Goal: Task Accomplishment & Management: Complete application form

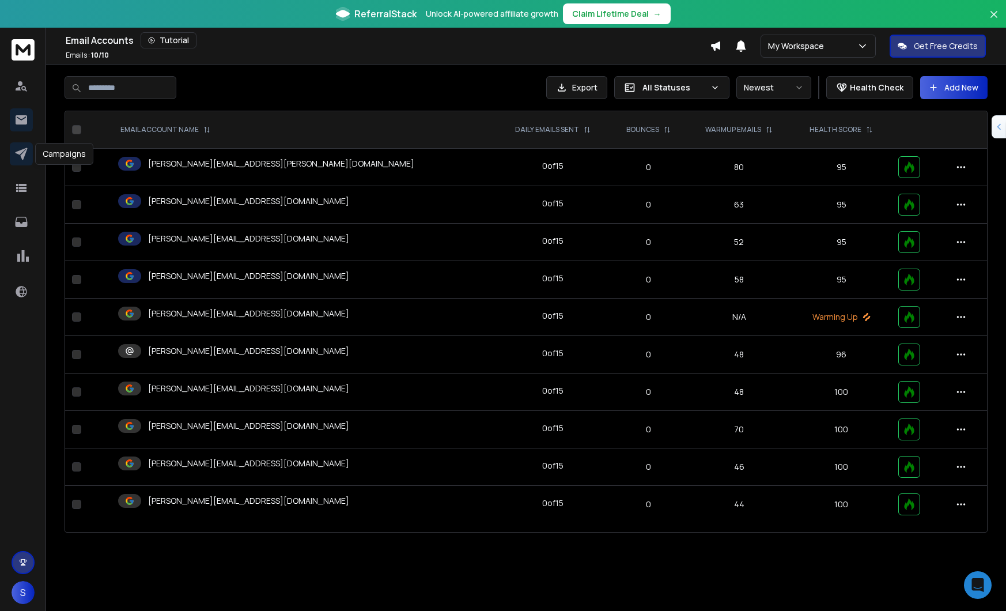
click at [23, 142] on div at bounding box center [23, 190] width 27 height 233
click at [22, 147] on icon at bounding box center [21, 154] width 14 height 14
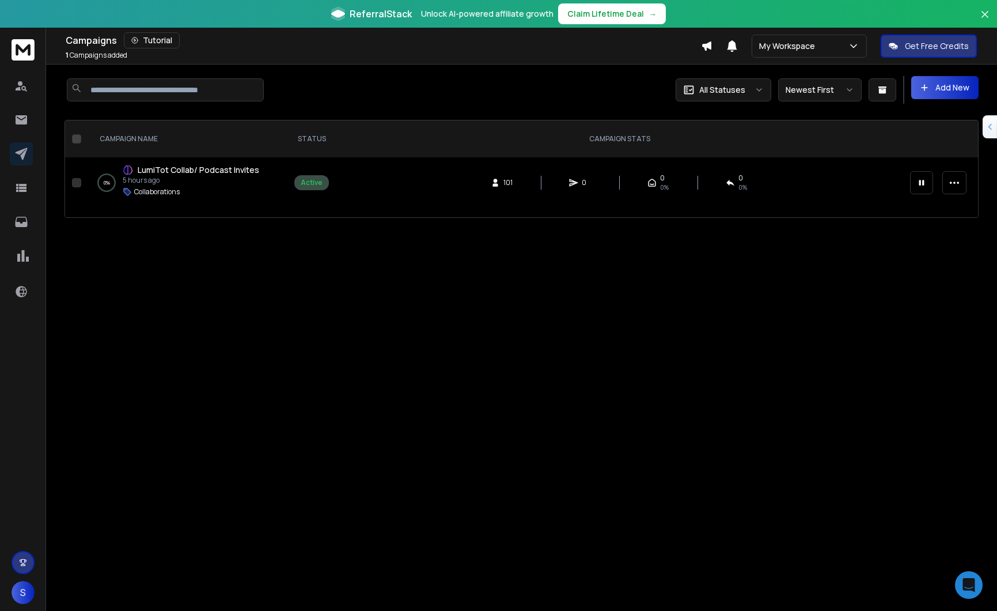
click at [235, 172] on span "LumiTot Collab/ Podcast Invites" at bounding box center [199, 169] width 122 height 11
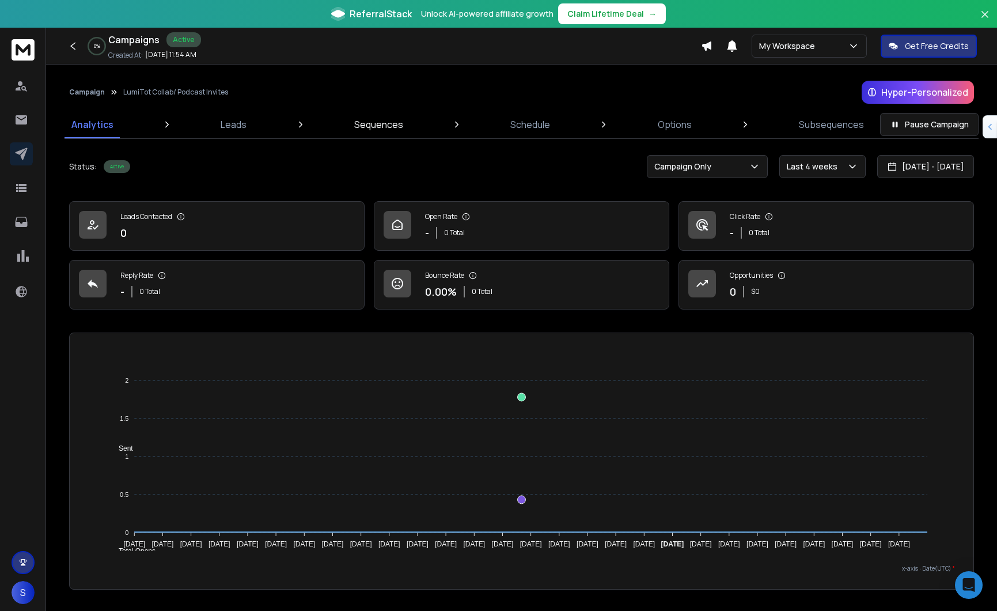
click at [377, 125] on p "Sequences" at bounding box center [378, 125] width 49 height 14
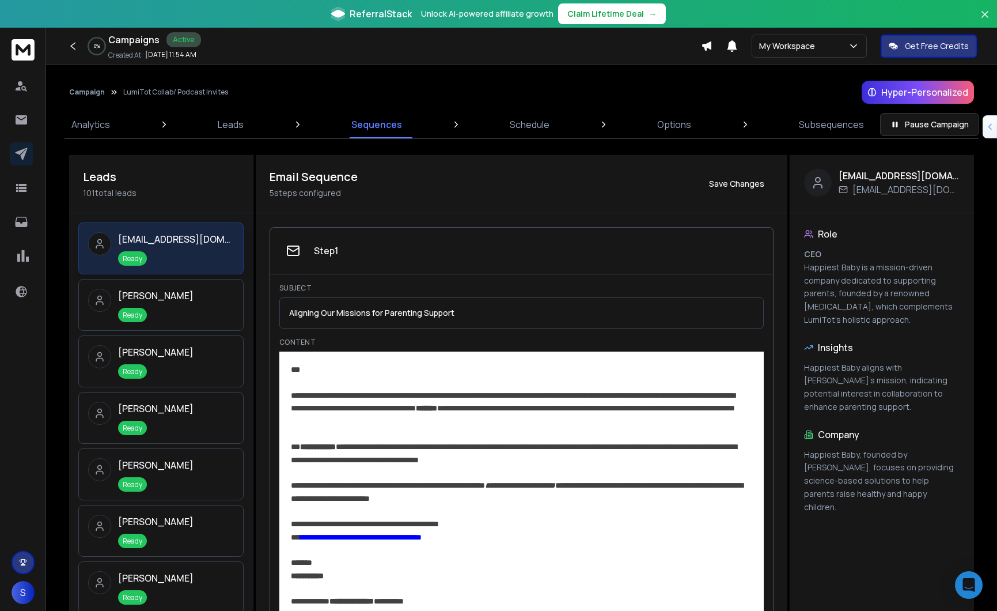
click at [292, 393] on div "**********" at bounding box center [517, 408] width 453 height 39
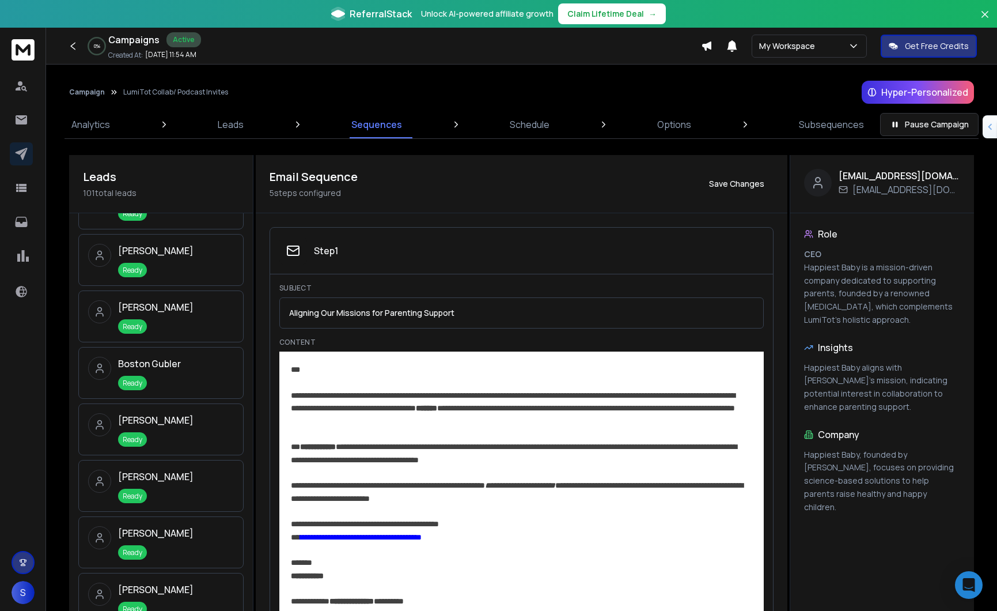
scroll to position [439, 0]
click at [169, 360] on h3 "[PERSON_NAME]" at bounding box center [155, 365] width 75 height 14
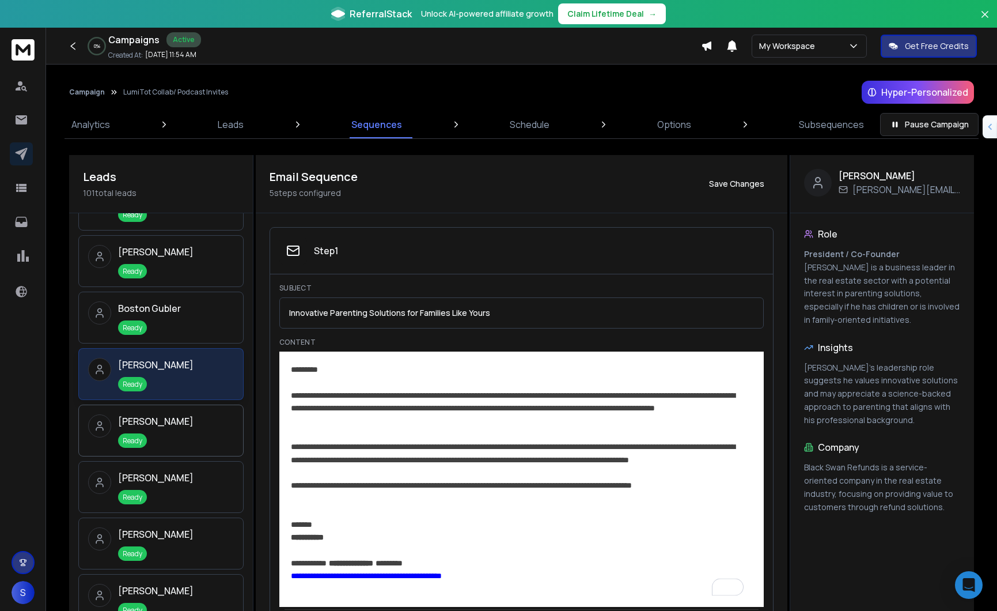
click at [167, 421] on h3 "[PERSON_NAME]" at bounding box center [155, 421] width 75 height 14
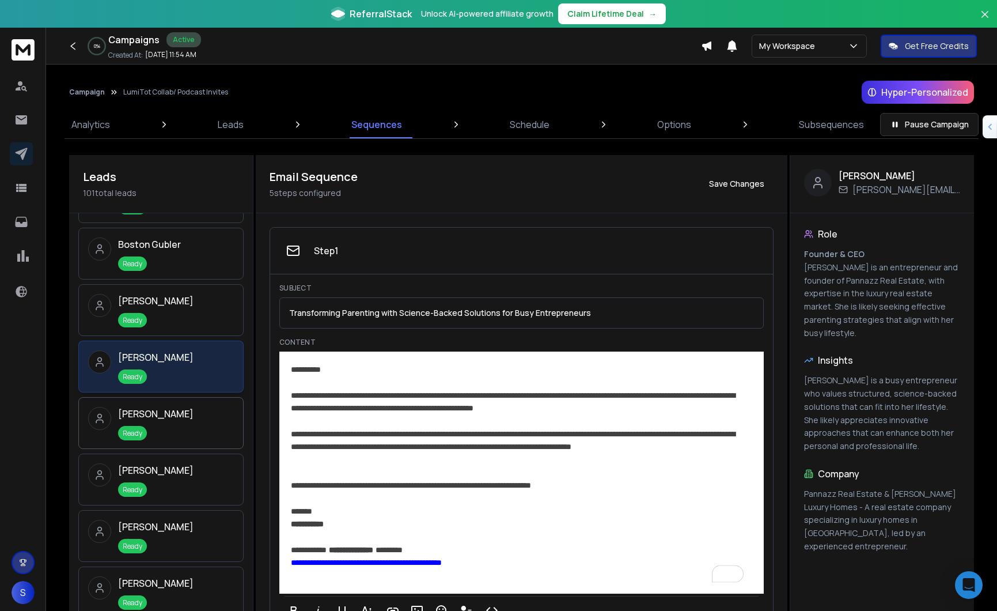
scroll to position [511, 0]
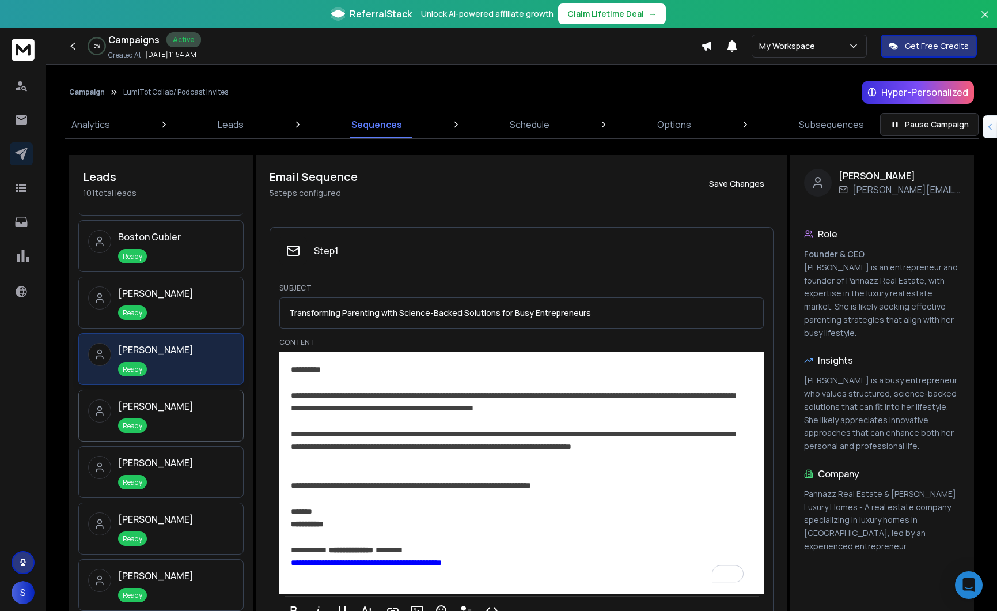
click at [168, 408] on h3 "[PERSON_NAME]" at bounding box center [155, 406] width 75 height 14
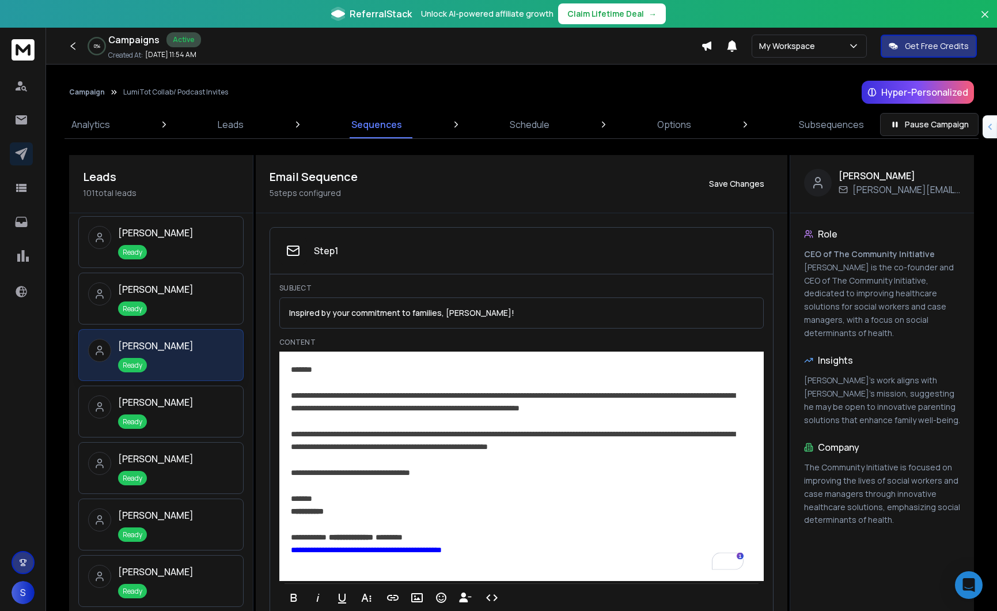
scroll to position [579, 0]
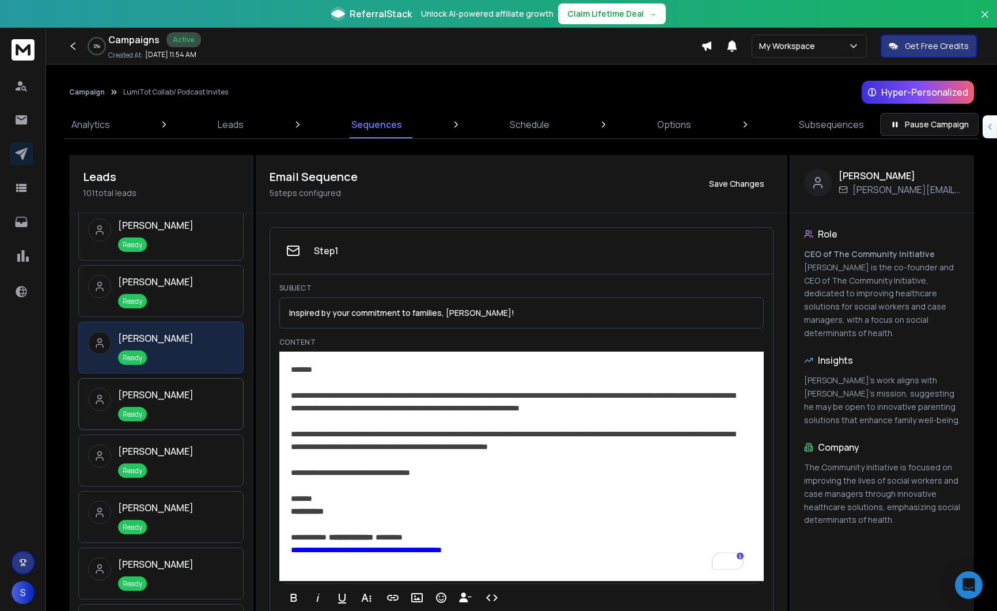
click at [158, 411] on div "Ready" at bounding box center [176, 413] width 116 height 14
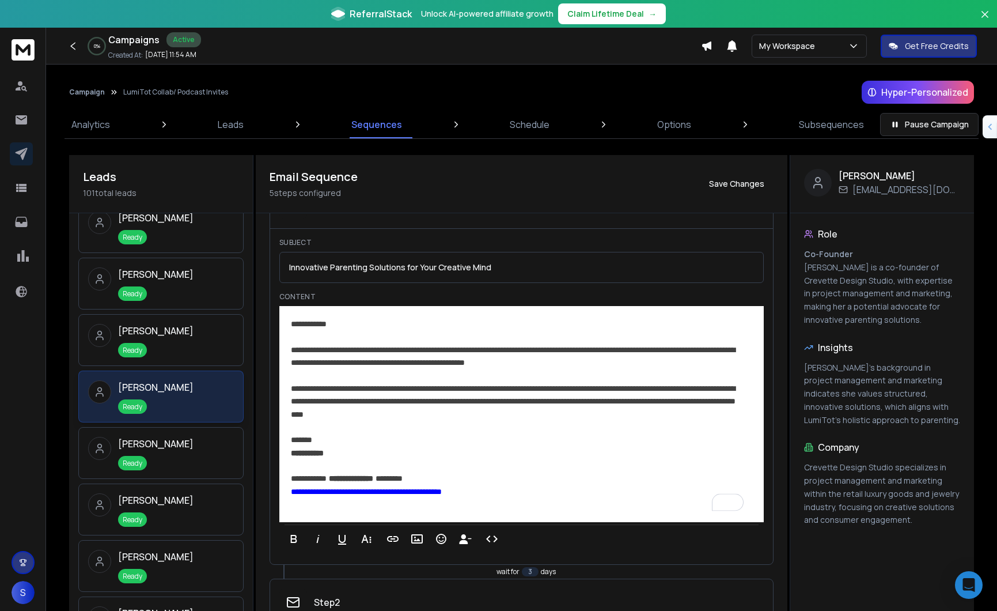
scroll to position [622, 0]
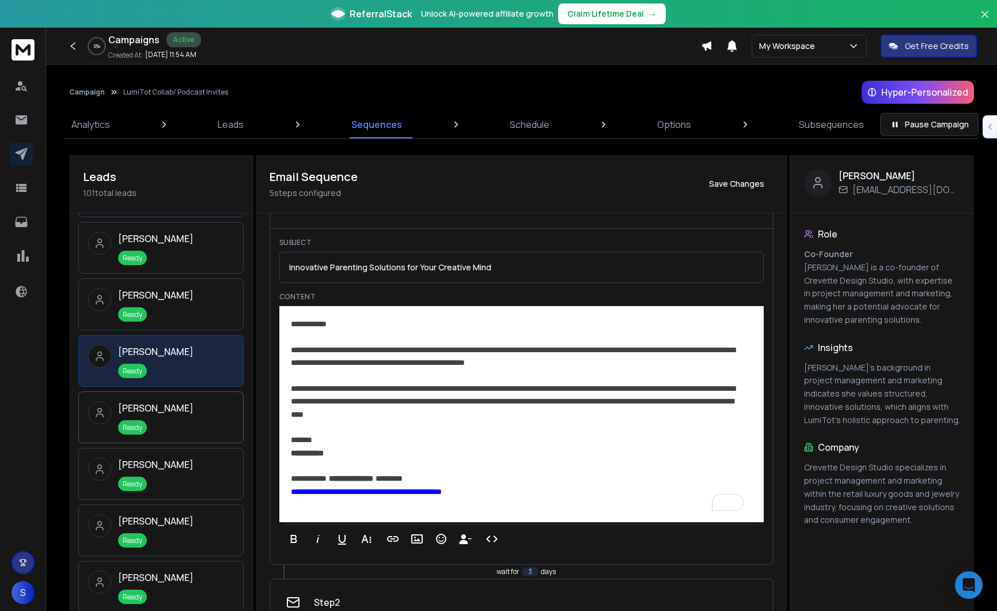
click at [182, 406] on h3 "[PERSON_NAME]" at bounding box center [155, 408] width 75 height 14
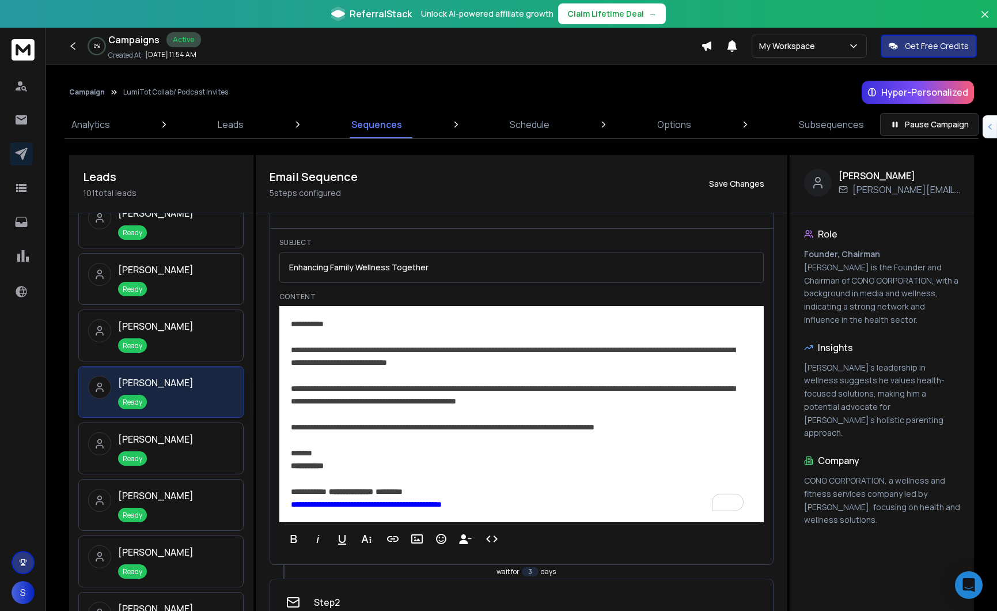
scroll to position [688, 0]
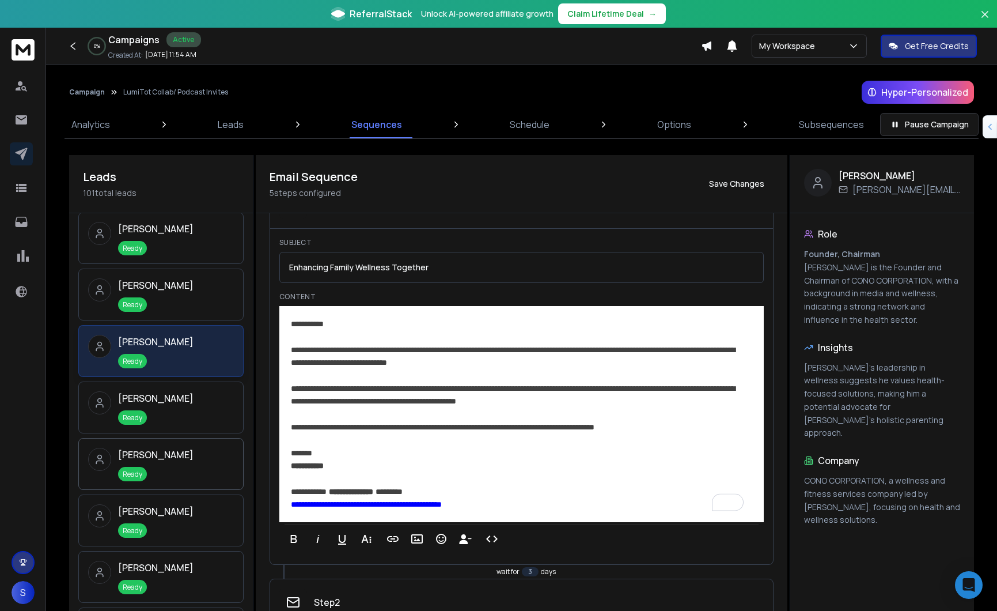
click at [204, 439] on div "[PERSON_NAME] Ready" at bounding box center [160, 464] width 165 height 52
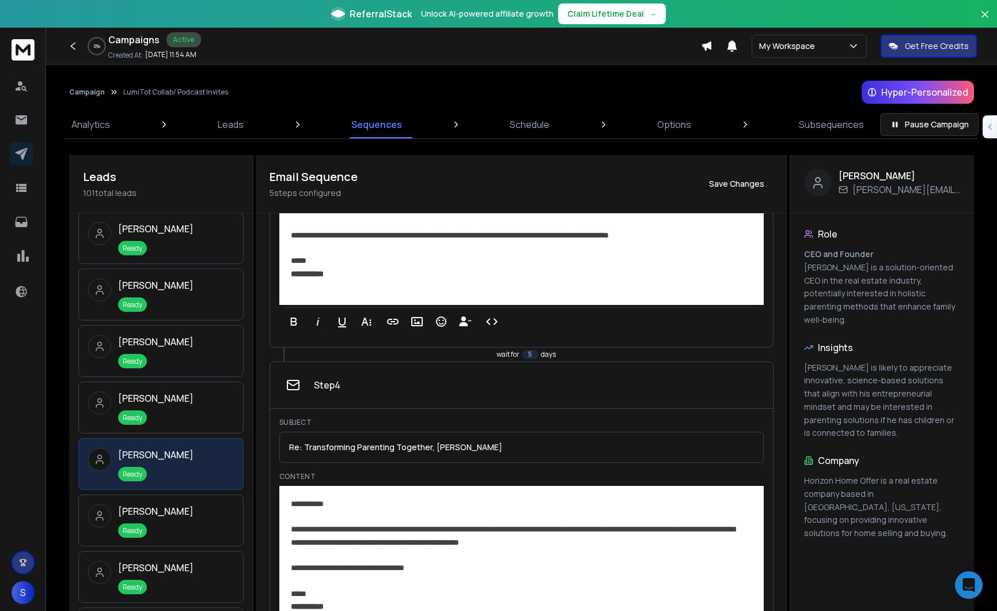
scroll to position [1378, 0]
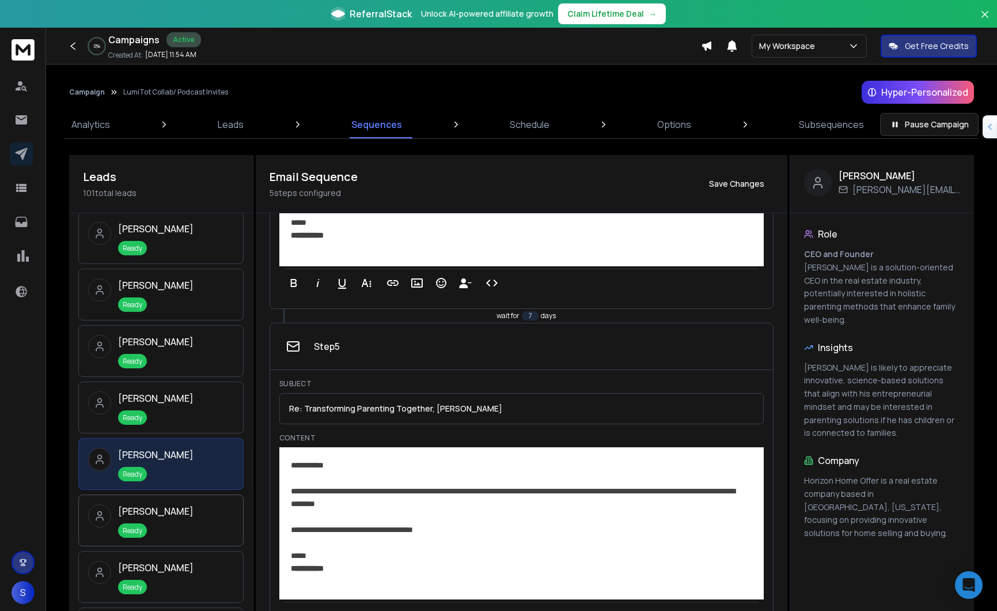
click at [175, 509] on h3 "[PERSON_NAME]" at bounding box center [155, 511] width 75 height 14
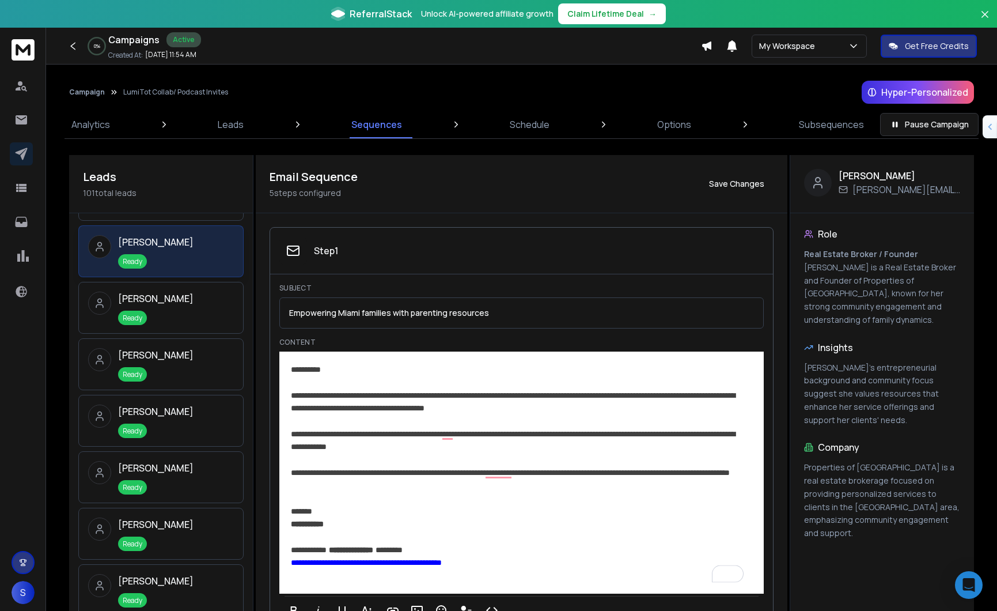
scroll to position [61, 0]
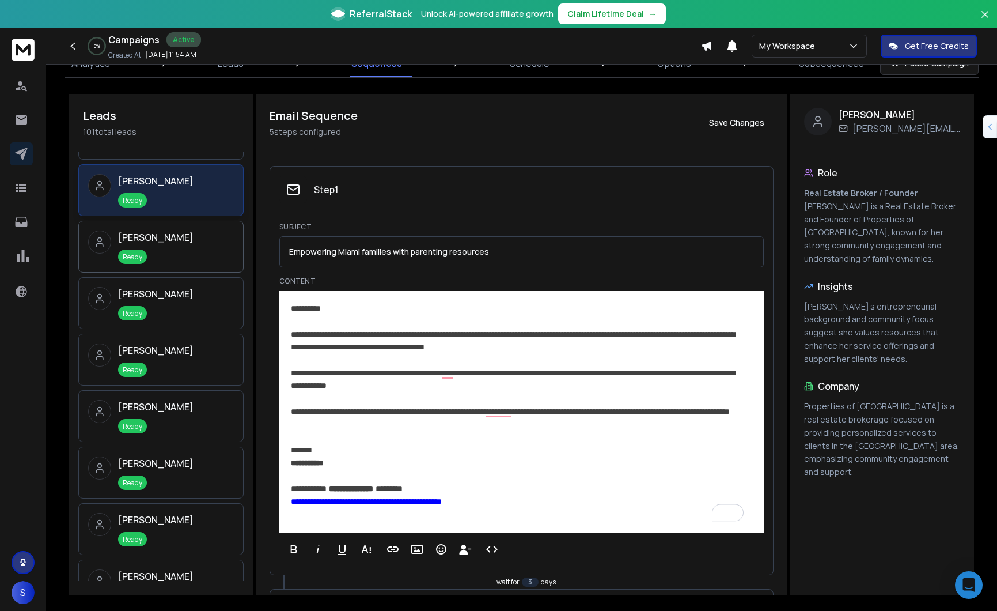
click at [157, 258] on div "Ready" at bounding box center [176, 256] width 116 height 14
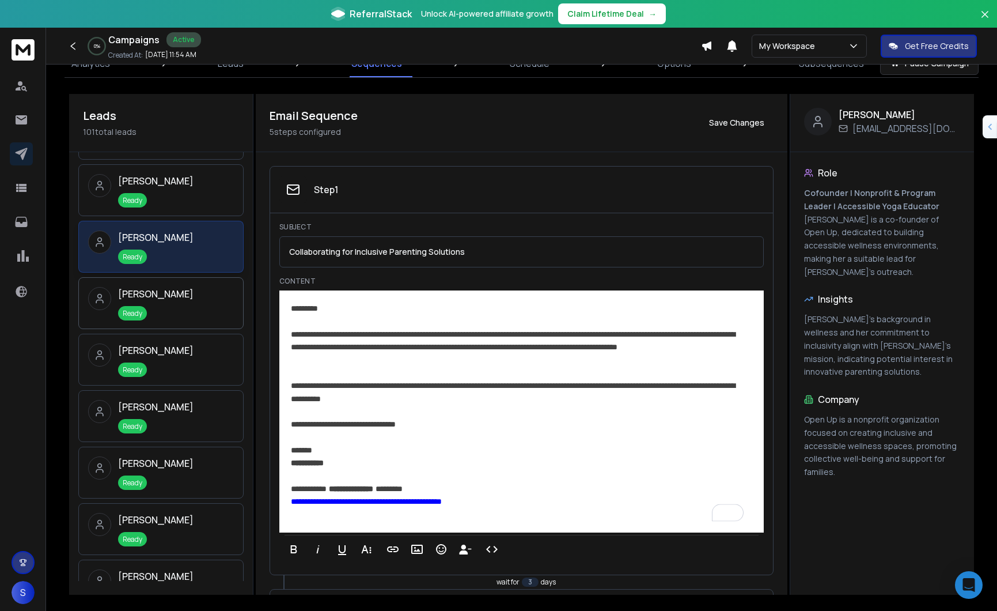
click at [170, 308] on div "Ready" at bounding box center [176, 312] width 116 height 14
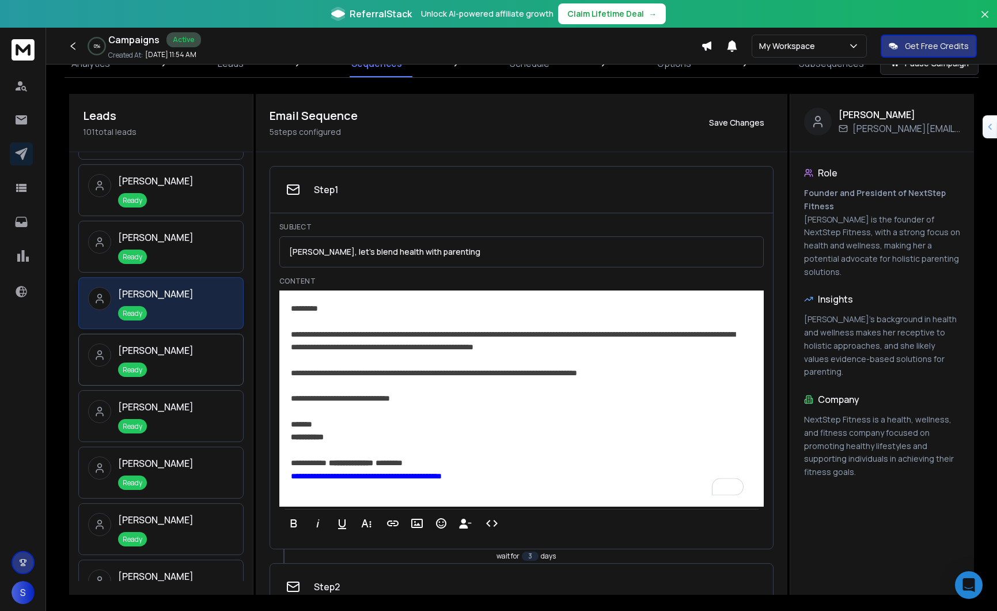
click at [172, 380] on div "[PERSON_NAME] Ready" at bounding box center [160, 360] width 165 height 52
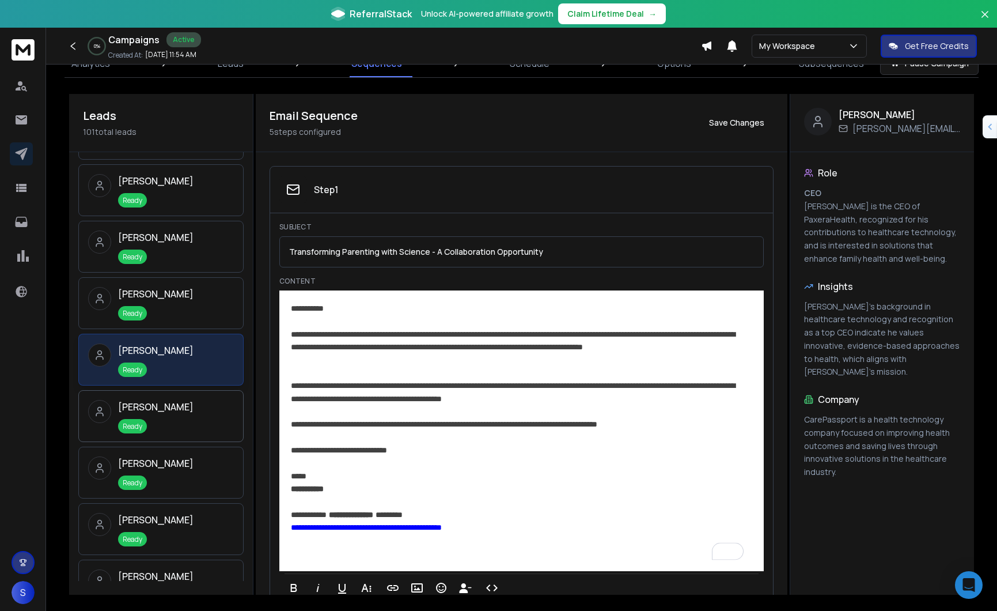
click at [163, 438] on div "[PERSON_NAME] Ready" at bounding box center [160, 416] width 165 height 52
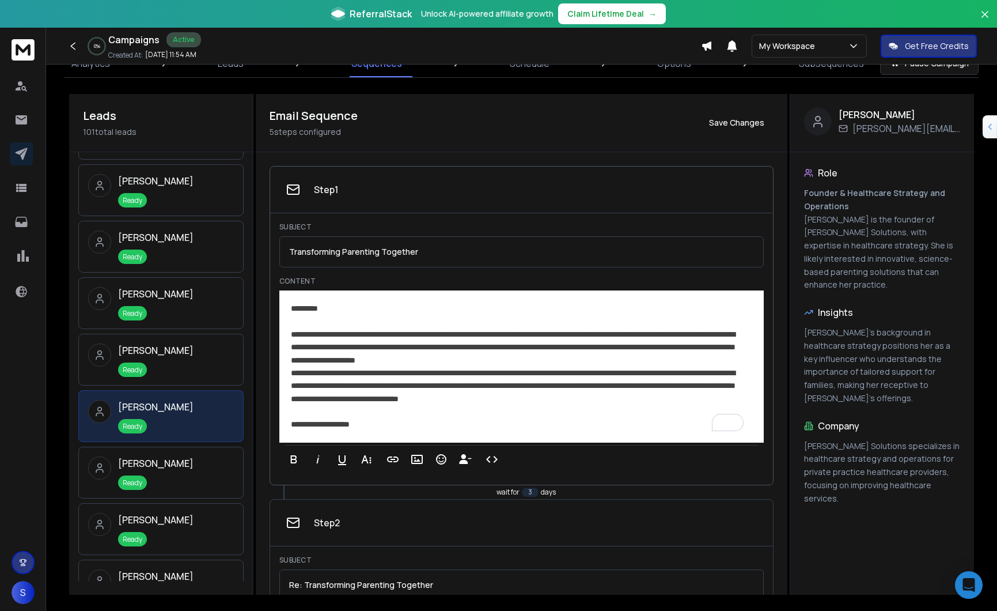
click at [615, 362] on p "**********" at bounding box center [517, 334] width 453 height 65
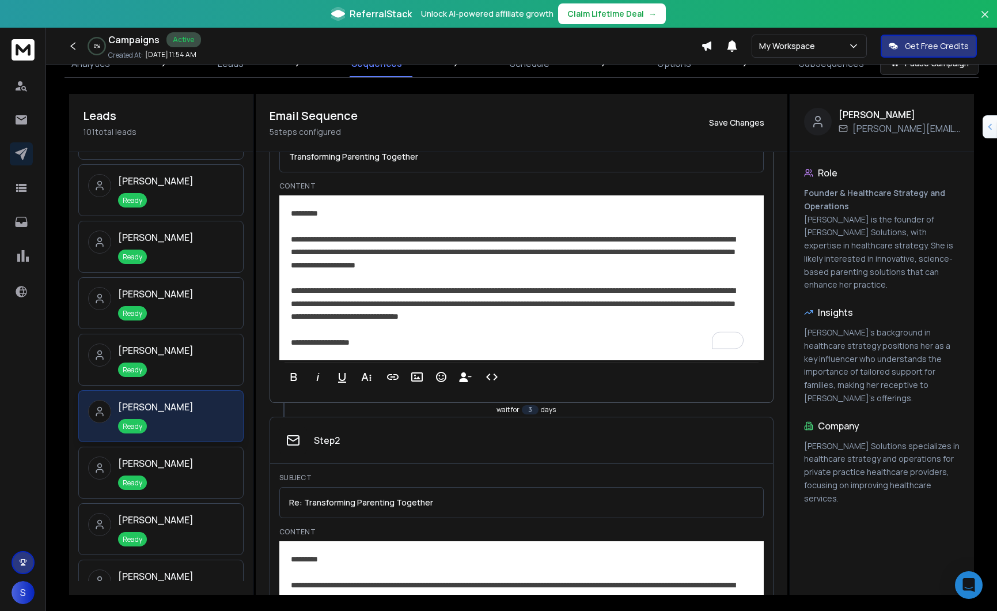
scroll to position [88, 0]
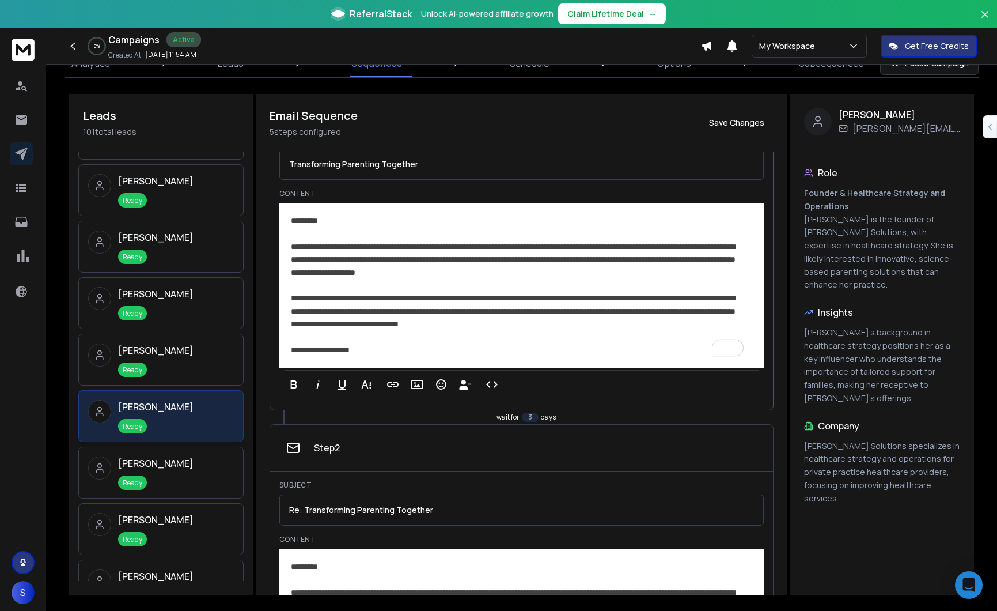
click at [717, 311] on p "**********" at bounding box center [517, 311] width 453 height 39
click at [607, 311] on p "**********" at bounding box center [517, 311] width 453 height 39
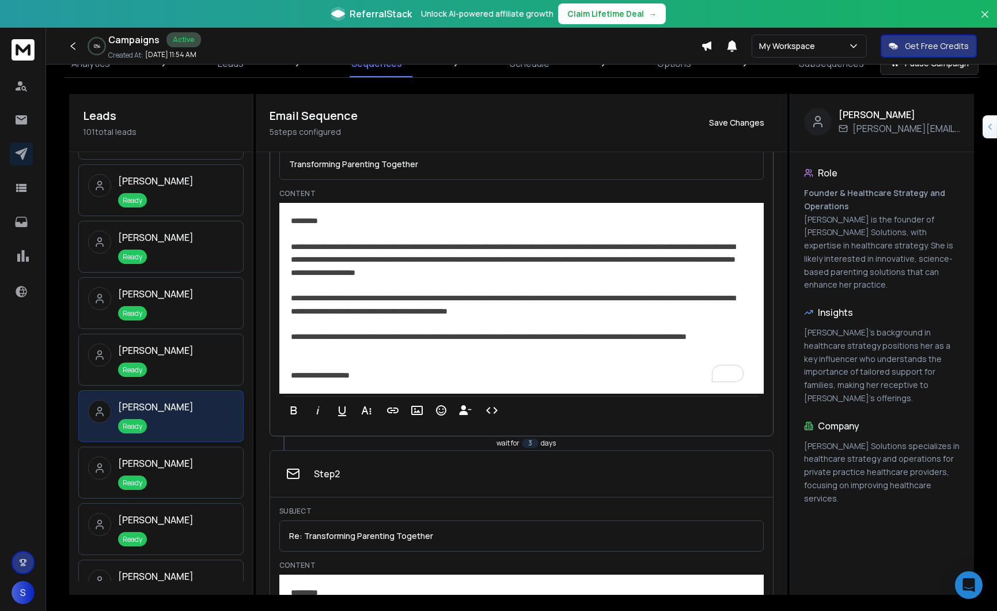
click at [395, 346] on p "**********" at bounding box center [517, 343] width 453 height 26
click at [184, 387] on div "[EMAIL_ADDRESS][DOMAIN_NAME] Ready [PERSON_NAME] Ready [PERSON_NAME] Ready [PER…" at bounding box center [161, 366] width 184 height 429
click at [215, 386] on div "[EMAIL_ADDRESS][DOMAIN_NAME] Ready [PERSON_NAME] Ready [PERSON_NAME] Ready [PER…" at bounding box center [161, 366] width 184 height 429
click at [215, 371] on div "Ready" at bounding box center [176, 369] width 116 height 14
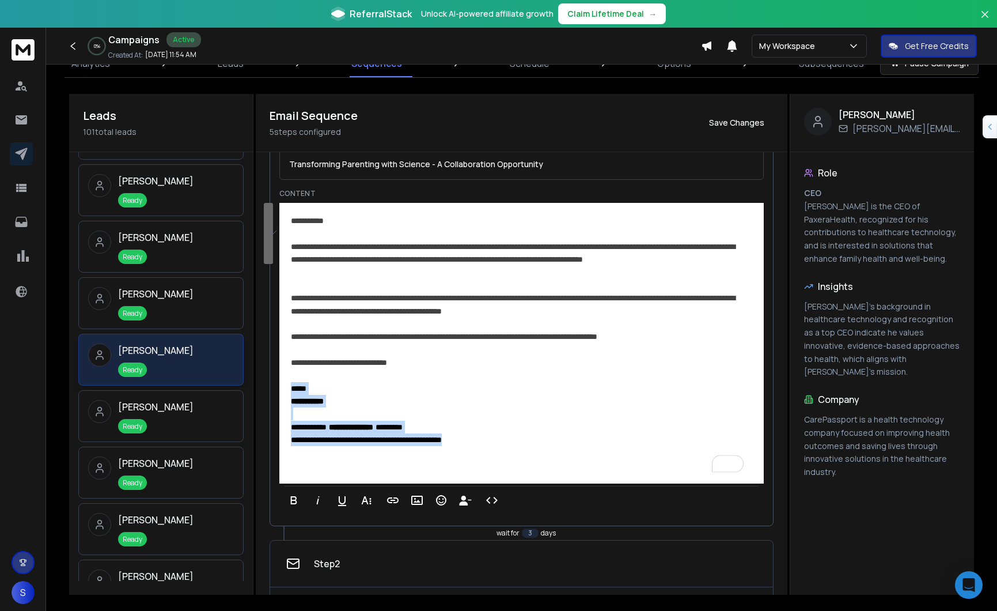
drag, startPoint x: 512, startPoint y: 445, endPoint x: 289, endPoint y: 394, distance: 228.4
click at [289, 394] on div "**********" at bounding box center [521, 343] width 485 height 281
copy div "**********"
click at [172, 426] on div "Ready" at bounding box center [176, 425] width 116 height 14
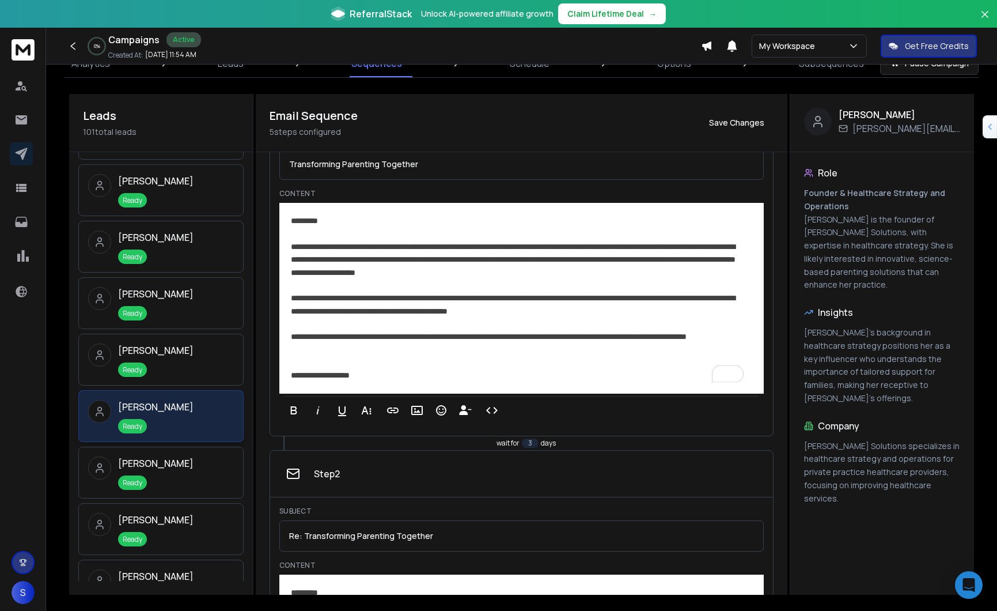
click at [182, 421] on div "Ready" at bounding box center [176, 425] width 116 height 14
drag, startPoint x: 390, startPoint y: 376, endPoint x: 275, endPoint y: 373, distance: 114.7
click at [275, 373] on div "**********" at bounding box center [521, 281] width 503 height 310
paste div "To enrich screen reader interactions, please activate Accessibility in Grammarl…"
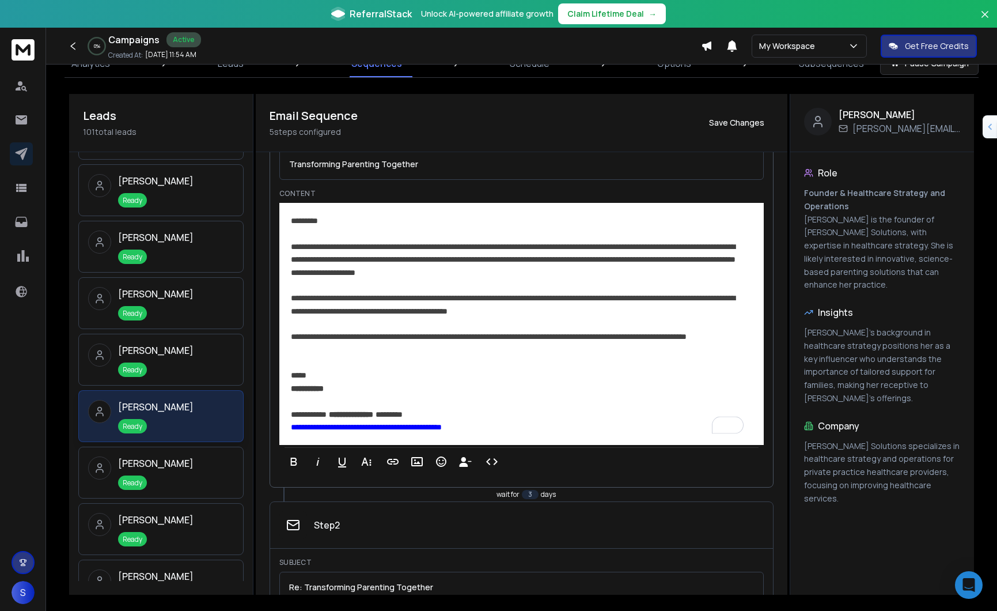
click at [336, 375] on p "*****" at bounding box center [517, 375] width 453 height 13
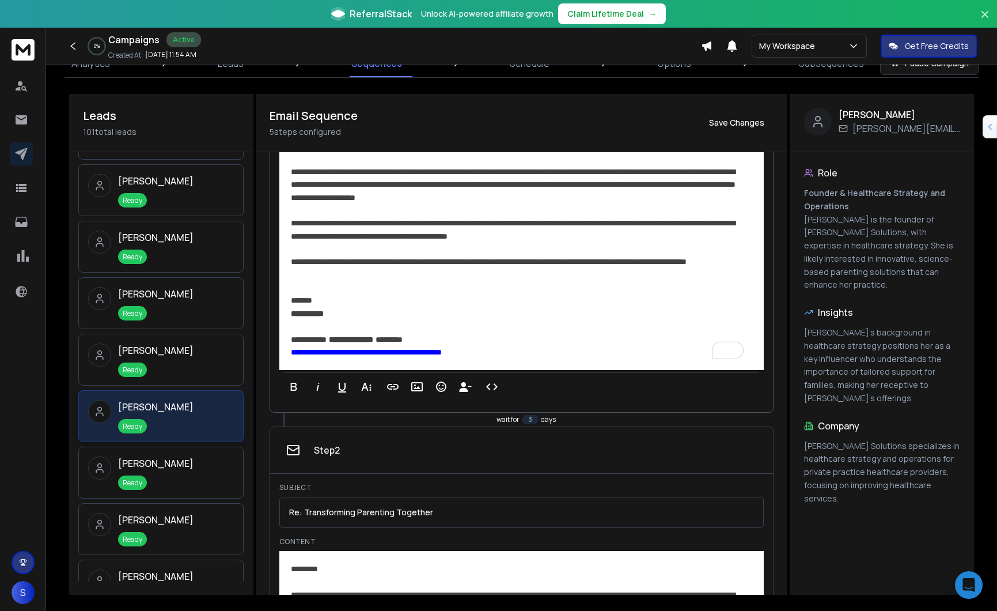
click at [494, 354] on div "**********" at bounding box center [522, 352] width 462 height 13
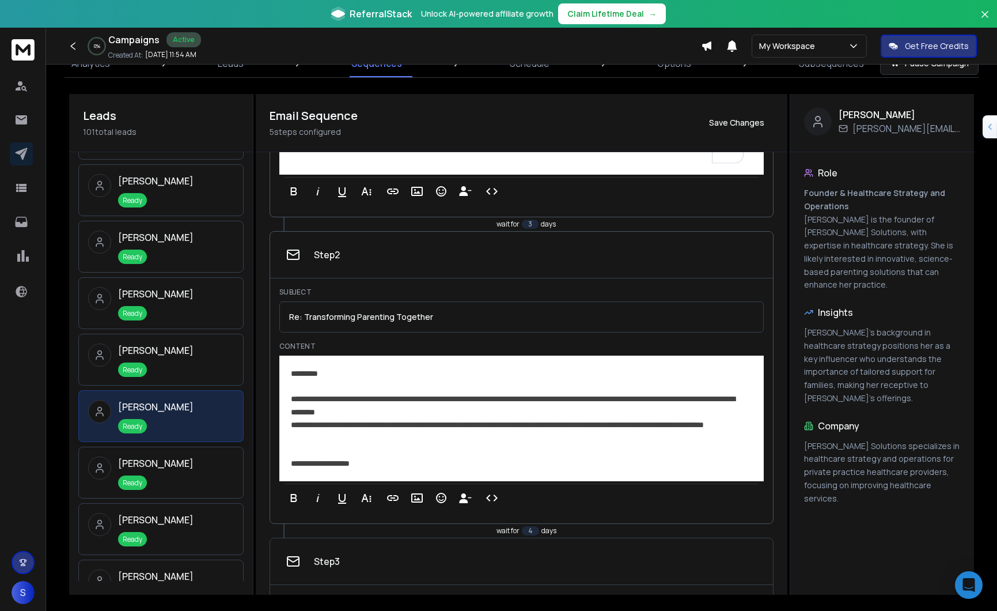
scroll to position [386, 0]
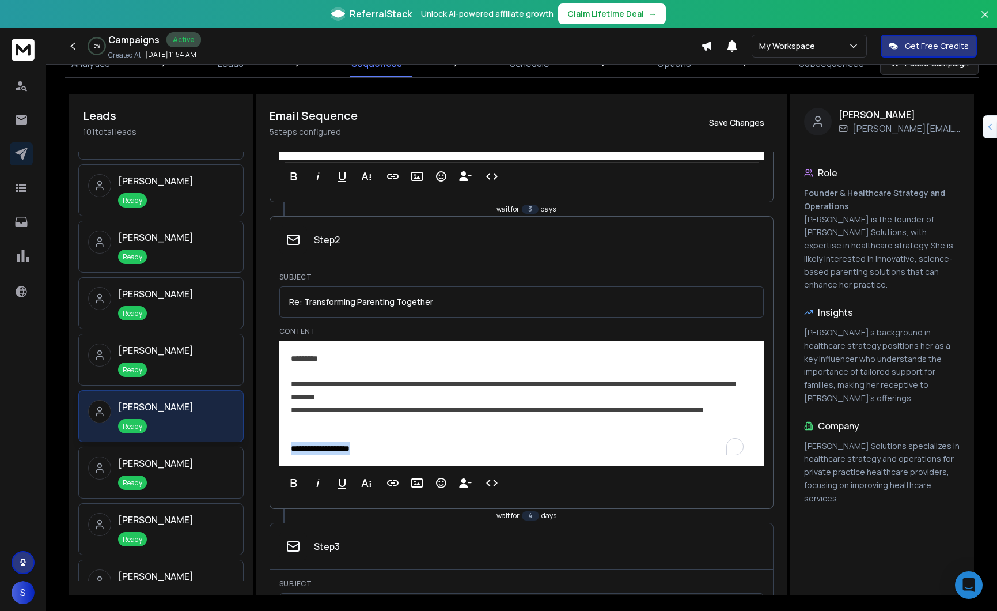
drag, startPoint x: 386, startPoint y: 455, endPoint x: 283, endPoint y: 451, distance: 103.3
click at [283, 451] on div "**********" at bounding box center [521, 404] width 485 height 126
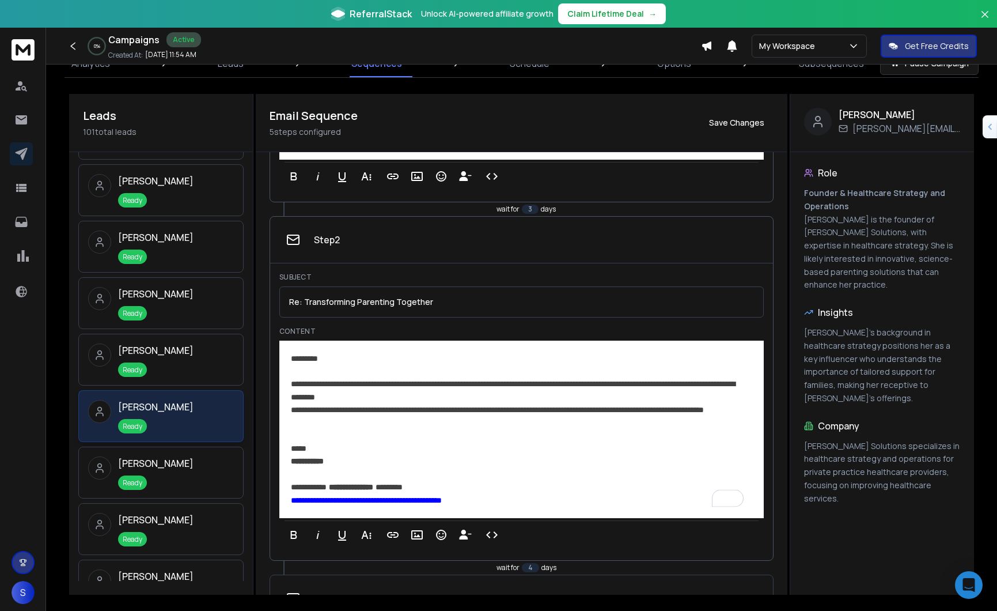
click at [322, 448] on p "*****" at bounding box center [517, 448] width 453 height 13
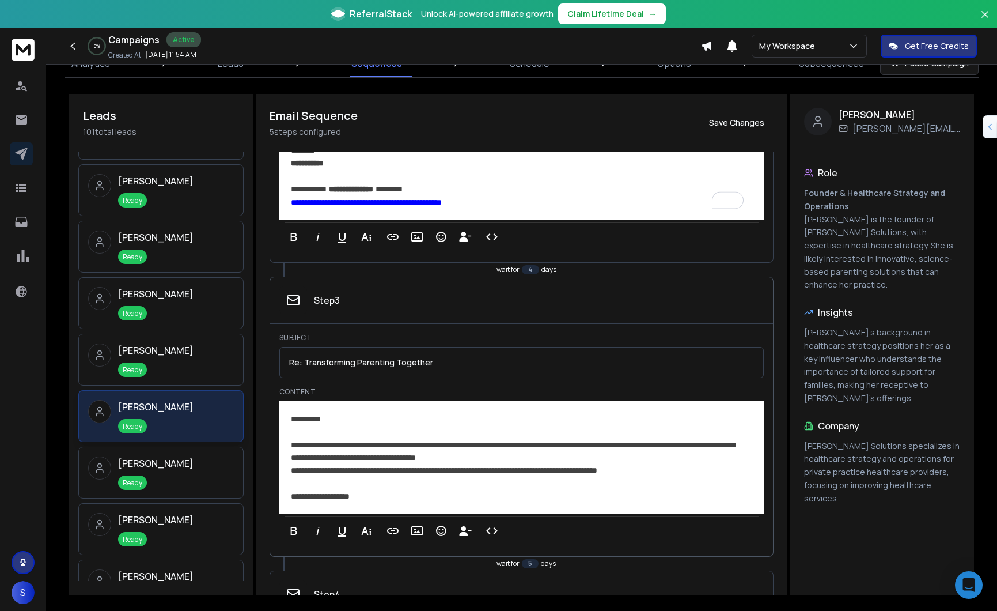
scroll to position [372, 0]
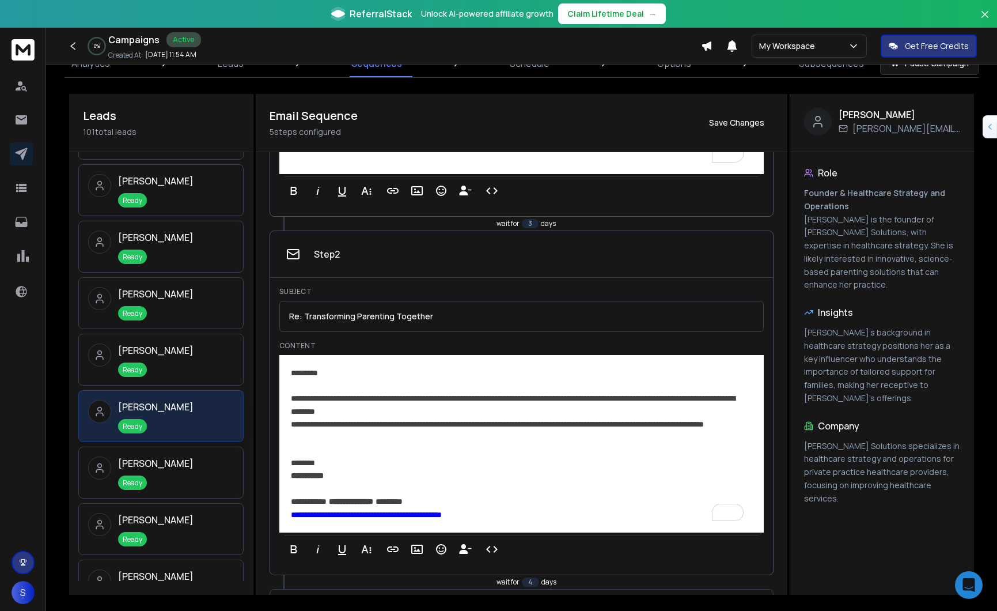
click at [422, 413] on p "**********" at bounding box center [517, 392] width 453 height 52
click at [460, 417] on p "**********" at bounding box center [517, 392] width 453 height 52
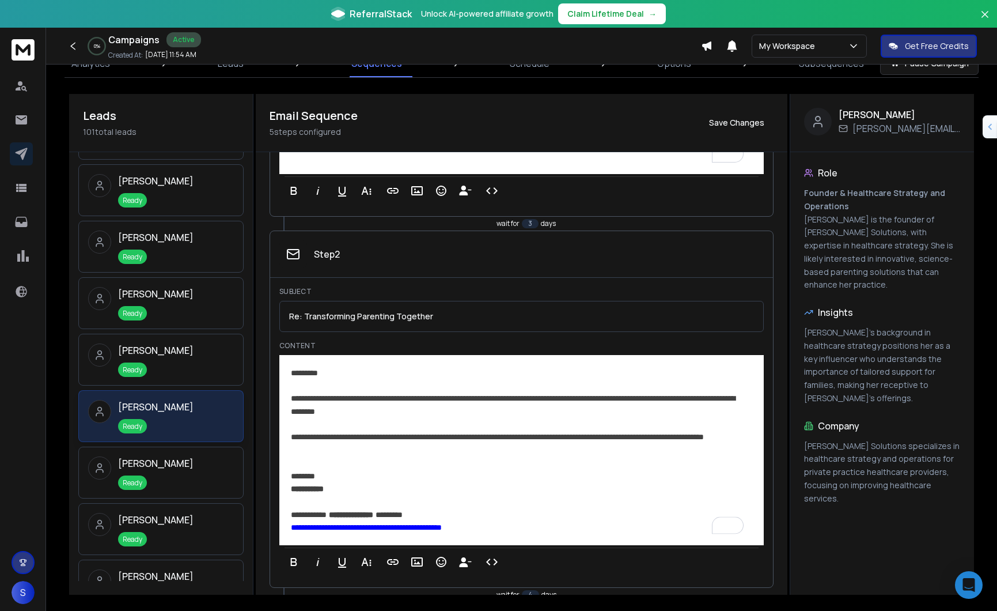
scroll to position [448, 0]
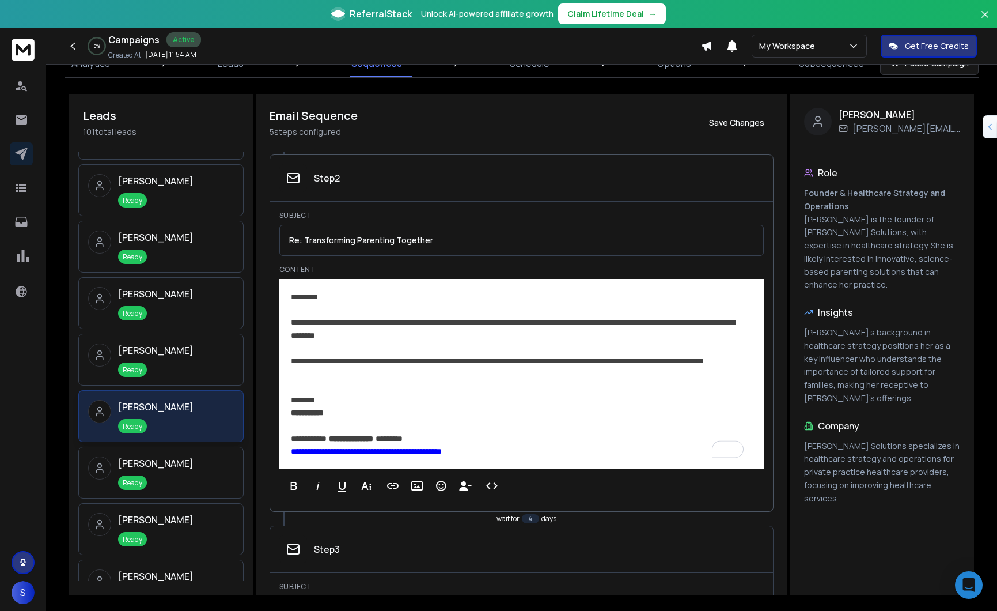
click at [604, 362] on p "**********" at bounding box center [517, 367] width 453 height 26
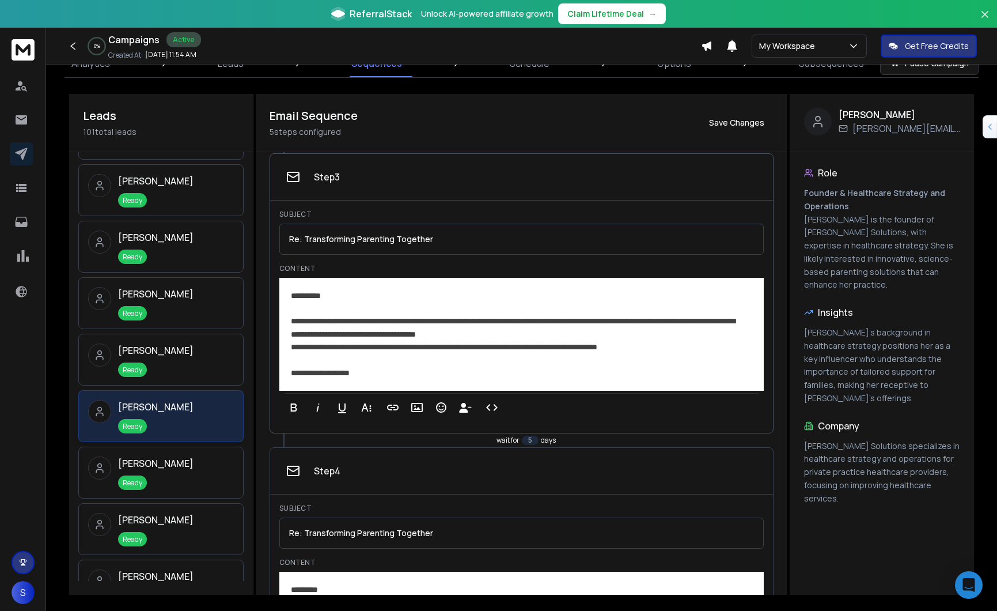
scroll to position [900, 0]
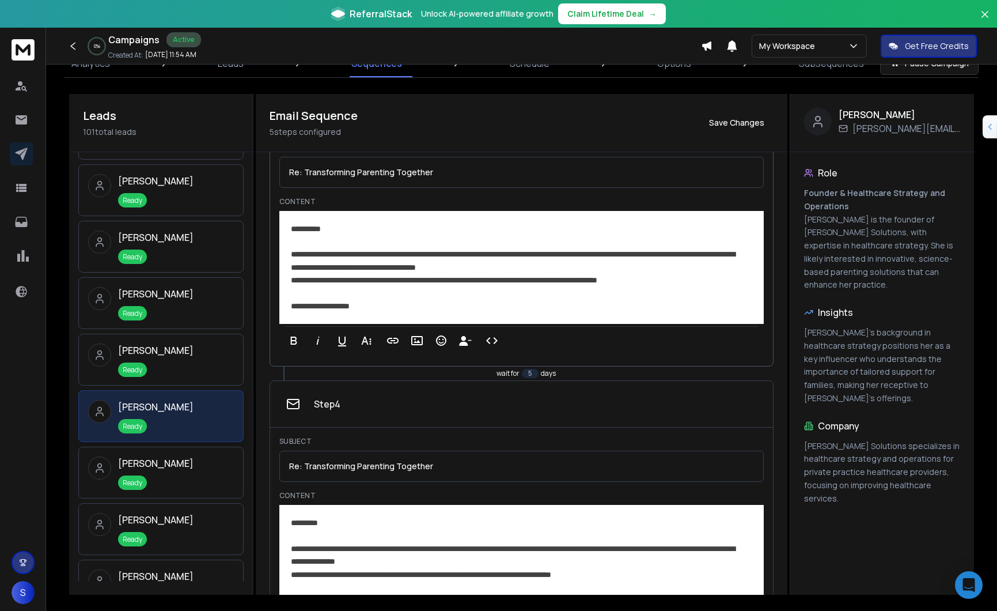
click at [554, 268] on p "**********" at bounding box center [517, 248] width 453 height 52
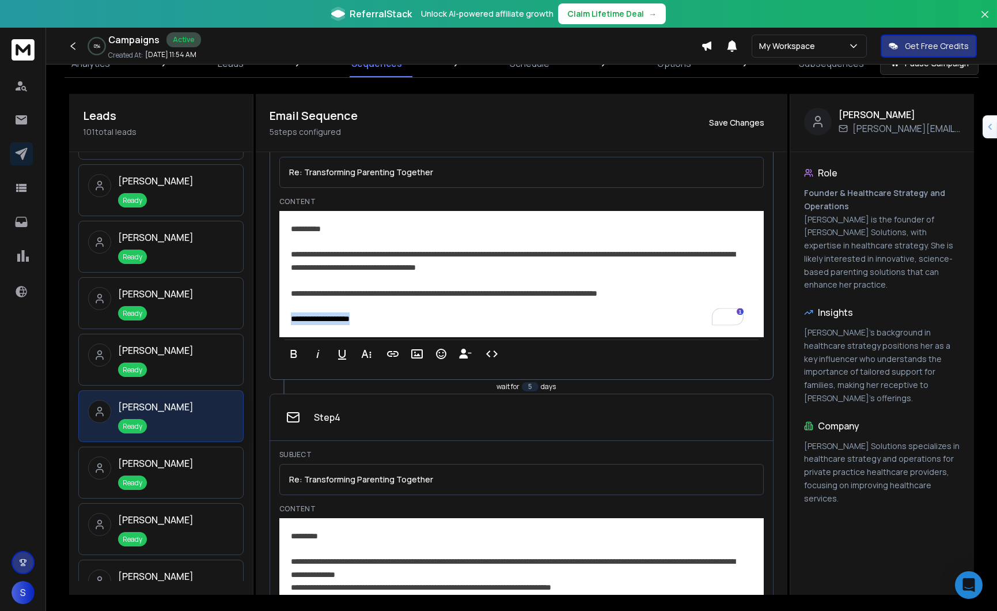
drag, startPoint x: 365, startPoint y: 323, endPoint x: 280, endPoint y: 319, distance: 85.4
click at [280, 319] on div "**********" at bounding box center [521, 274] width 485 height 126
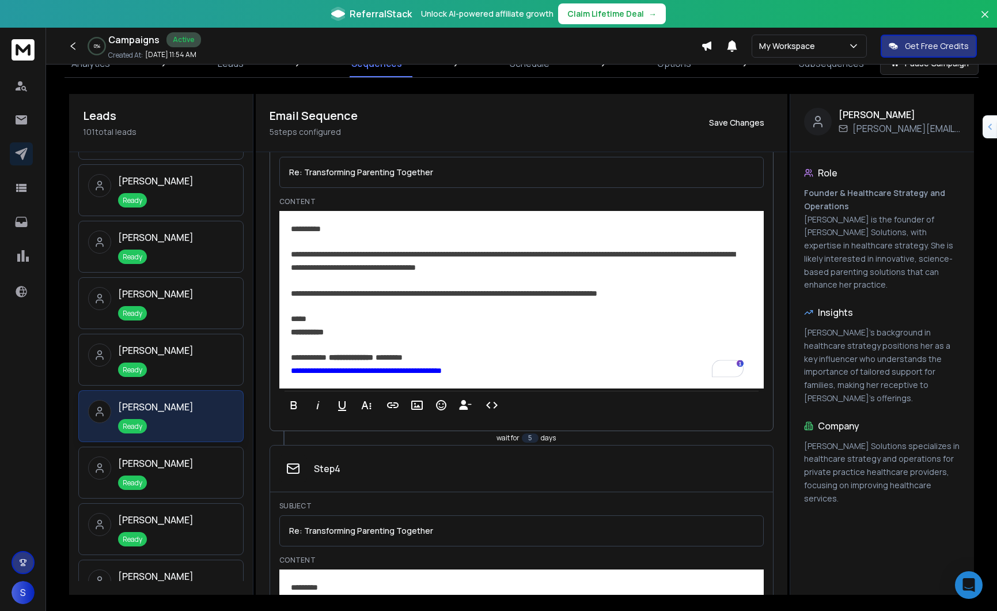
click at [313, 320] on p "*****" at bounding box center [517, 318] width 453 height 13
click at [308, 316] on p "*****" at bounding box center [517, 318] width 453 height 13
click at [337, 345] on div "To enrich screen reader interactions, please activate Accessibility in Grammarl…" at bounding box center [522, 344] width 462 height 13
drag, startPoint x: 493, startPoint y: 373, endPoint x: 292, endPoint y: 360, distance: 202.1
click at [292, 360] on div "**********" at bounding box center [521, 299] width 485 height 177
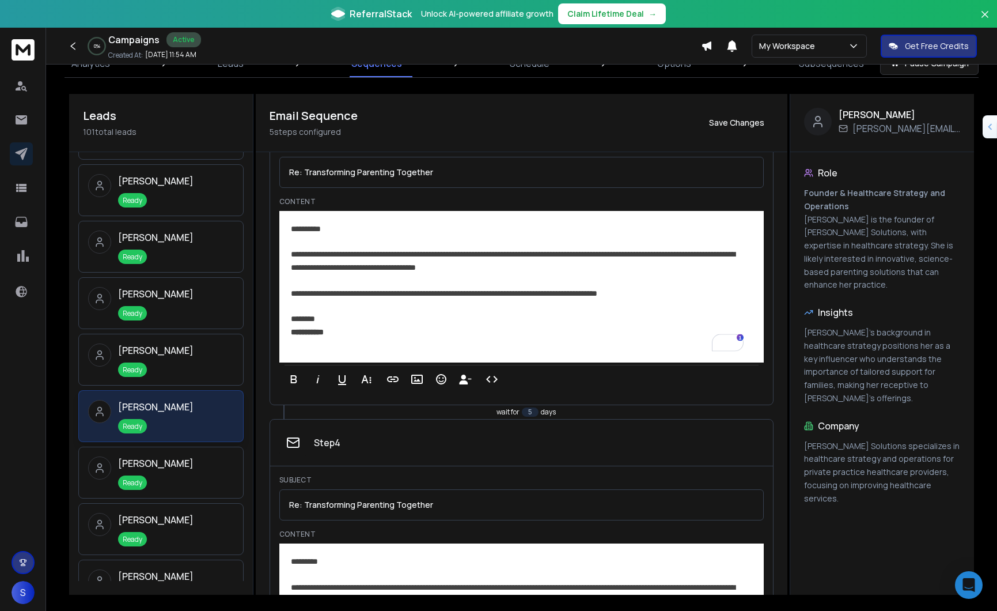
click at [731, 130] on button "Save Changes" at bounding box center [737, 122] width 74 height 23
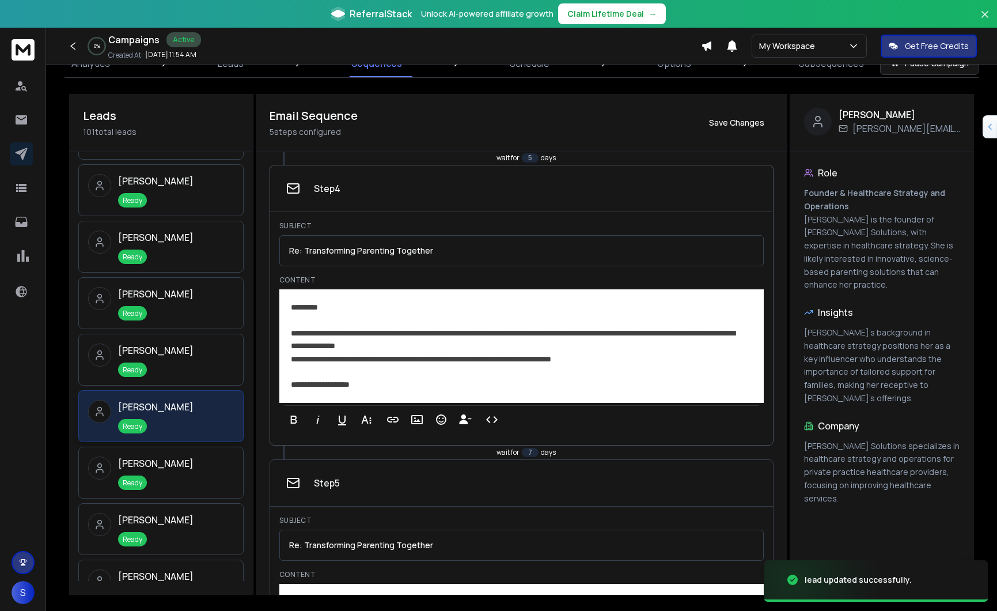
scroll to position [1169, 0]
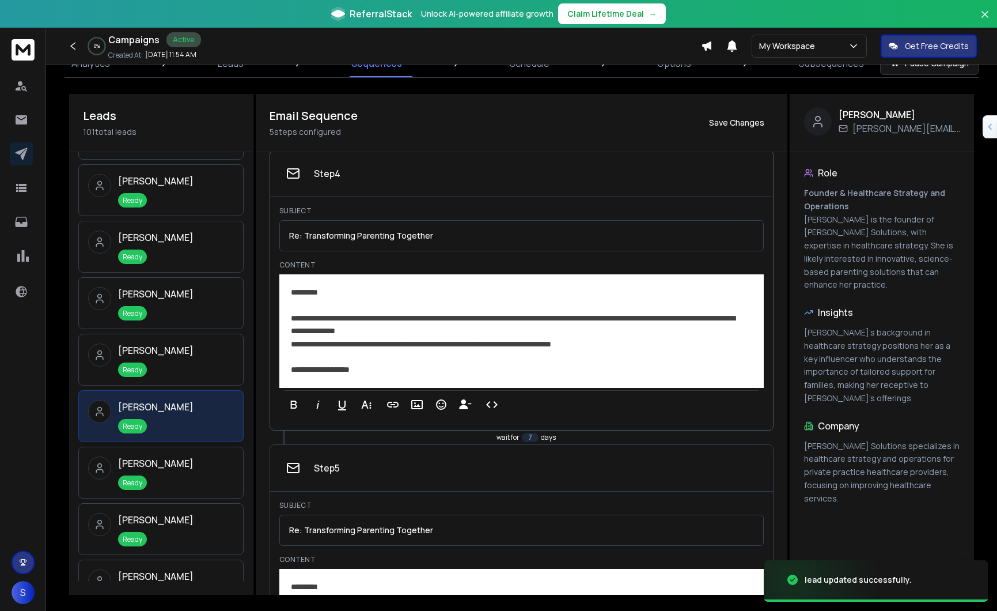
click at [457, 329] on p "**********" at bounding box center [517, 312] width 453 height 52
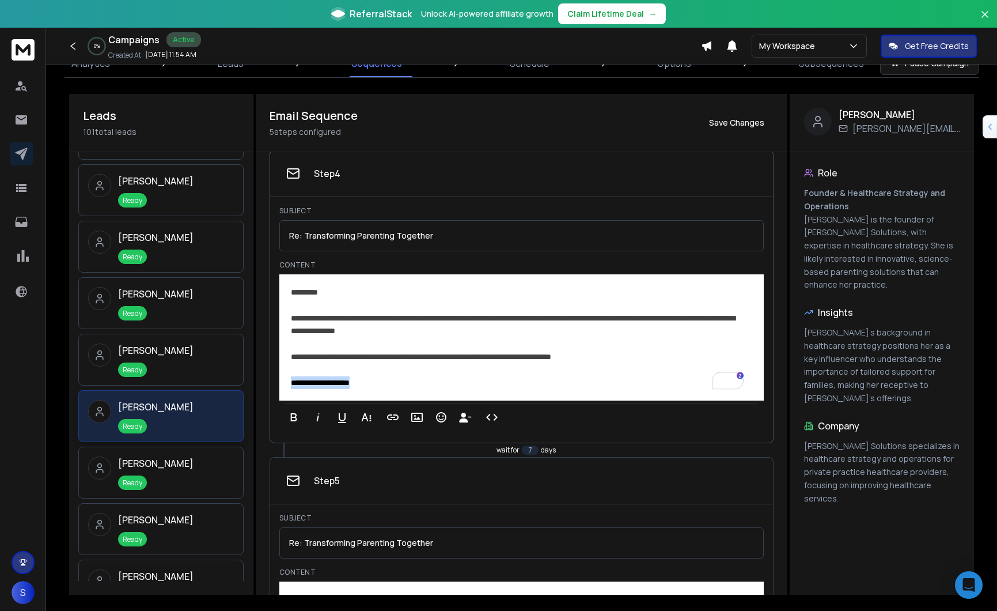
drag, startPoint x: 395, startPoint y: 381, endPoint x: 288, endPoint y: 383, distance: 107.2
click at [288, 383] on div "**********" at bounding box center [521, 337] width 485 height 126
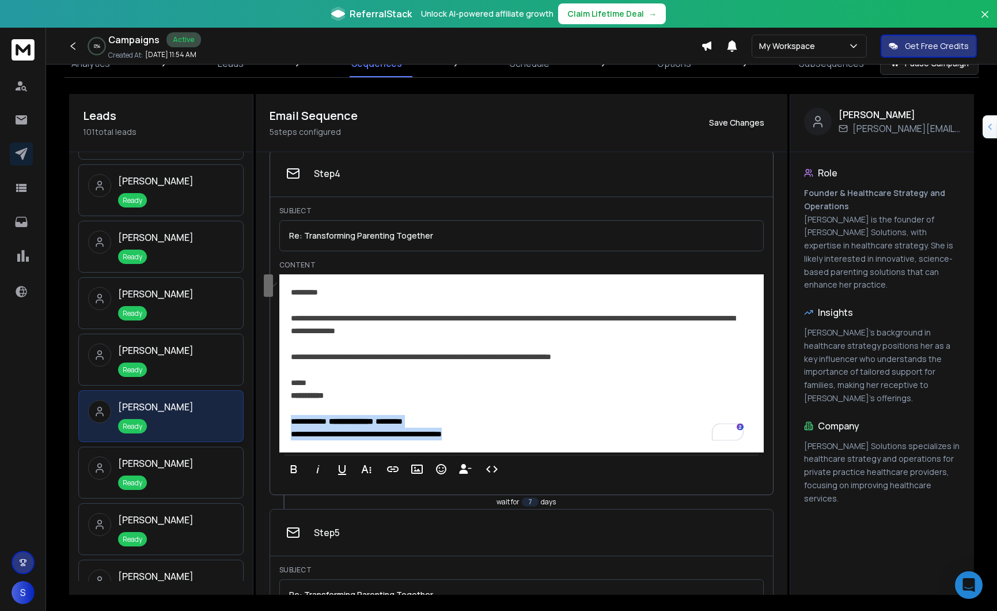
drag, startPoint x: 501, startPoint y: 436, endPoint x: 288, endPoint y: 421, distance: 213.7
click at [288, 421] on div "**********" at bounding box center [521, 362] width 485 height 177
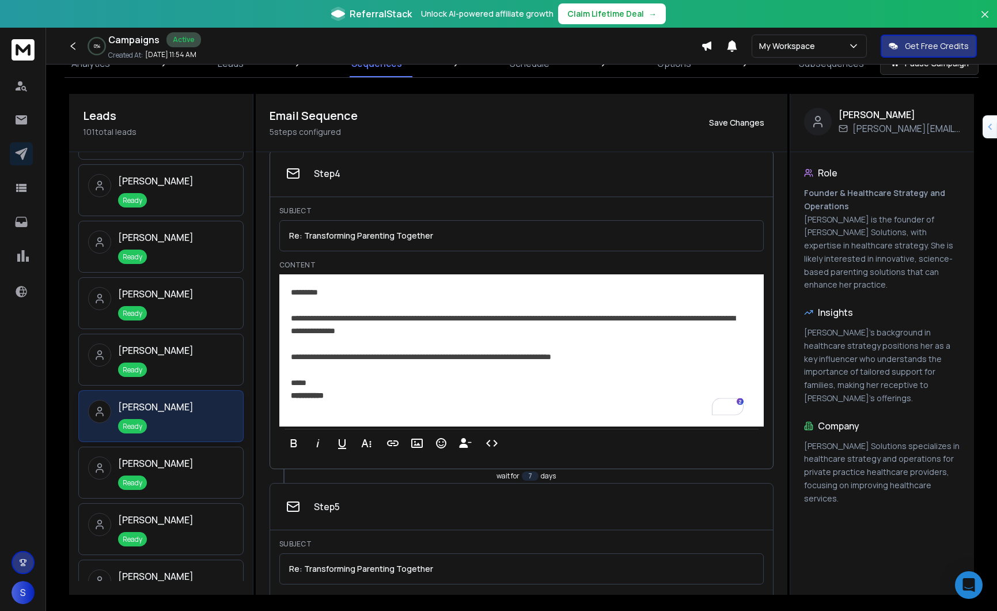
click at [306, 379] on p "*****" at bounding box center [517, 382] width 453 height 13
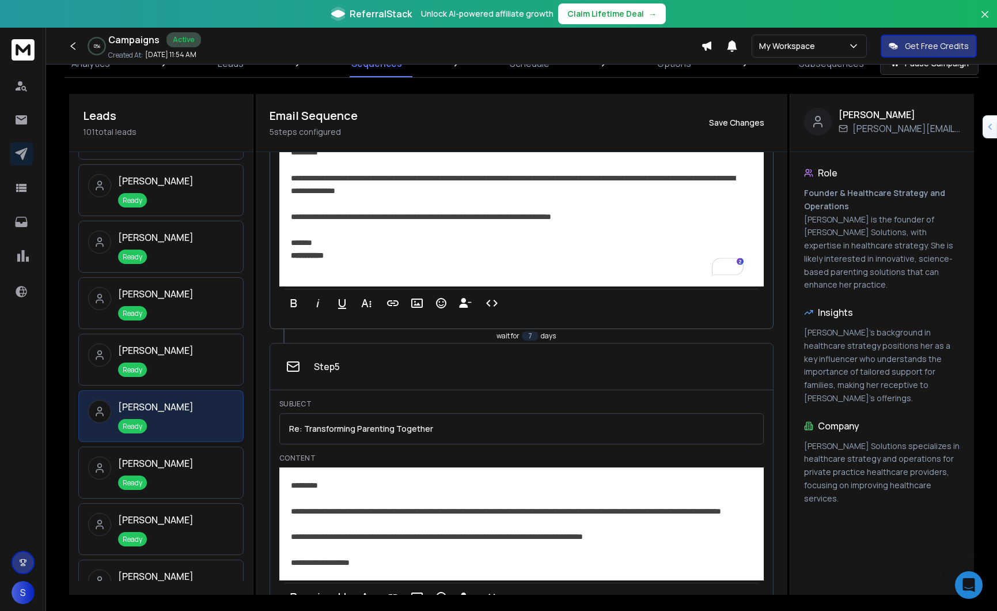
scroll to position [1352, 0]
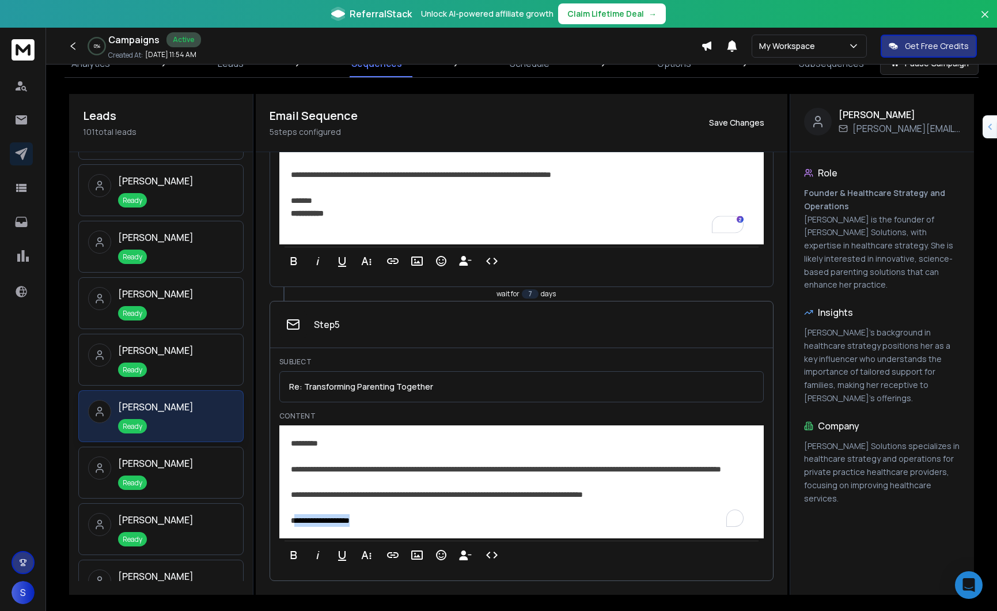
drag, startPoint x: 377, startPoint y: 523, endPoint x: 293, endPoint y: 523, distance: 84.1
click at [293, 523] on div "**********" at bounding box center [517, 520] width 453 height 13
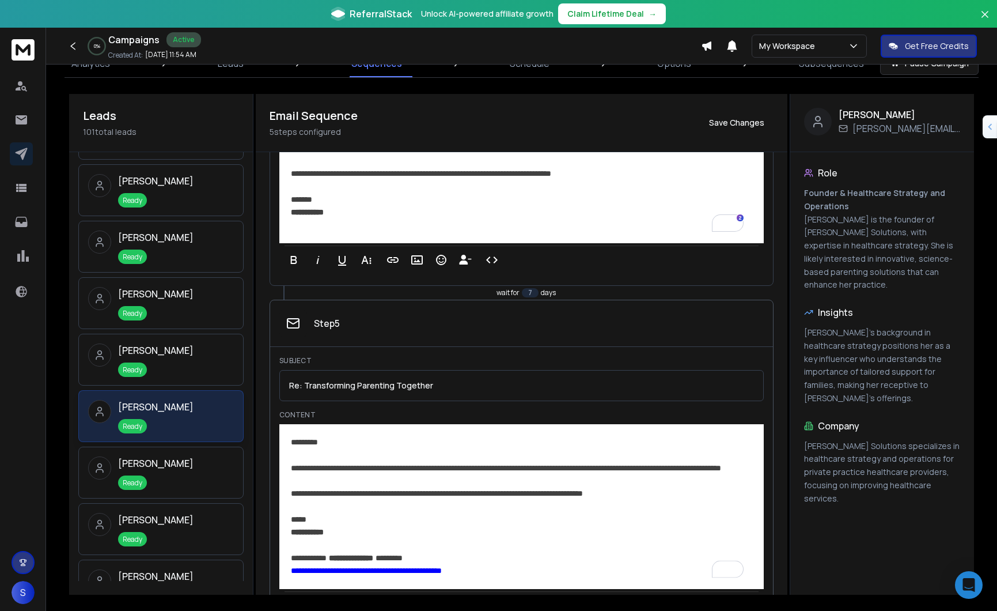
click at [300, 523] on p "*****" at bounding box center [517, 519] width 453 height 13
click at [315, 519] on p "********" at bounding box center [517, 519] width 453 height 13
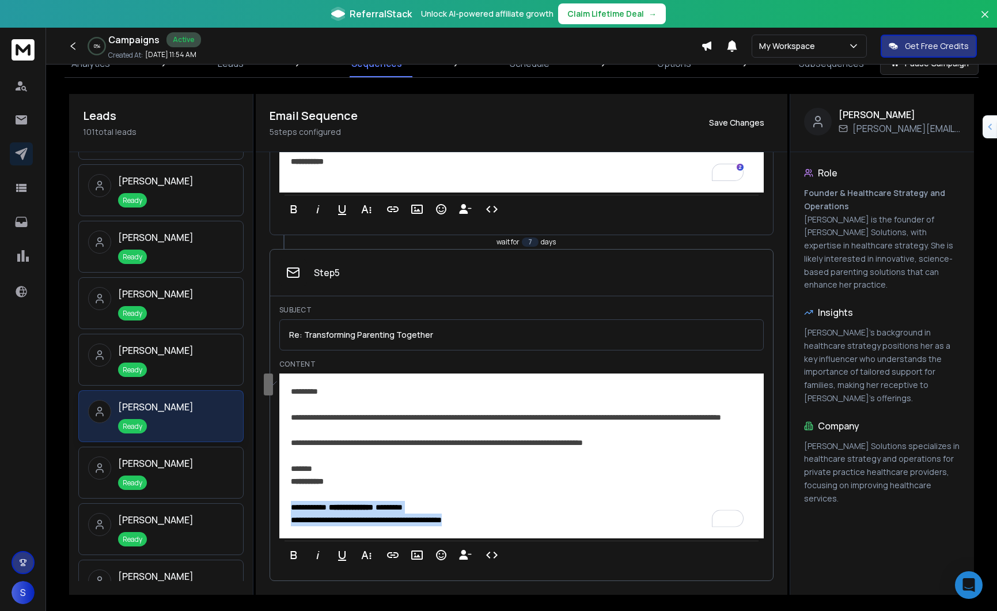
drag, startPoint x: 501, startPoint y: 524, endPoint x: 293, endPoint y: 509, distance: 209.1
click at [293, 509] on div "**********" at bounding box center [521, 455] width 485 height 165
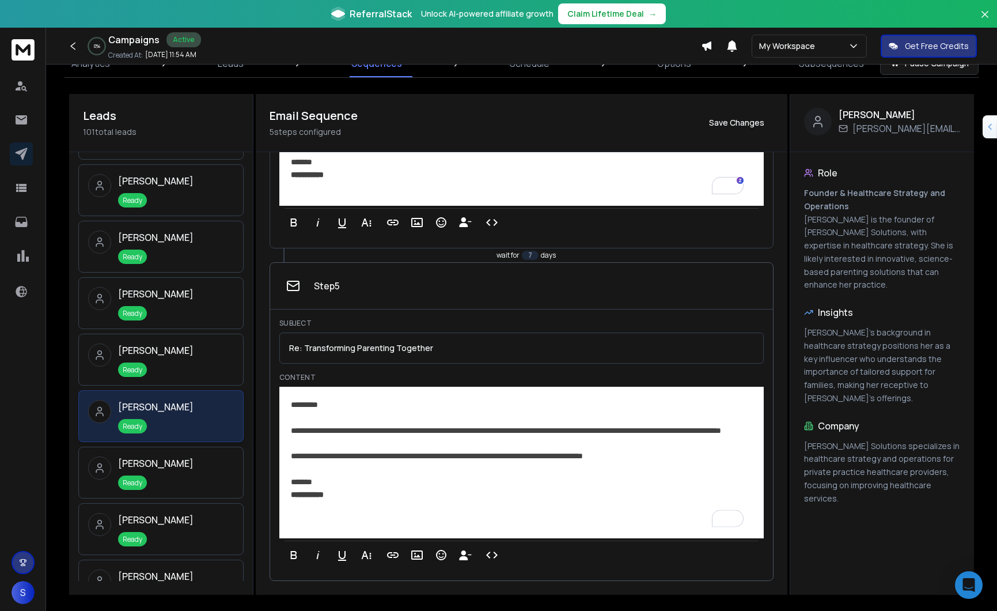
scroll to position [1378, 0]
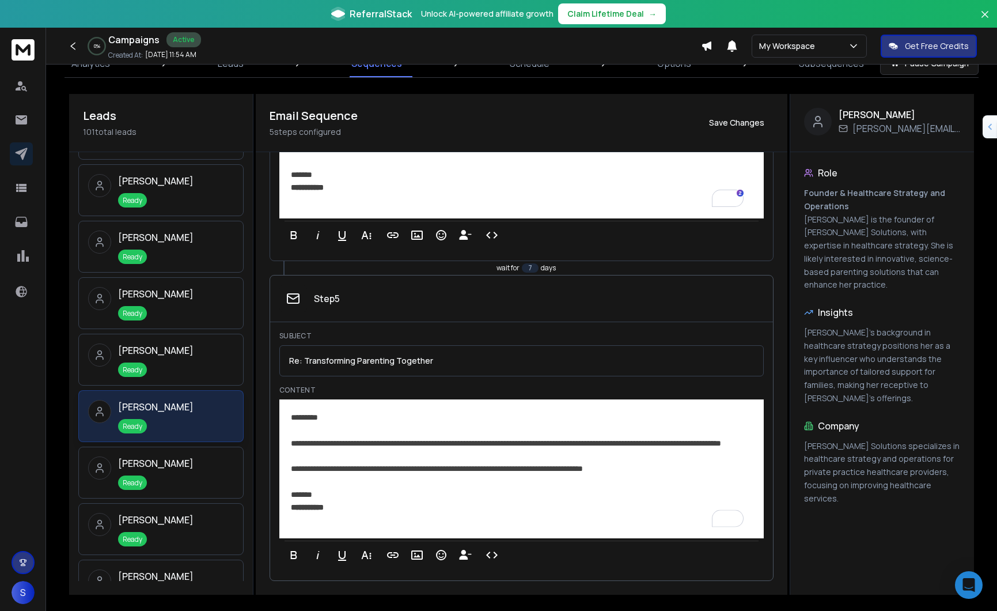
click at [424, 444] on p "**********" at bounding box center [517, 437] width 453 height 52
click at [391, 458] on p "**********" at bounding box center [517, 437] width 453 height 52
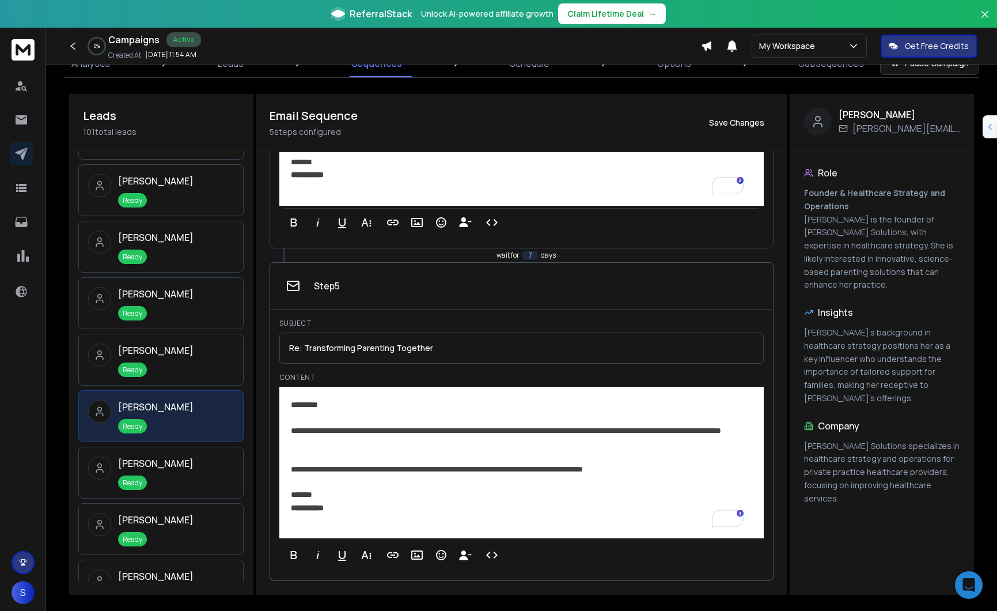
click at [727, 120] on button "Save Changes" at bounding box center [737, 122] width 74 height 23
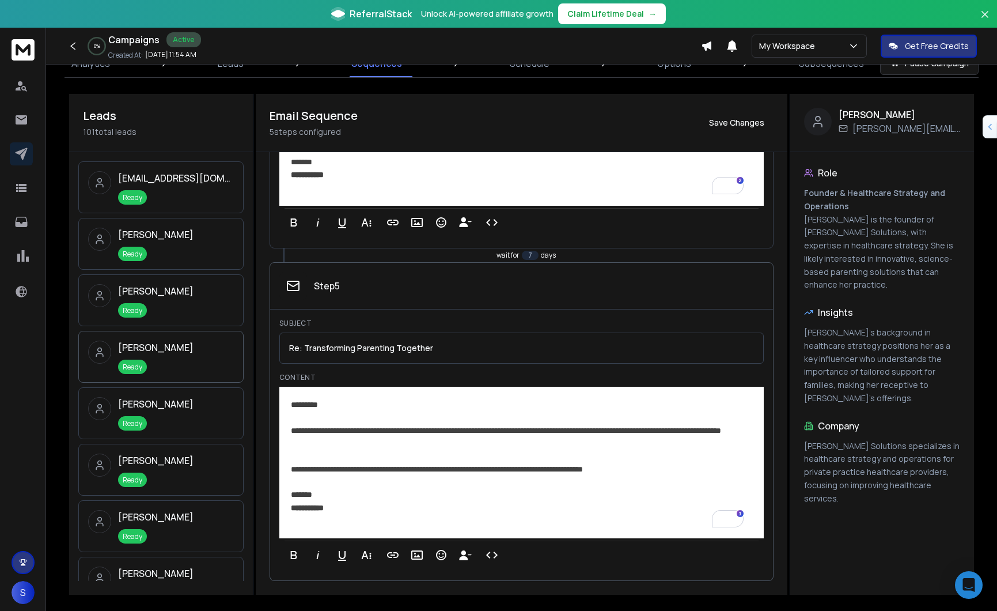
scroll to position [0, 0]
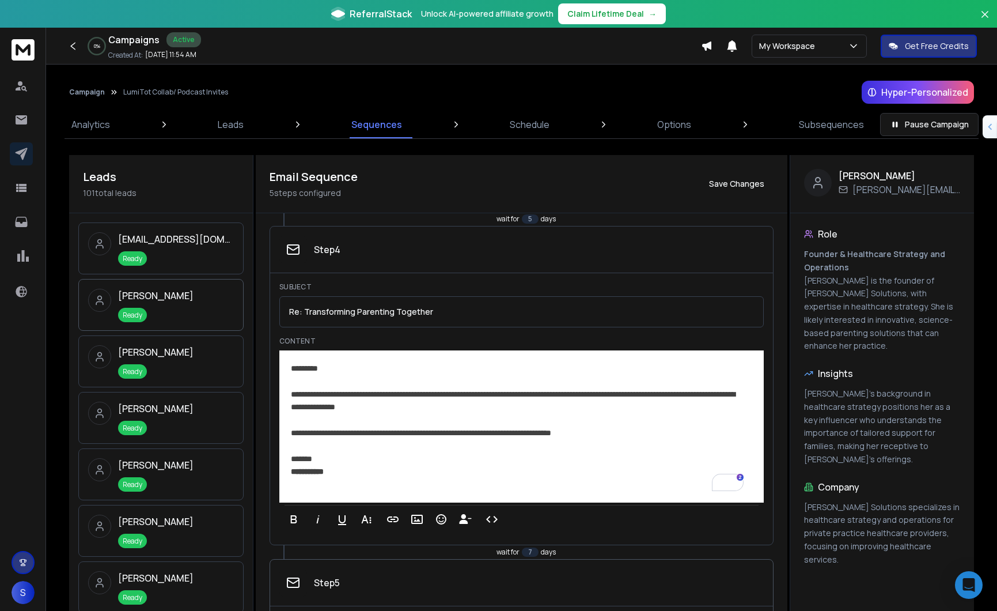
click at [133, 298] on h3 "[PERSON_NAME]" at bounding box center [155, 296] width 75 height 14
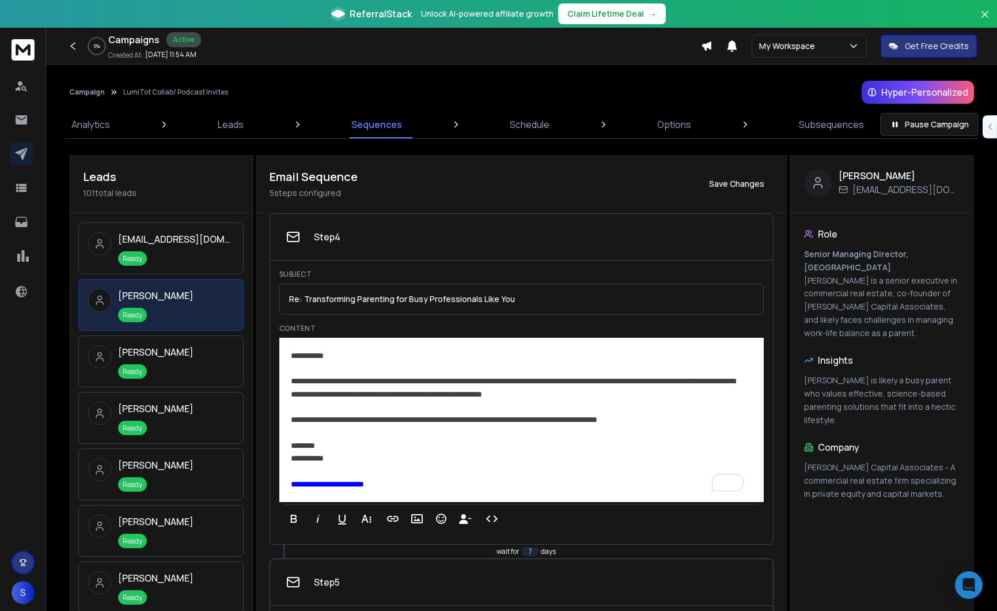
scroll to position [1142, 0]
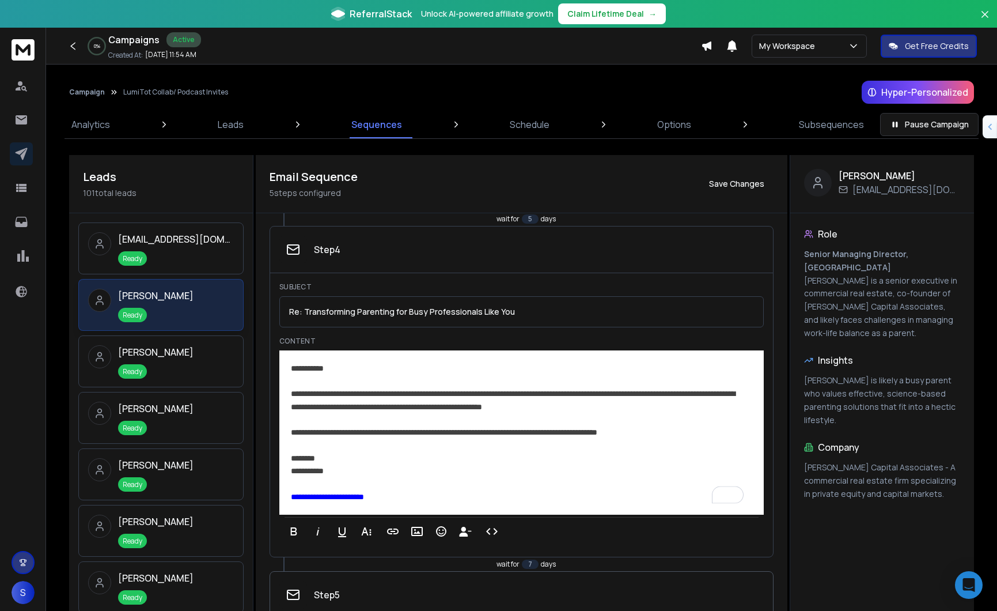
drag, startPoint x: 906, startPoint y: 172, endPoint x: 839, endPoint y: 173, distance: 66.8
click at [839, 173] on h3 "[PERSON_NAME]" at bounding box center [900, 176] width 122 height 14
copy h3 "[PERSON_NAME]"
drag, startPoint x: 859, startPoint y: 190, endPoint x: 984, endPoint y: 192, distance: 125.1
click at [984, 192] on div "Campaign LumiTot Collab/ Podcast Invites Hyper-Personalized Analytics Leads Seq…" at bounding box center [521, 368] width 951 height 607
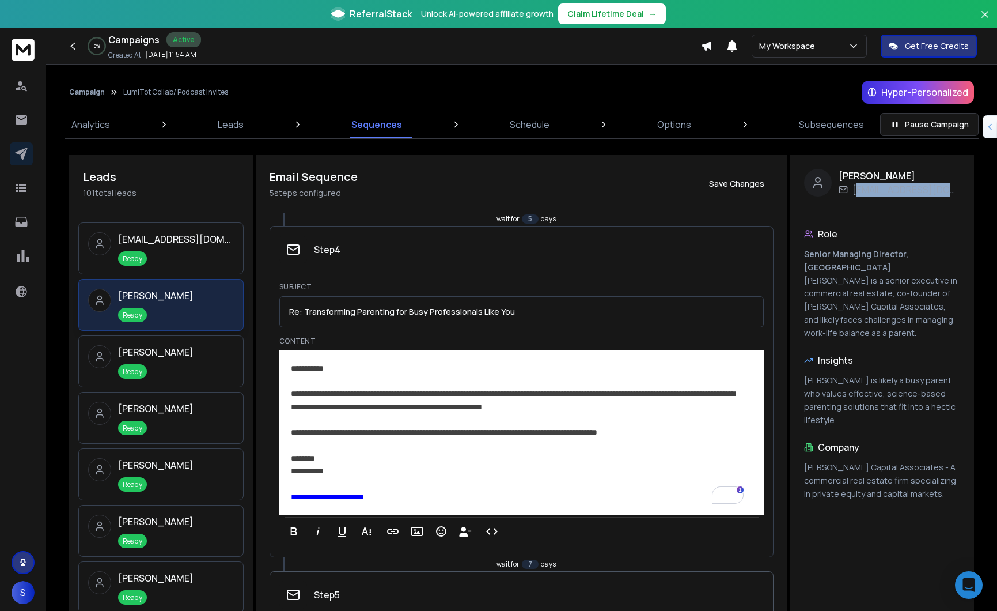
click at [934, 209] on div "[PERSON_NAME] [EMAIL_ADDRESS][DOMAIN_NAME]" at bounding box center [883, 184] width 184 height 58
click at [856, 191] on span "[EMAIL_ADDRESS][DOMAIN_NAME]" at bounding box center [907, 190] width 108 height 14
click at [855, 195] on span "[EMAIL_ADDRESS][DOMAIN_NAME]" at bounding box center [907, 190] width 108 height 14
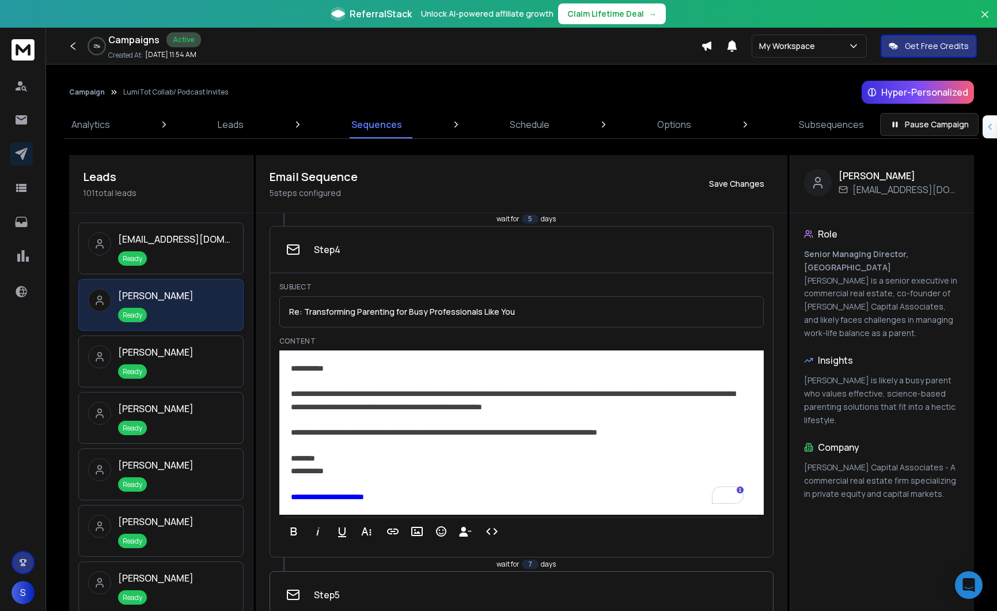
click at [815, 184] on icon at bounding box center [818, 185] width 8 height 3
click at [849, 201] on div "[PERSON_NAME] [EMAIL_ADDRESS][DOMAIN_NAME]" at bounding box center [883, 184] width 184 height 58
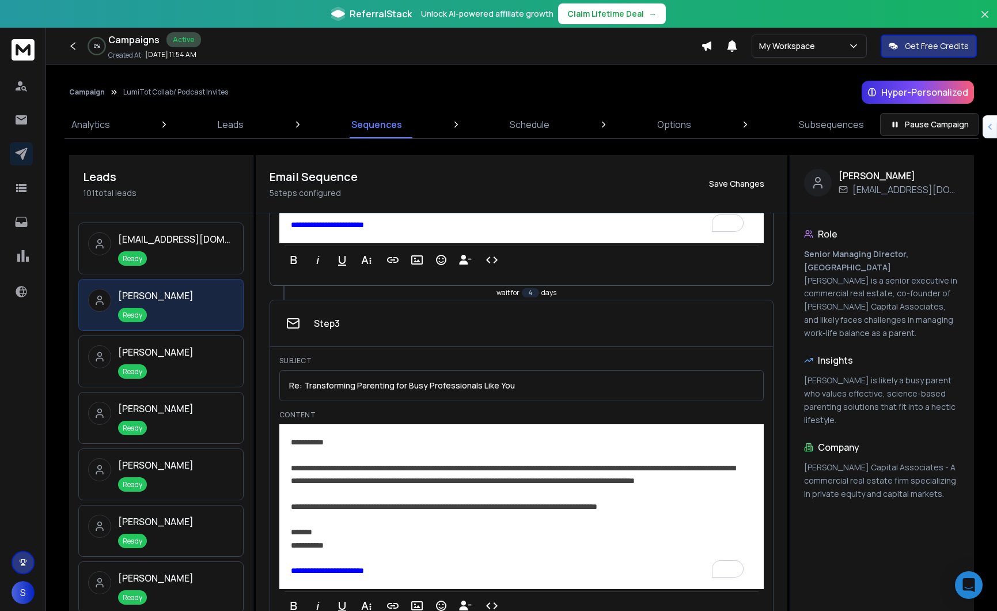
click at [787, 248] on div "**********" at bounding box center [522, 434] width 532 height 443
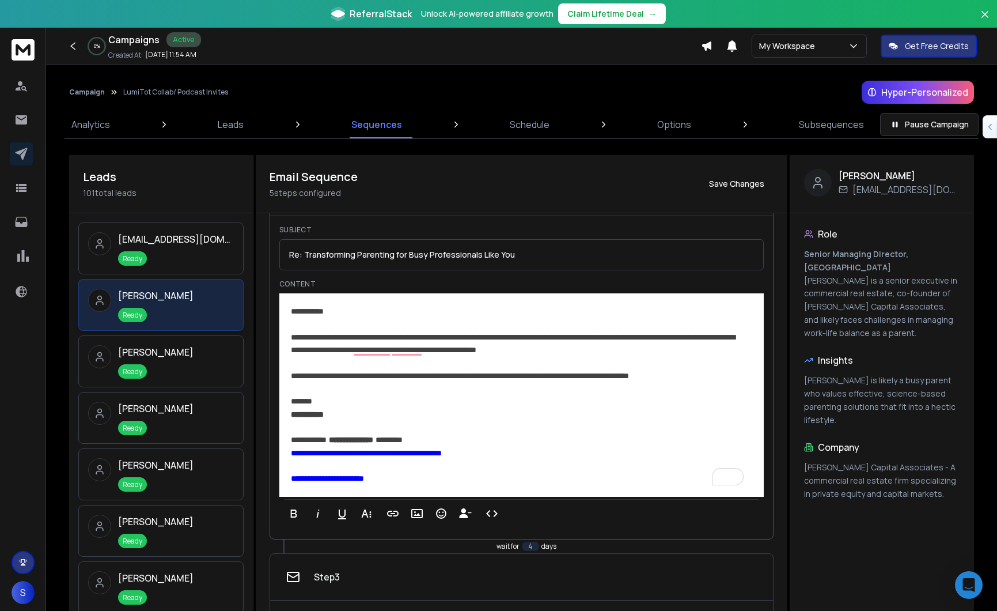
scroll to position [0, 0]
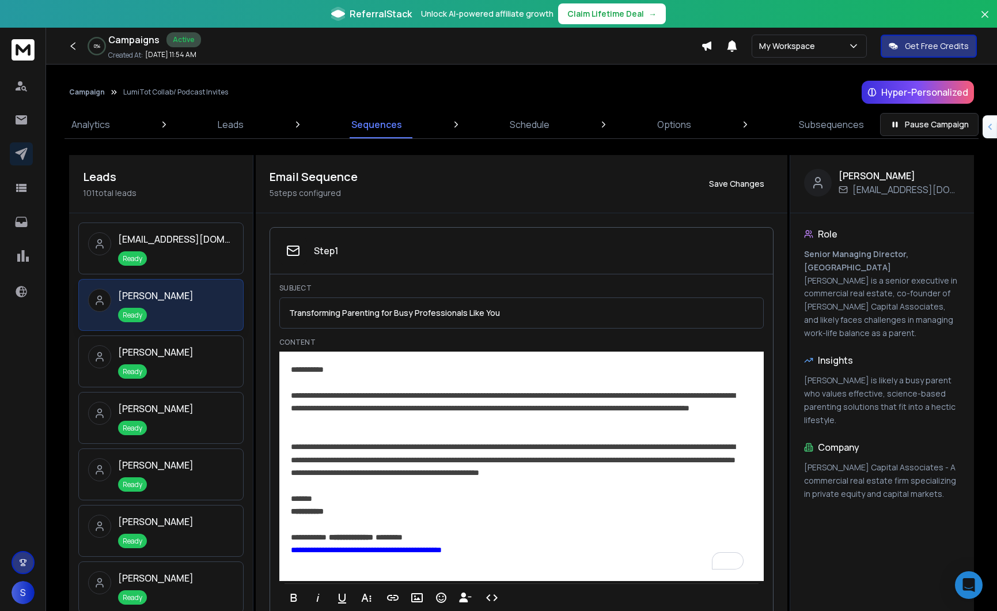
click at [834, 186] on div "[PERSON_NAME] [EMAIL_ADDRESS][DOMAIN_NAME]" at bounding box center [882, 183] width 156 height 28
click at [16, 184] on icon at bounding box center [21, 188] width 10 height 8
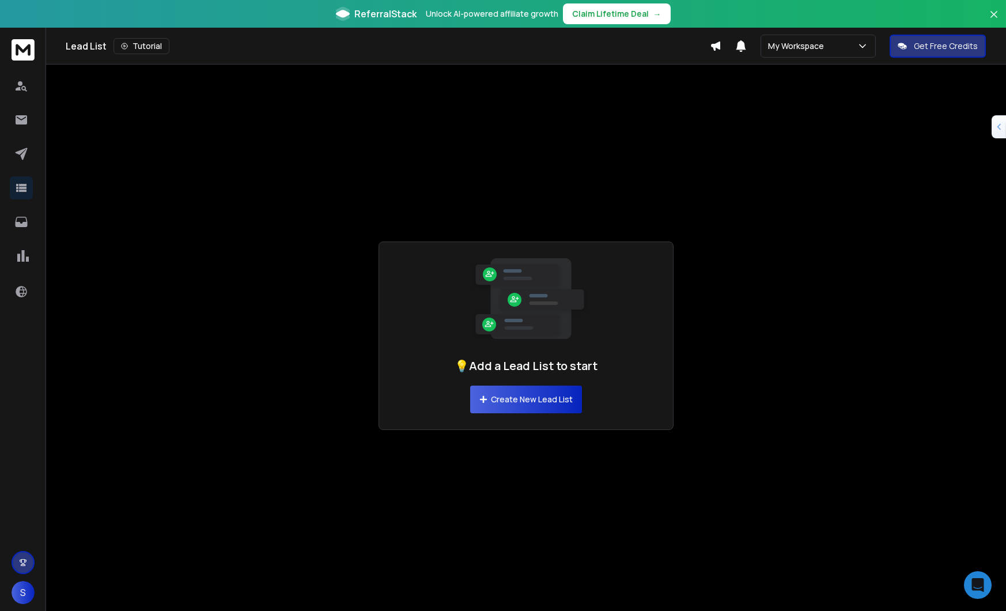
click at [531, 395] on button "Create New Lead List" at bounding box center [526, 400] width 112 height 28
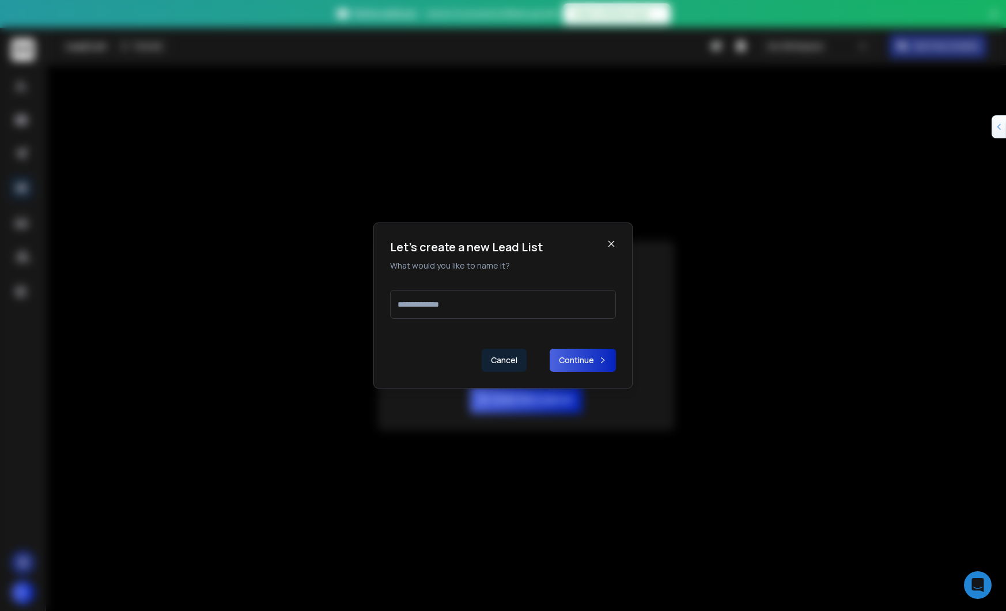
click at [493, 371] on button "Cancel" at bounding box center [504, 360] width 45 height 23
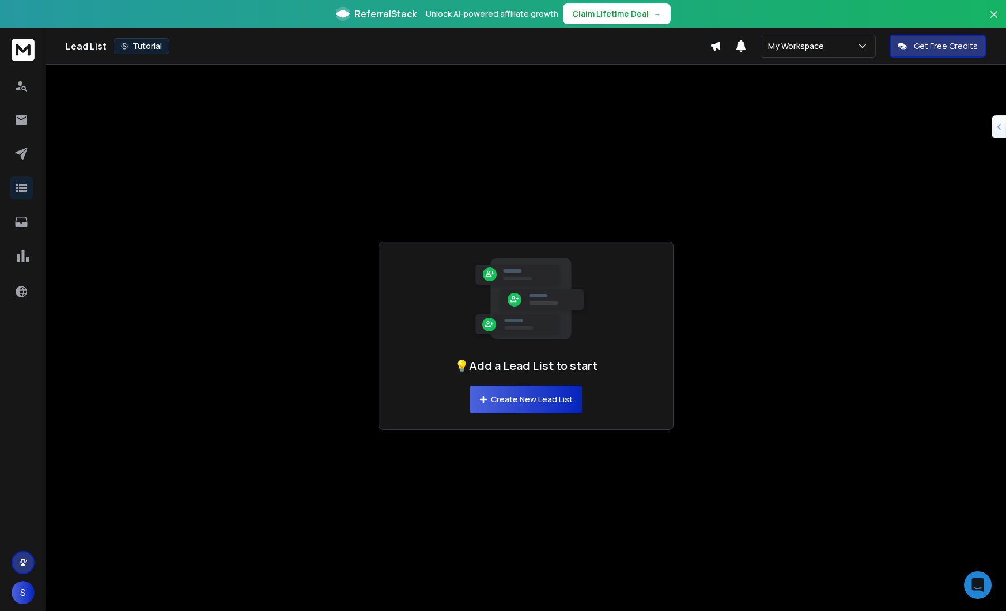
click at [147, 53] on button "Tutorial" at bounding box center [142, 46] width 56 height 16
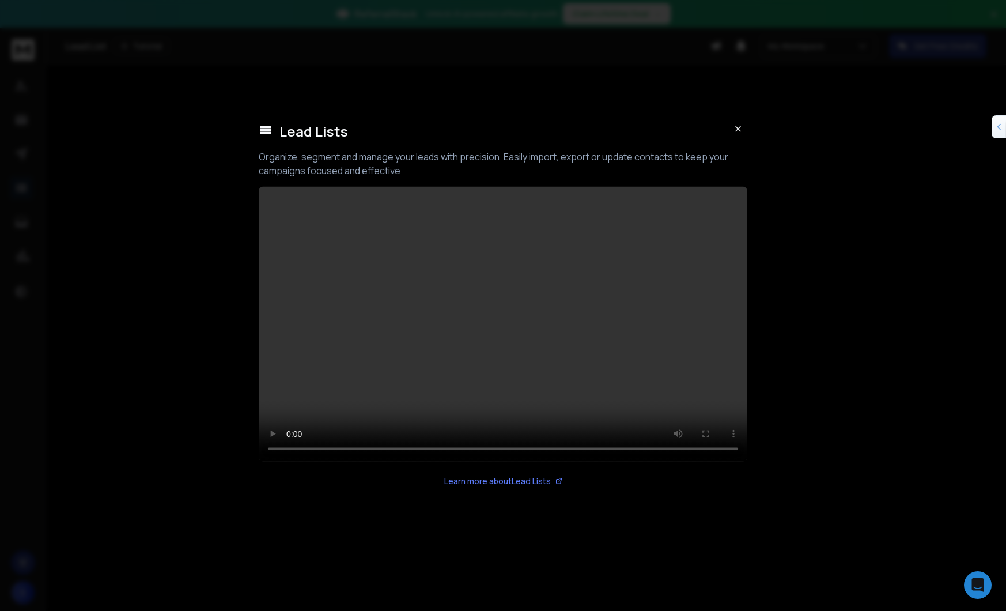
click at [262, 447] on video at bounding box center [503, 324] width 489 height 275
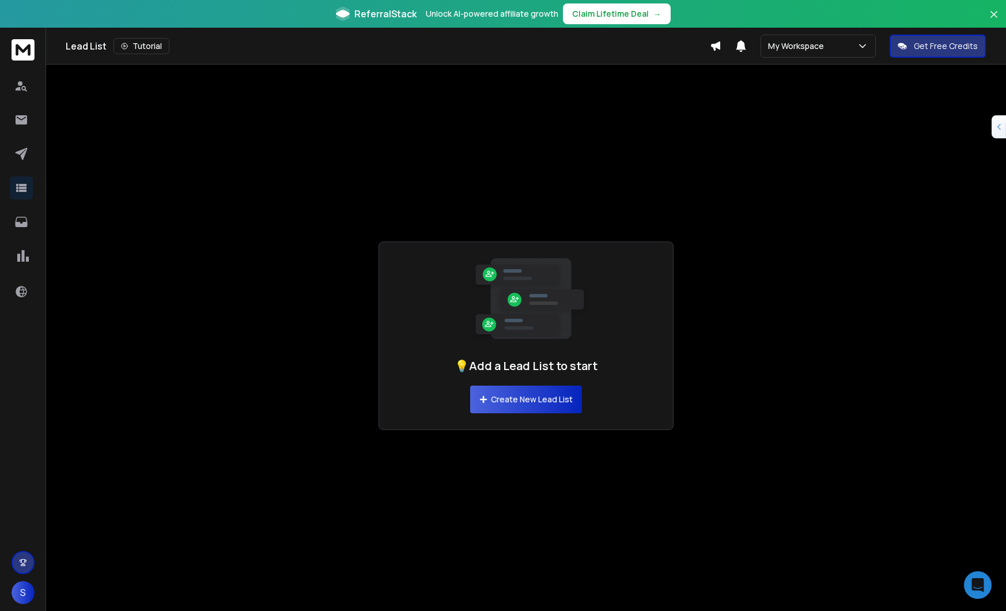
click at [544, 482] on div "💡Add a Lead List to start Create New Lead List" at bounding box center [526, 336] width 960 height 542
click at [148, 44] on button "Tutorial" at bounding box center [142, 46] width 56 height 16
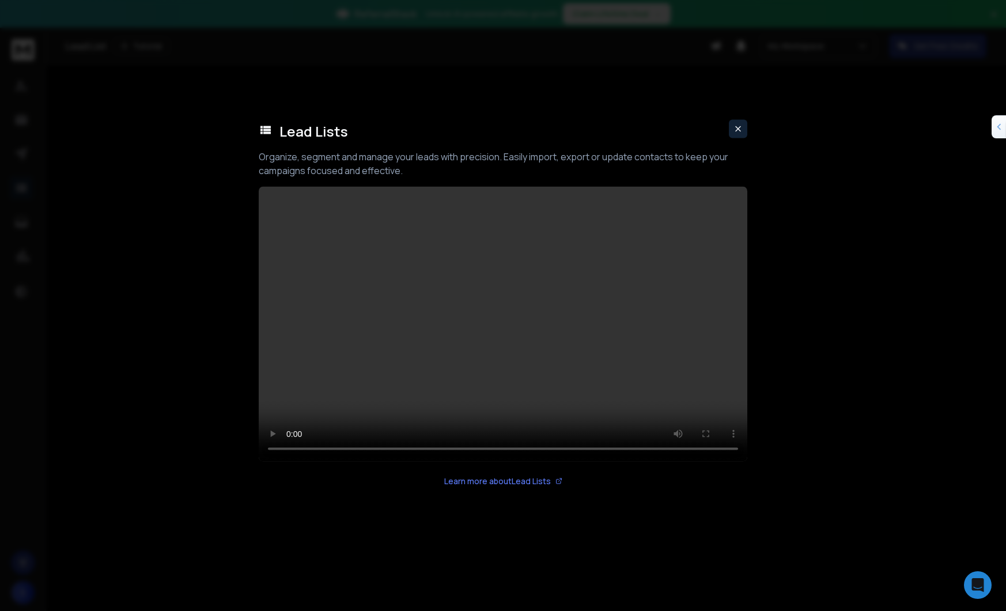
click at [746, 135] on button at bounding box center [738, 129] width 18 height 18
click at [744, 134] on div "💡Add a Lead List to start Create New Lead List" at bounding box center [526, 336] width 960 height 542
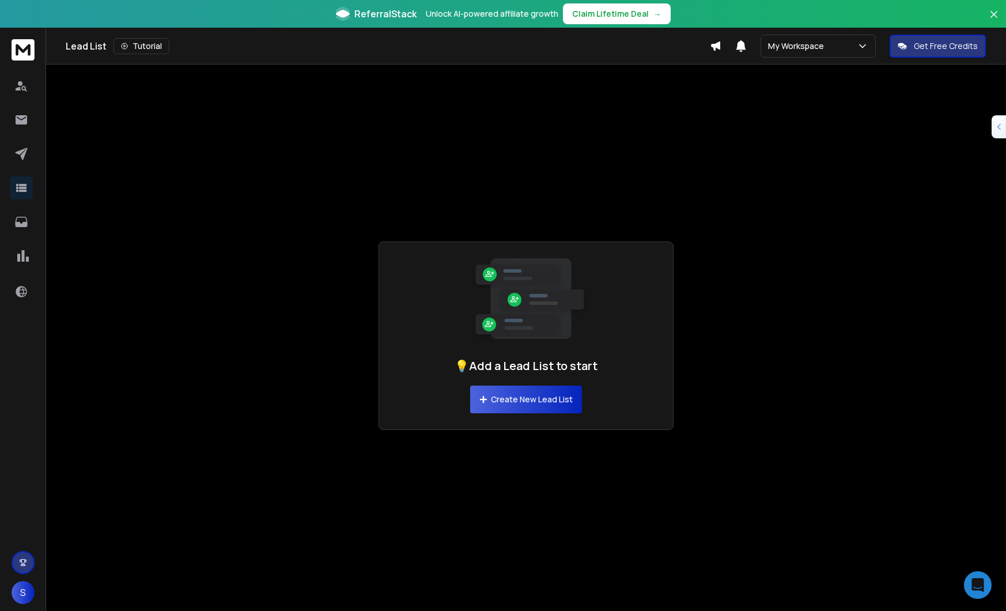
click at [516, 399] on button "Create New Lead List" at bounding box center [526, 400] width 112 height 28
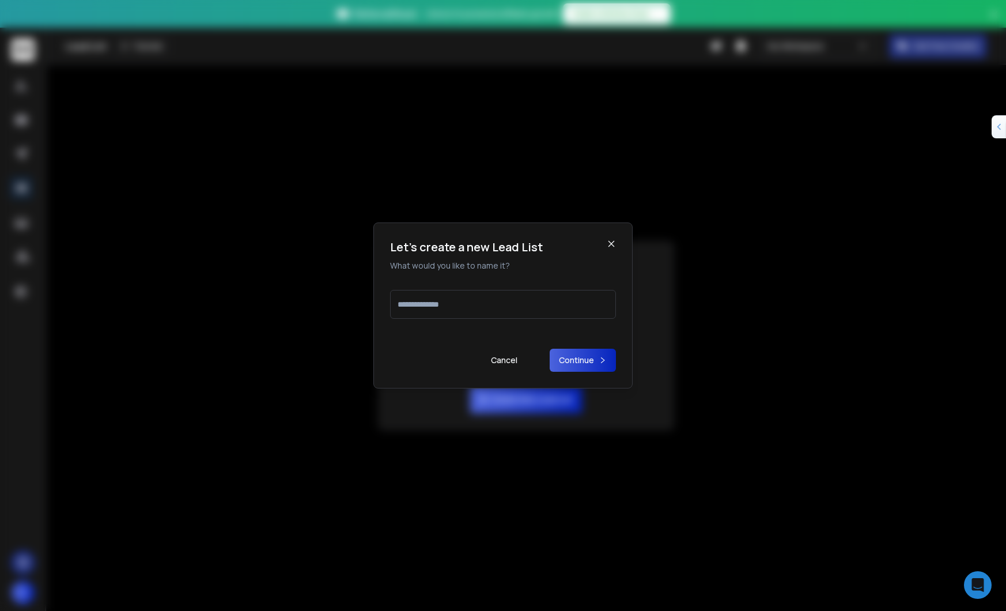
click at [485, 313] on input at bounding box center [503, 304] width 226 height 29
click at [484, 309] on input "**********" at bounding box center [503, 304] width 226 height 29
type input "**********"
click at [580, 361] on button "Continue" at bounding box center [583, 360] width 66 height 23
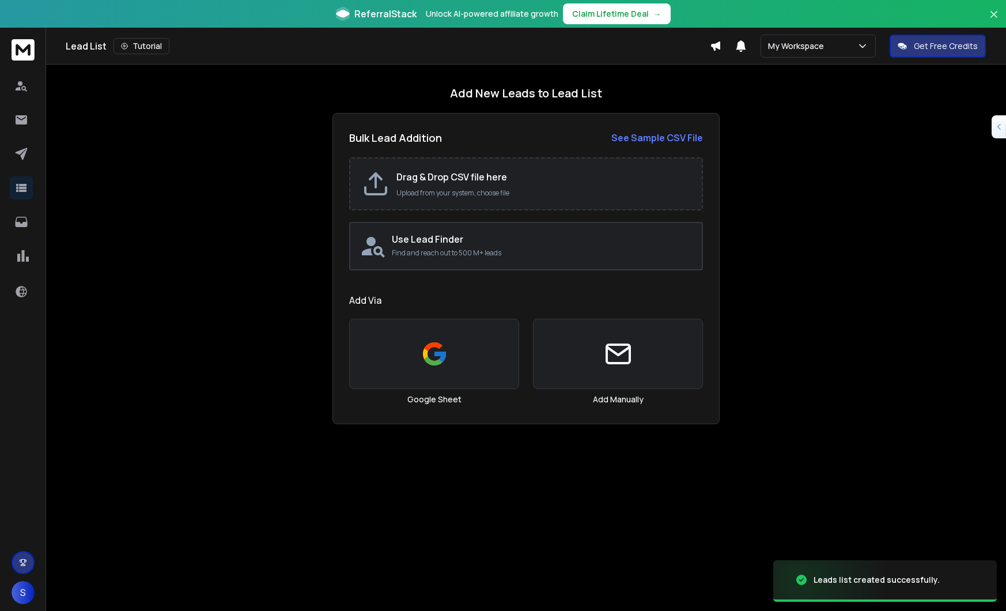
click at [468, 196] on p "Upload from your system, choose file" at bounding box center [543, 192] width 294 height 9
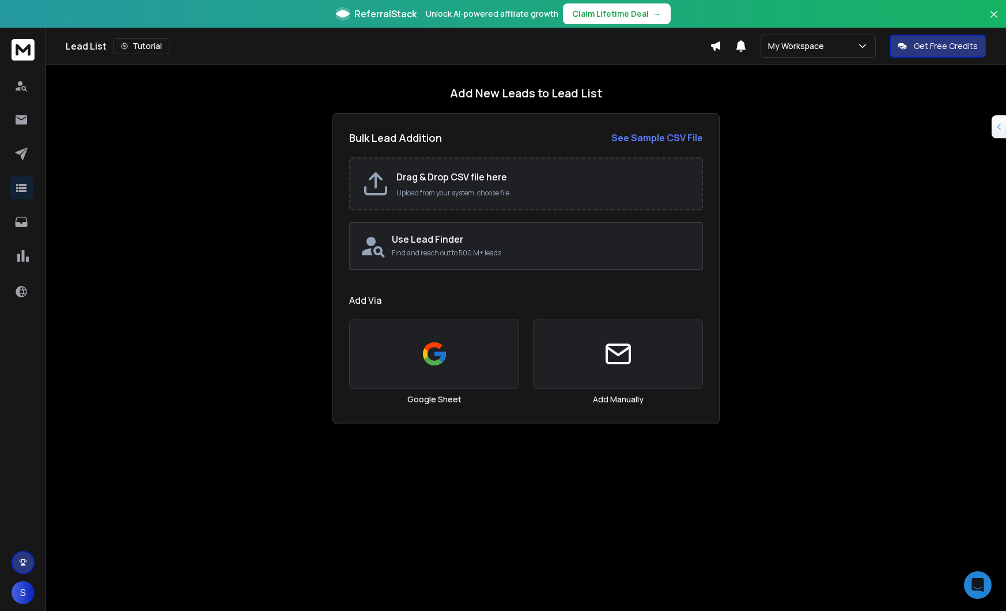
type input "**********"
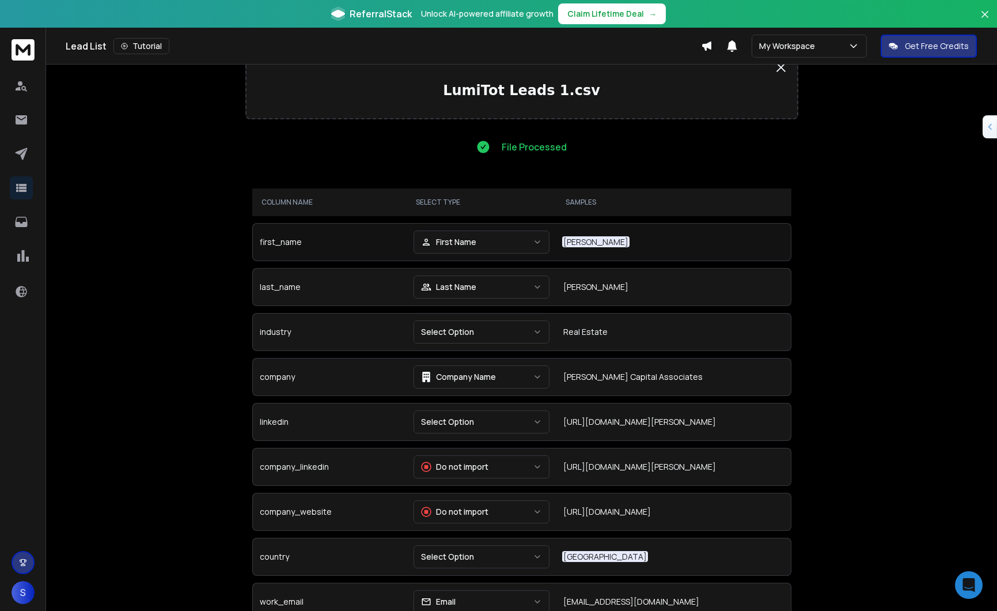
scroll to position [206, 0]
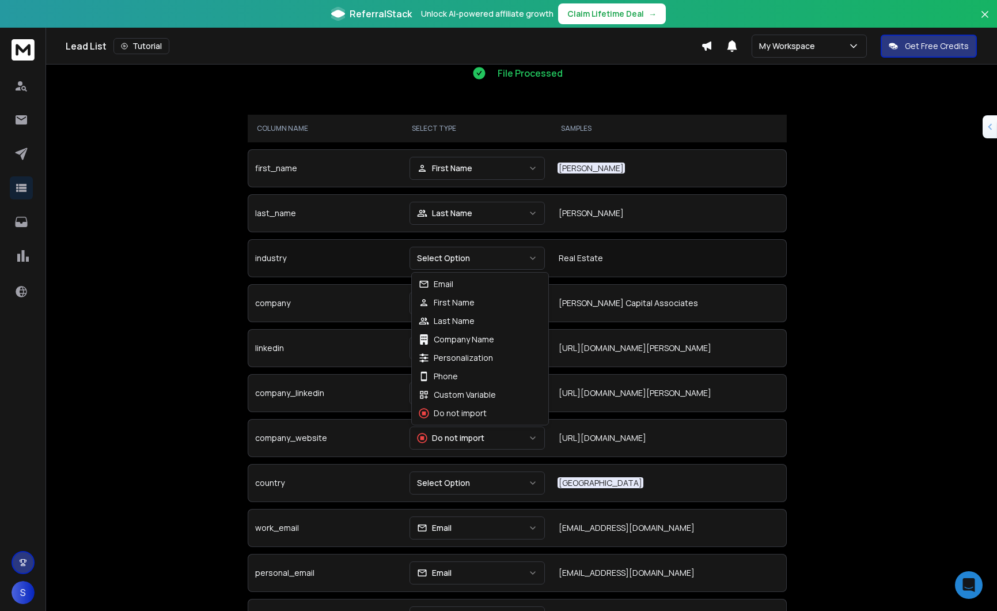
click at [471, 257] on button "Select Option" at bounding box center [478, 258] width 136 height 23
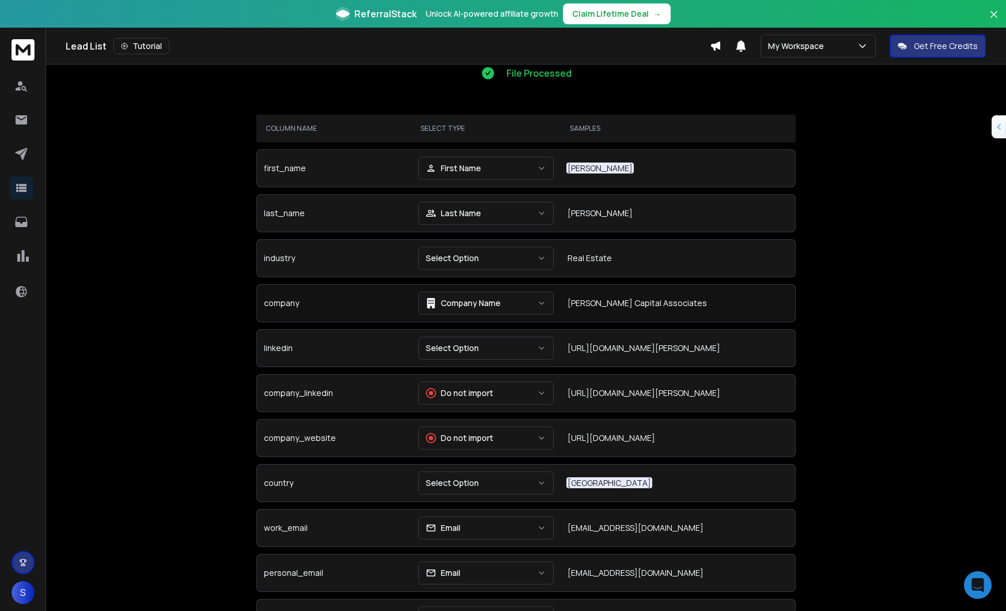
click at [782, 308] on td "[PERSON_NAME] Capital Associates" at bounding box center [678, 303] width 235 height 38
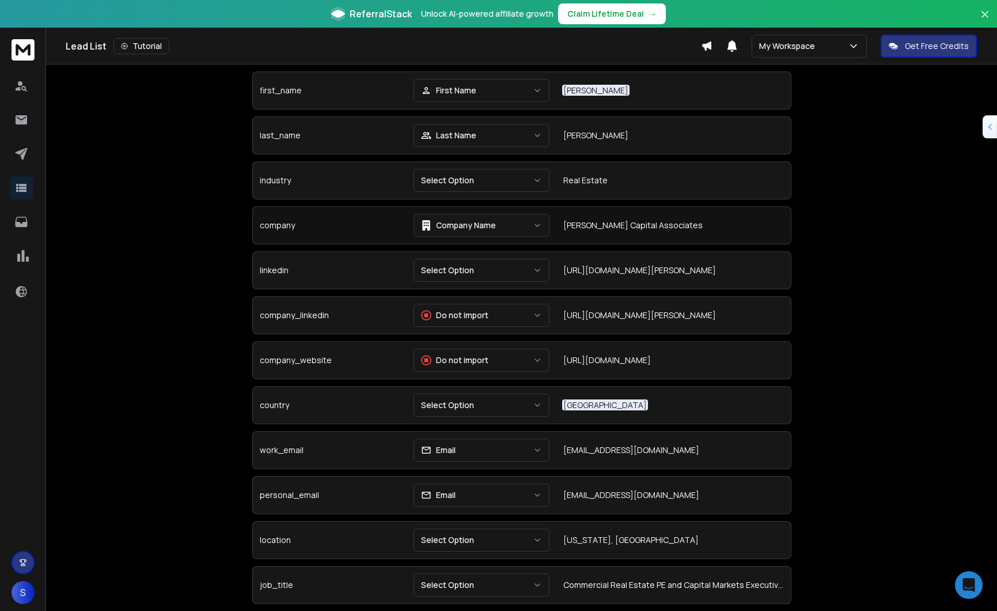
scroll to position [298, 0]
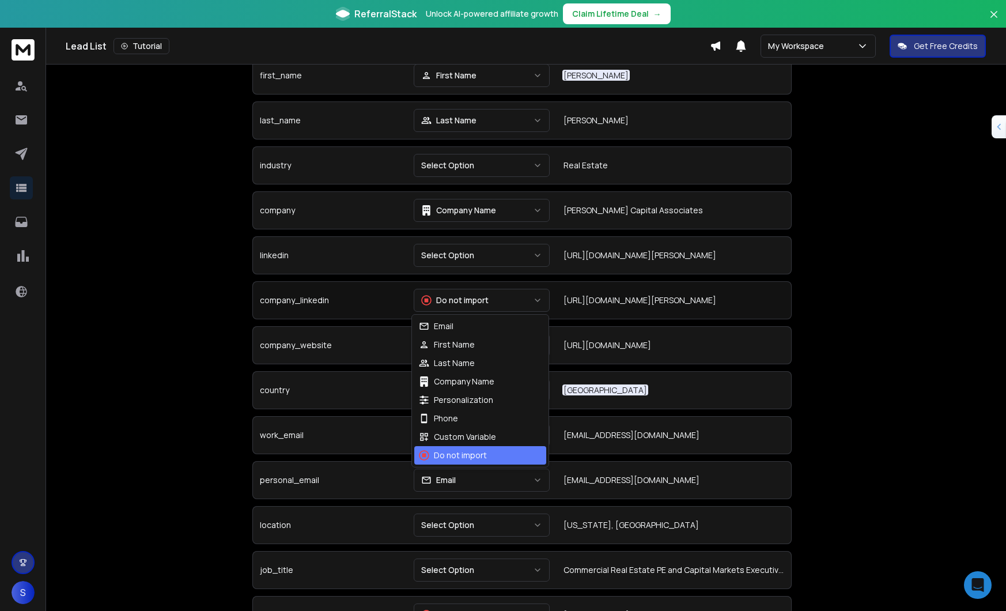
click at [524, 300] on button "Do not import" at bounding box center [482, 300] width 136 height 23
click at [533, 301] on icon "button" at bounding box center [537, 300] width 9 height 9
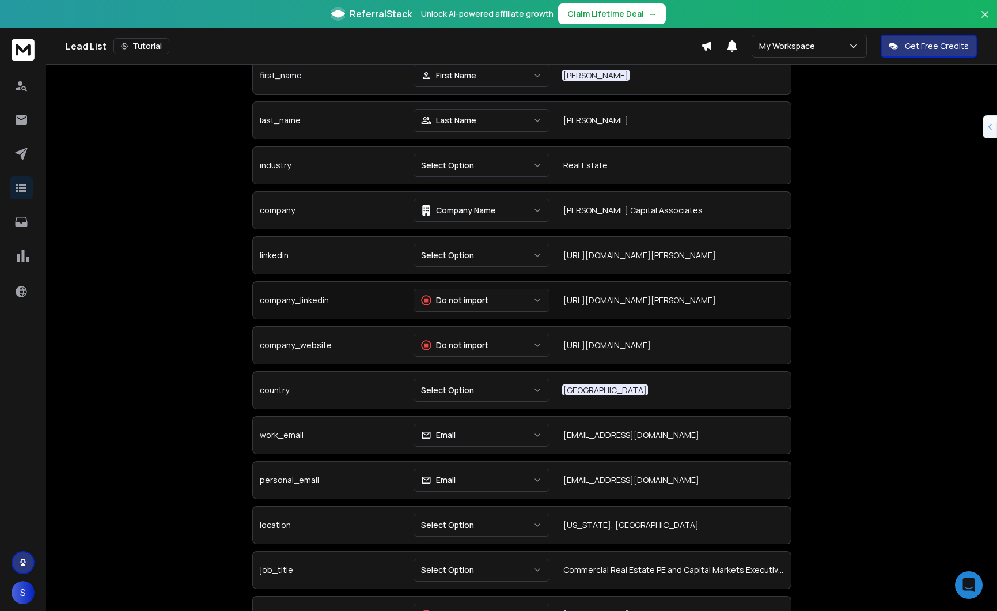
scroll to position [324, 0]
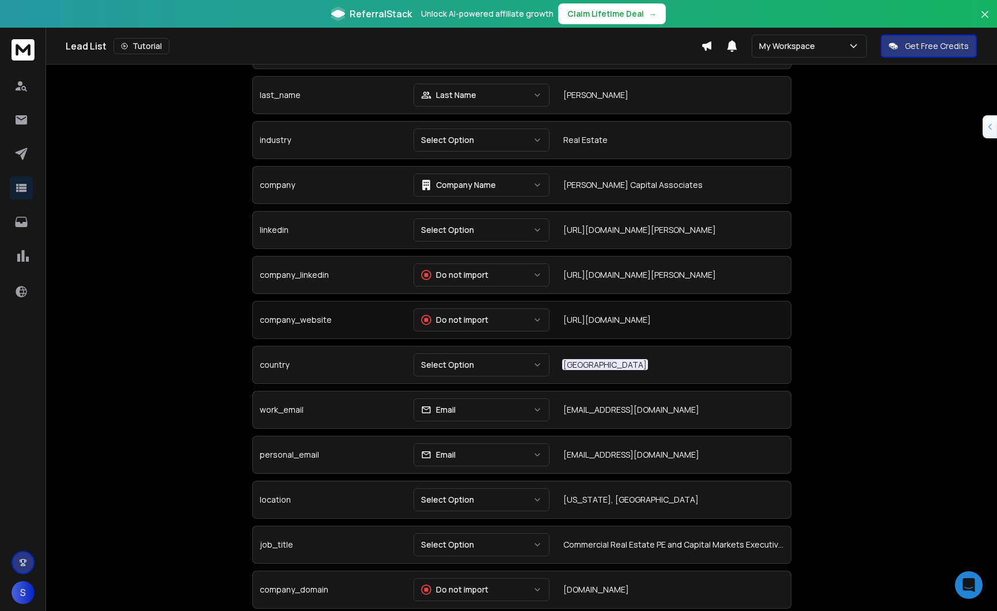
click at [524, 322] on button "Do not import" at bounding box center [482, 319] width 136 height 23
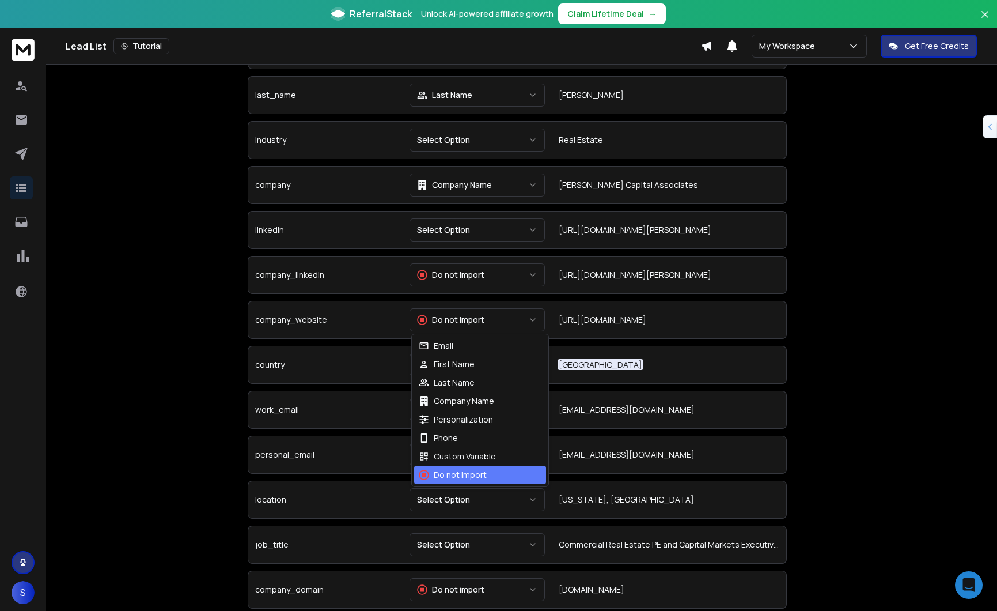
click at [844, 371] on div "Add New Leads to Lead List Add Leads in Bulk See Sample CSV file LumiTot Leads …" at bounding box center [494, 304] width 989 height 1201
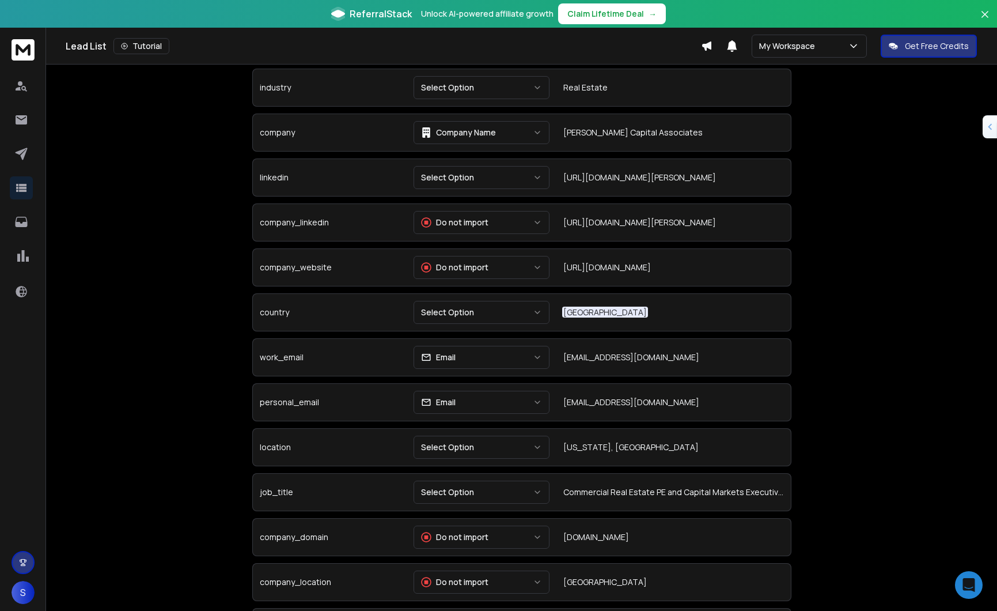
scroll to position [384, 0]
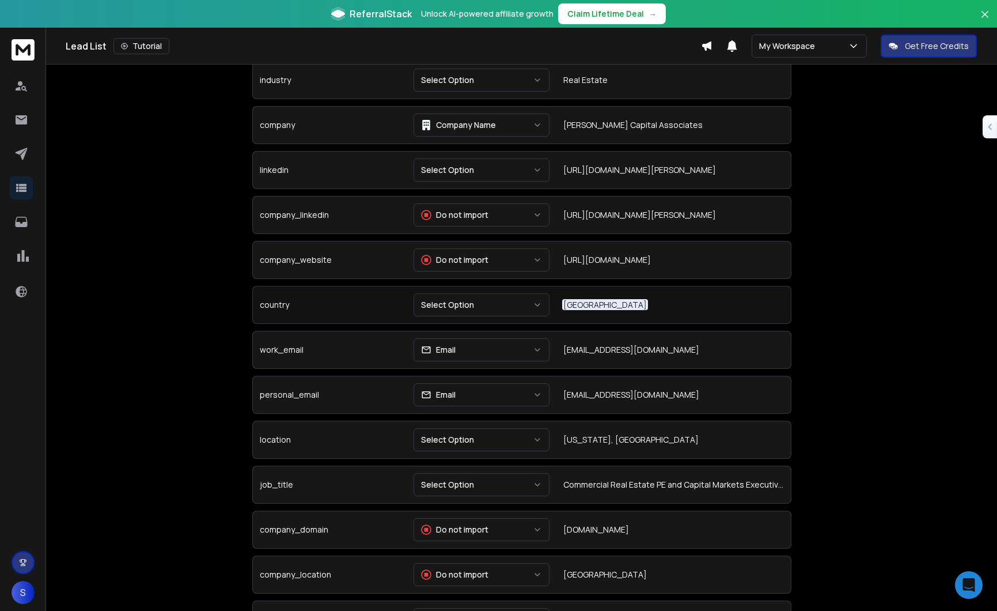
click at [490, 308] on button "Select Option" at bounding box center [482, 304] width 136 height 23
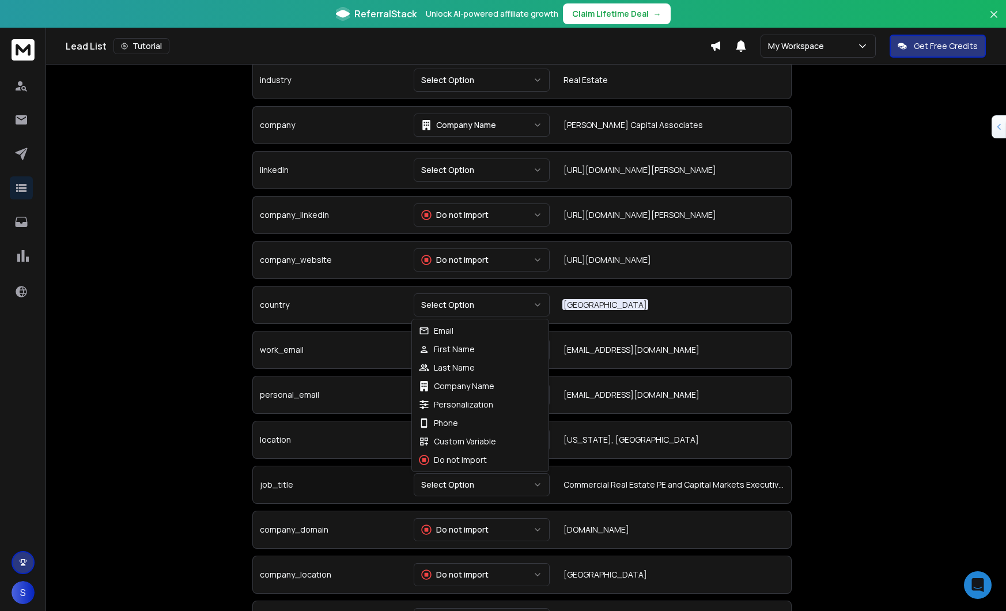
click at [485, 474] on button "Select Option" at bounding box center [482, 484] width 136 height 23
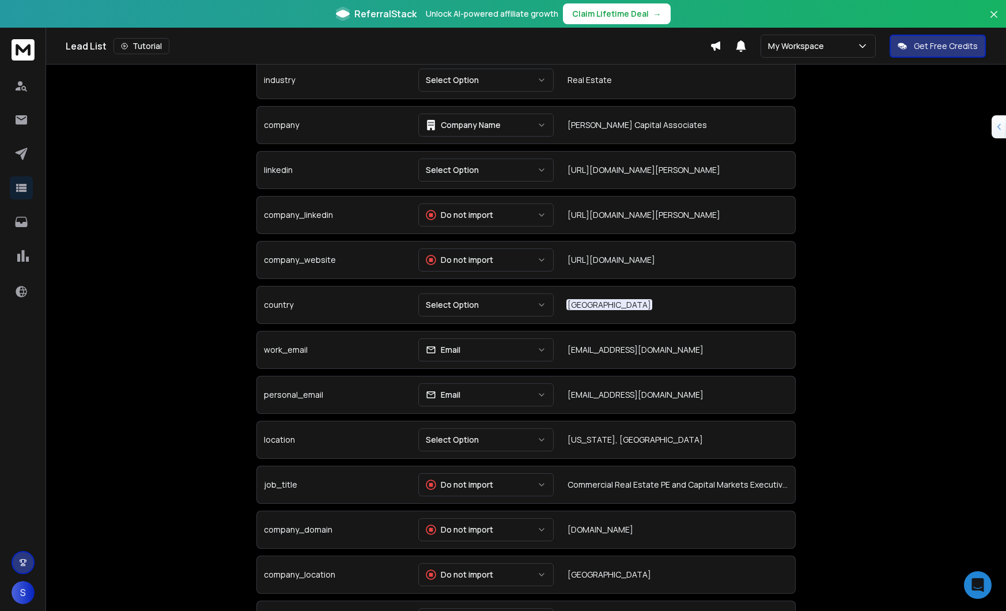
click at [839, 374] on div "Add New Leads to Lead List Add Leads in Bulk See Sample CSV file LumiTot Leads …" at bounding box center [503, 244] width 1006 height 1201
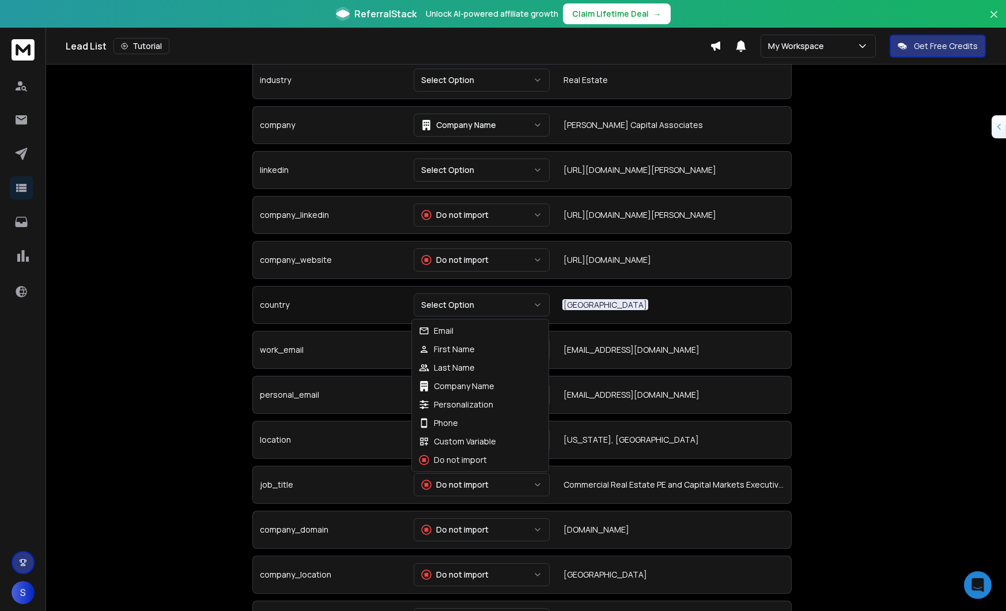
click at [513, 304] on button "Select Option" at bounding box center [482, 304] width 136 height 23
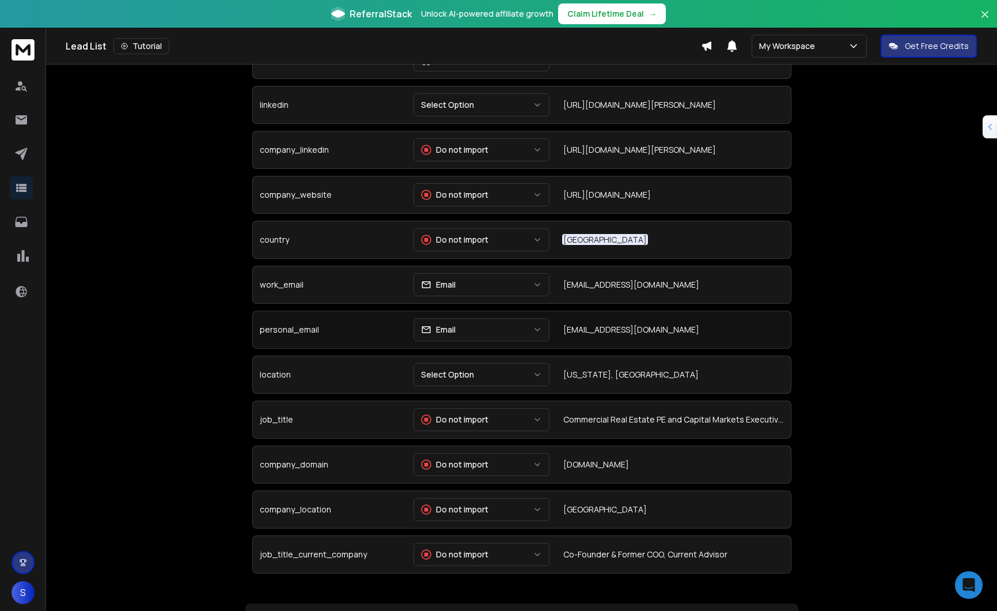
scroll to position [474, 0]
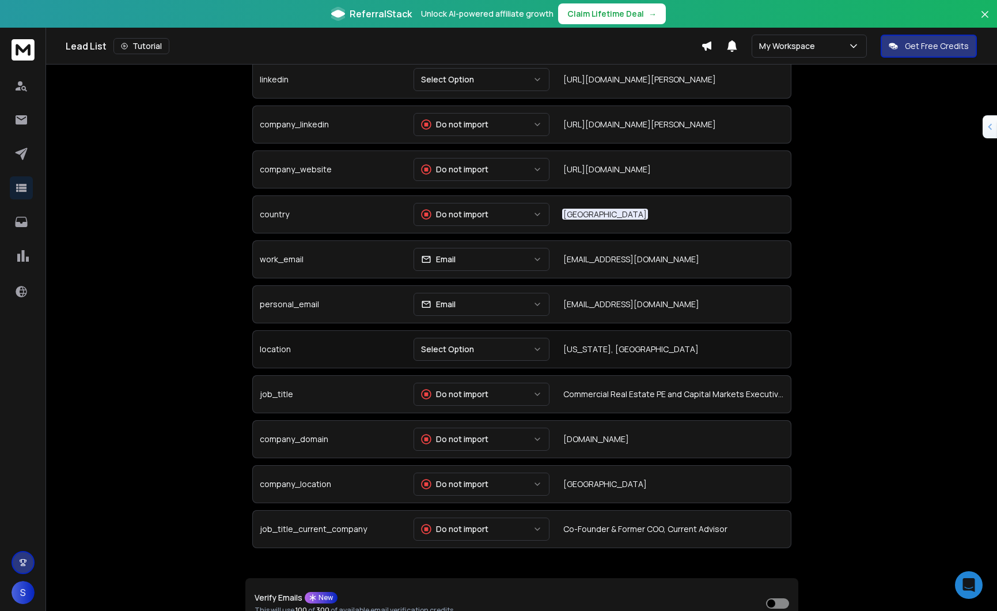
click at [490, 361] on td "Select Option" at bounding box center [482, 349] width 150 height 38
click at [490, 354] on button "Select Option" at bounding box center [482, 349] width 136 height 23
click at [485, 357] on button "Personalization" at bounding box center [482, 349] width 136 height 23
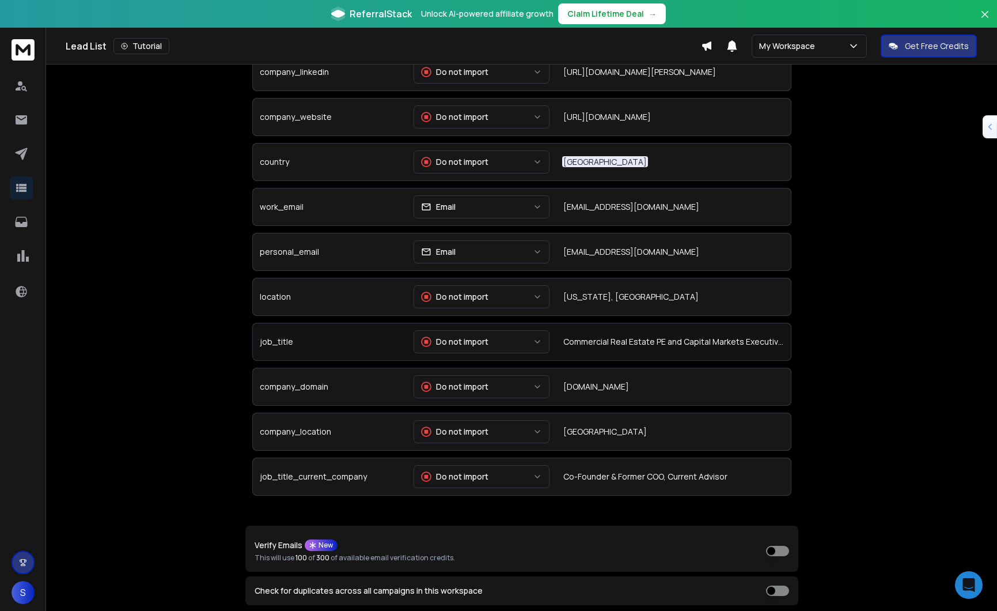
scroll to position [534, 0]
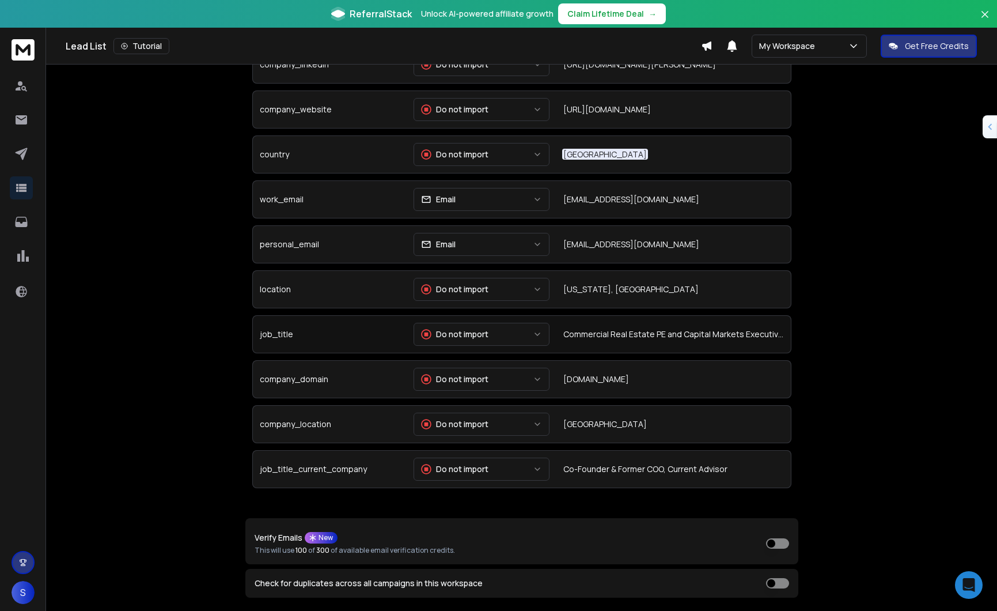
click at [473, 338] on div "Do not import" at bounding box center [454, 334] width 67 height 12
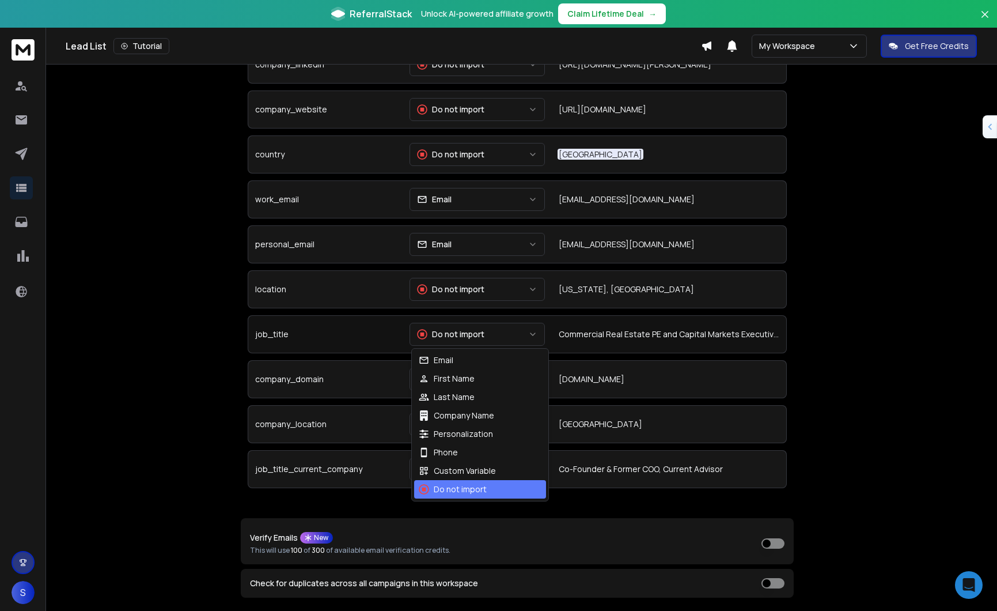
click at [472, 338] on div "Do not import" at bounding box center [450, 334] width 67 height 12
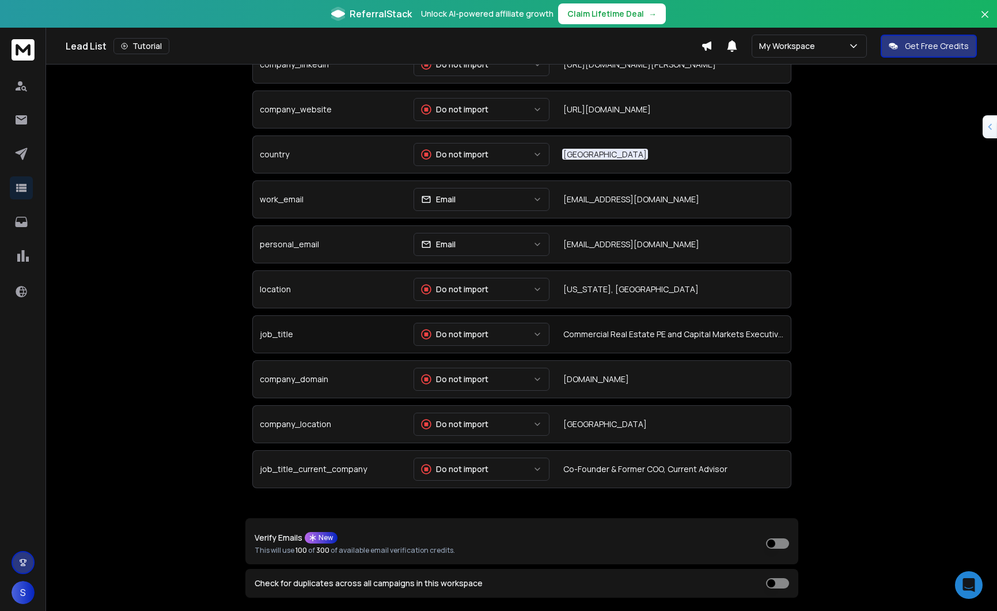
click at [472, 338] on div "Do not import" at bounding box center [454, 334] width 67 height 12
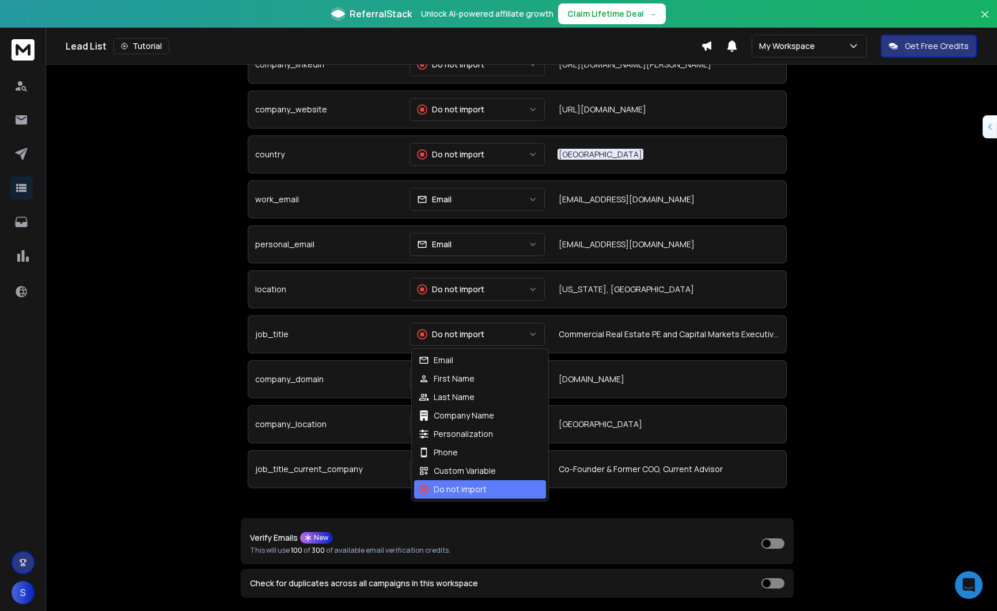
click at [598, 515] on div "Verify Emails New This will use 100 of 300 of available email verification cred…" at bounding box center [517, 555] width 553 height 84
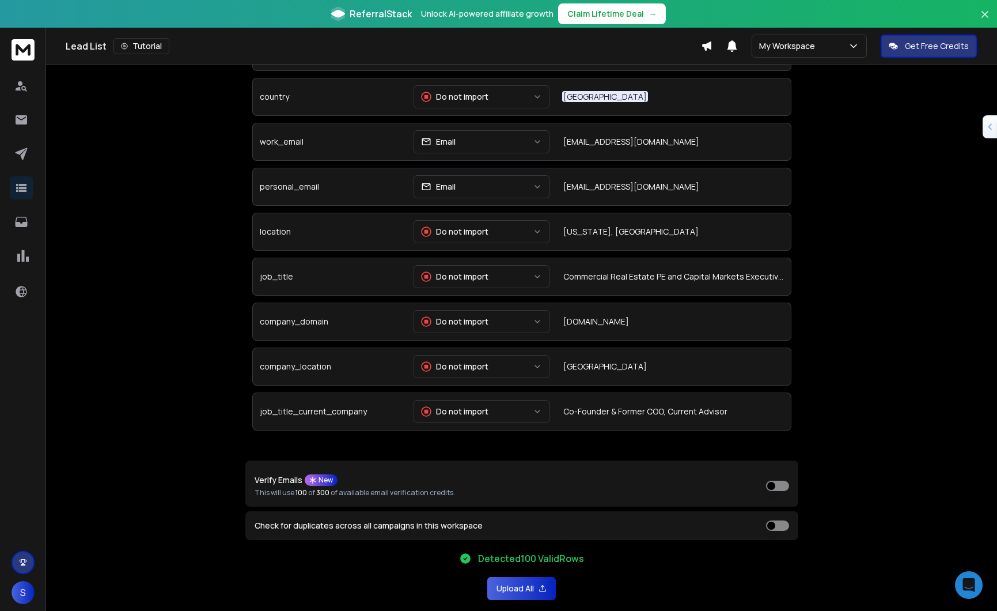
scroll to position [618, 0]
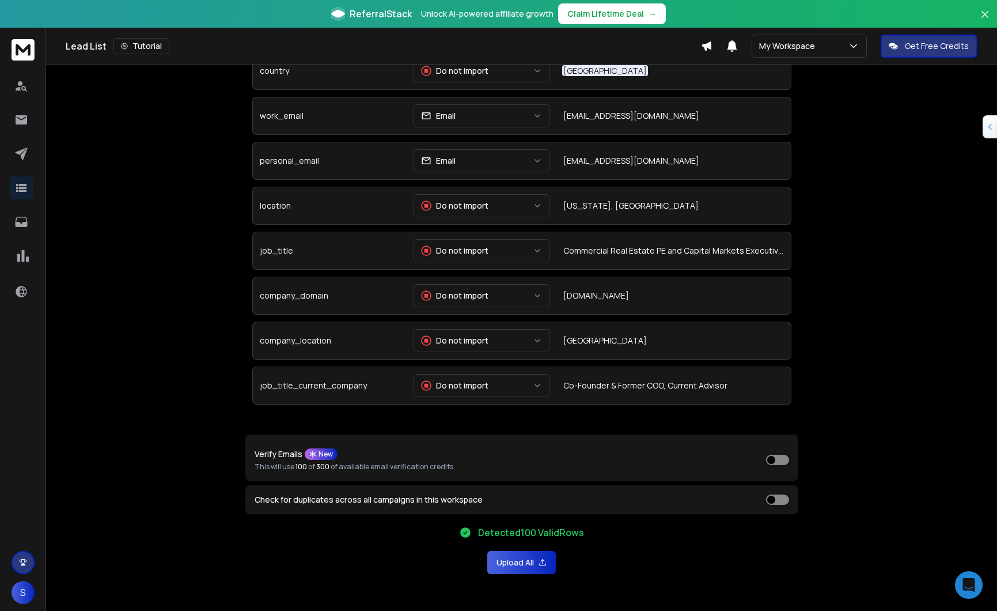
click at [519, 558] on button "Upload All" at bounding box center [522, 562] width 69 height 23
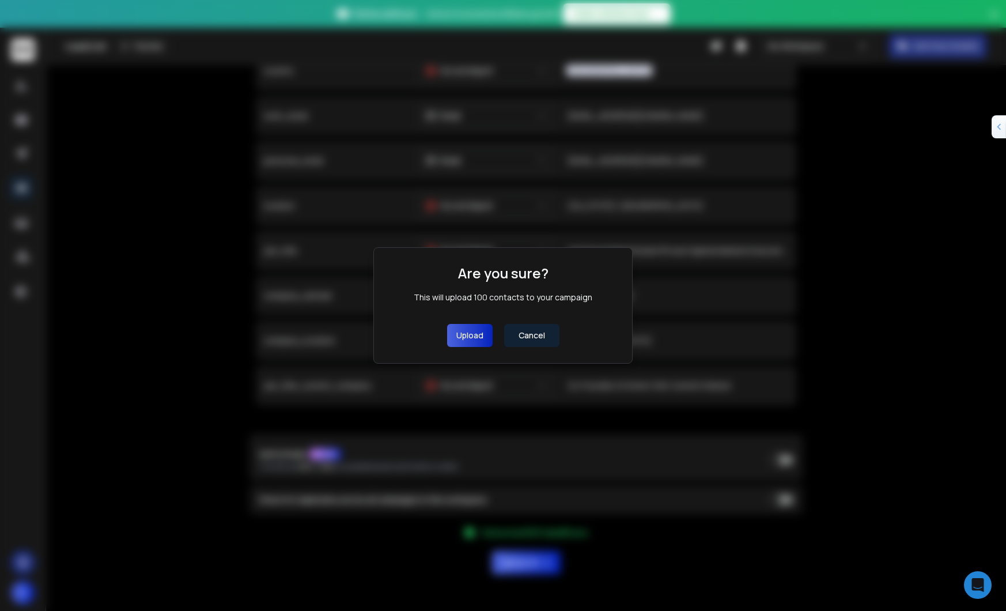
click at [470, 332] on button "Upload" at bounding box center [470, 335] width 46 height 23
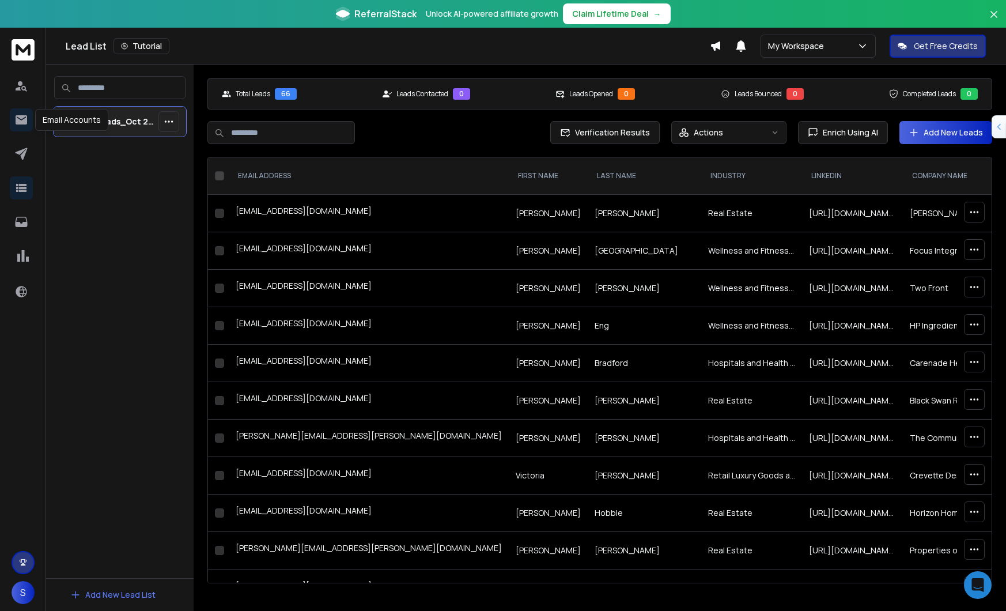
click at [26, 113] on icon at bounding box center [21, 120] width 14 height 14
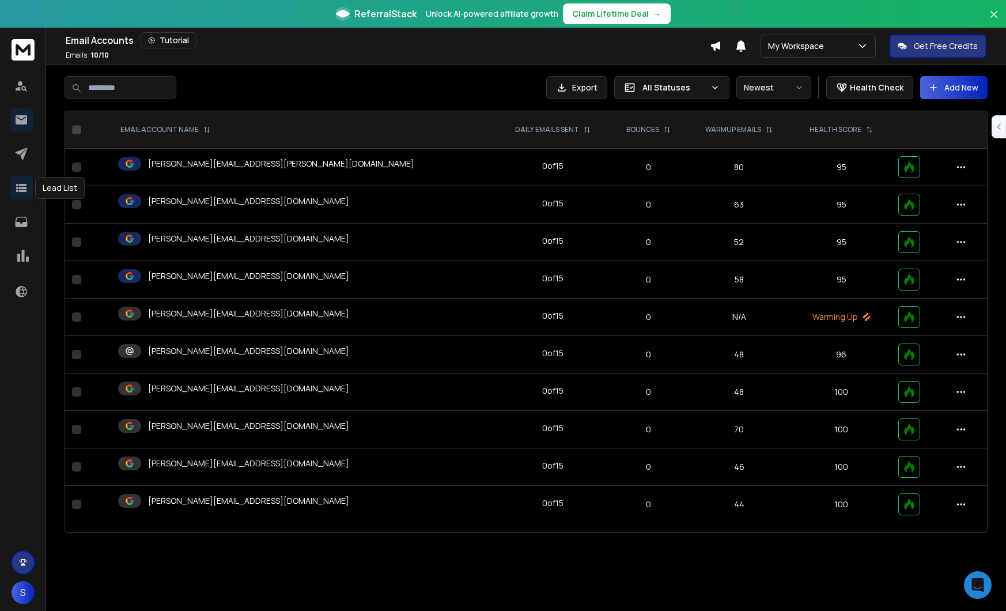
click at [14, 184] on icon at bounding box center [21, 188] width 14 height 14
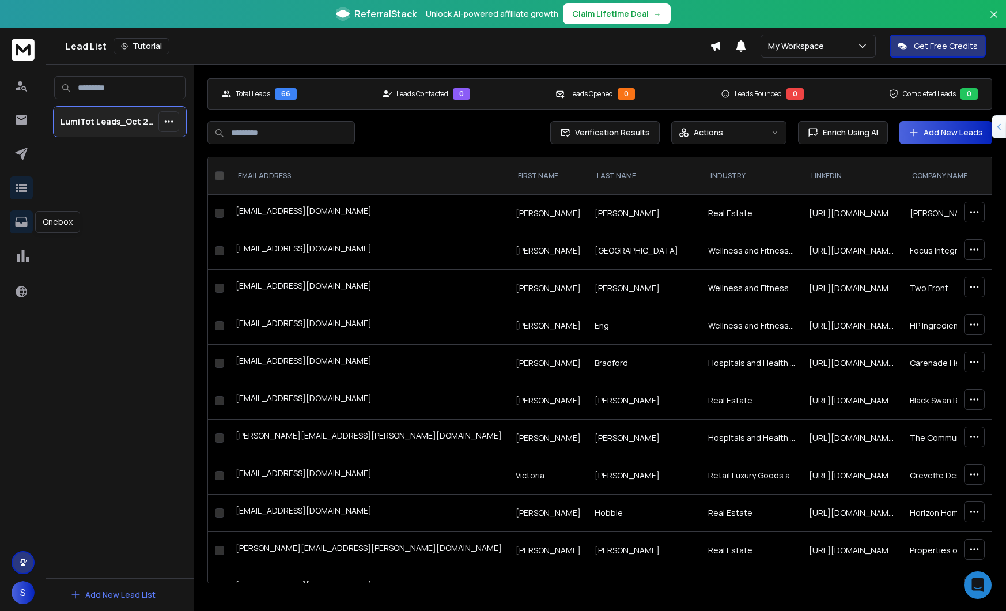
click at [21, 226] on icon at bounding box center [21, 222] width 12 height 10
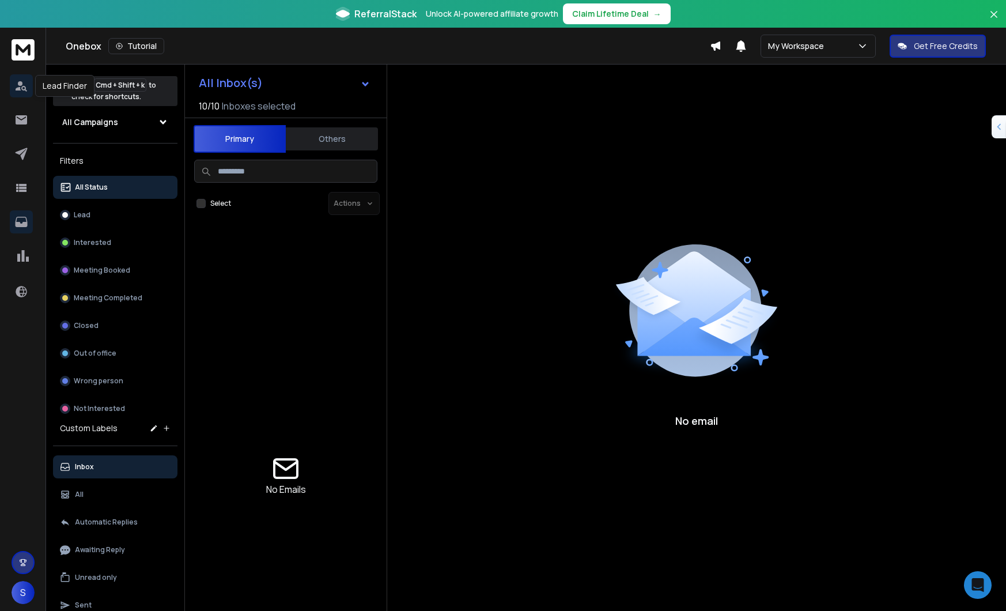
click at [19, 86] on icon at bounding box center [21, 86] width 14 height 14
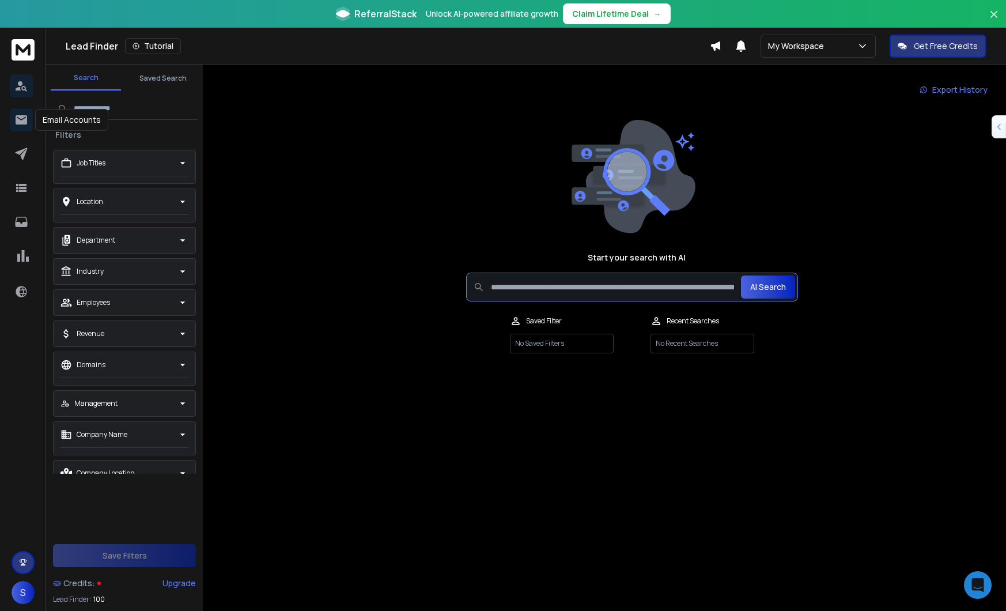
click at [20, 121] on icon at bounding box center [22, 119] width 12 height 9
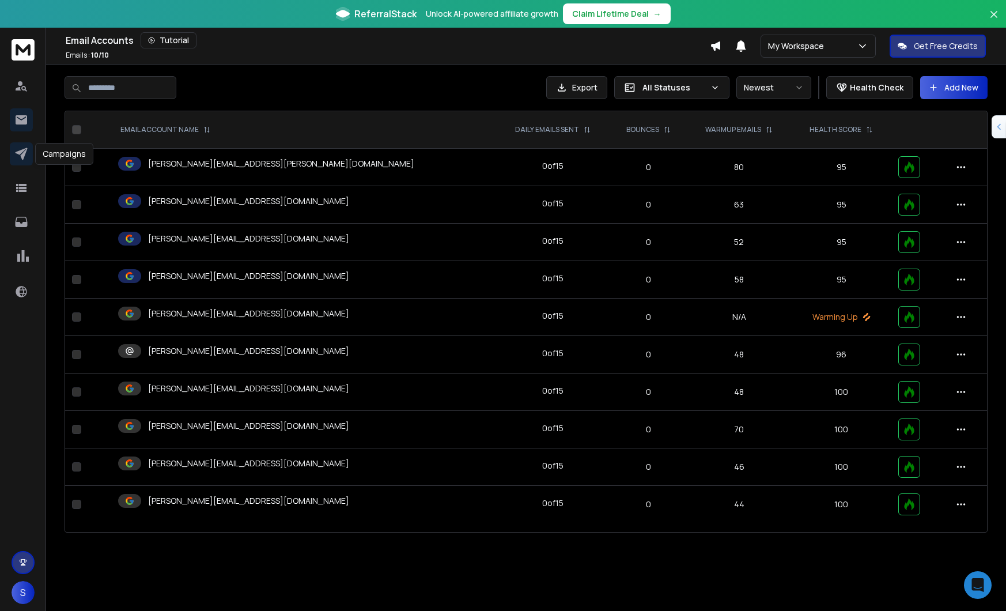
click at [19, 145] on link at bounding box center [21, 153] width 23 height 23
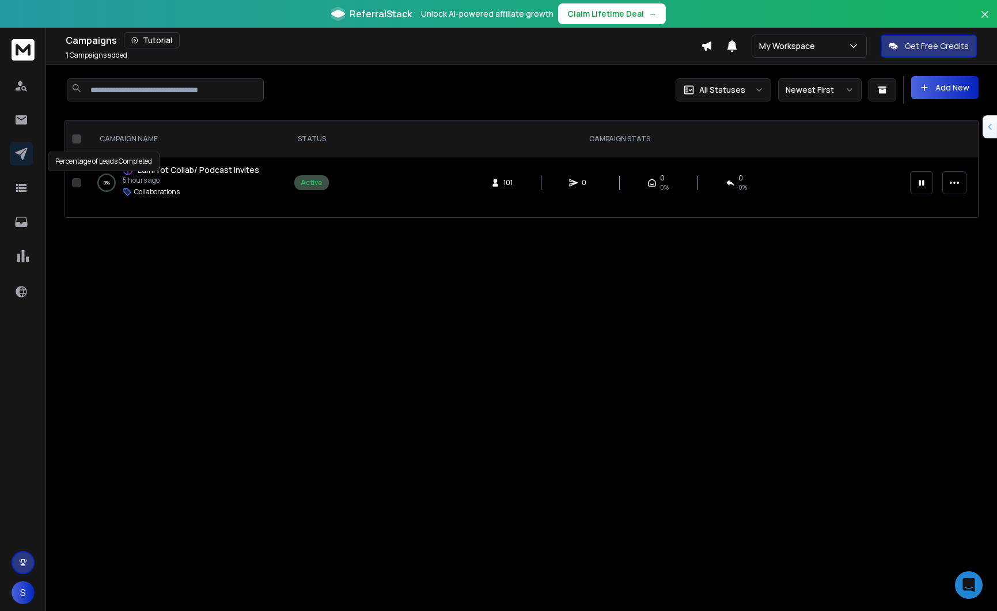
click at [142, 170] on div "Percentage of Leads Completed" at bounding box center [104, 162] width 112 height 20
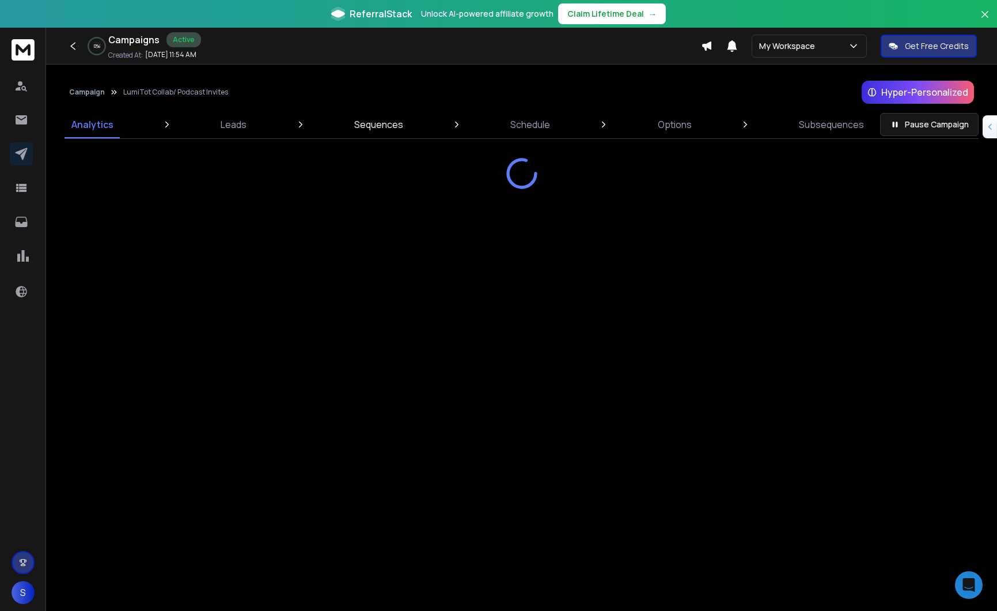
click at [389, 131] on link "Sequences" at bounding box center [378, 125] width 63 height 28
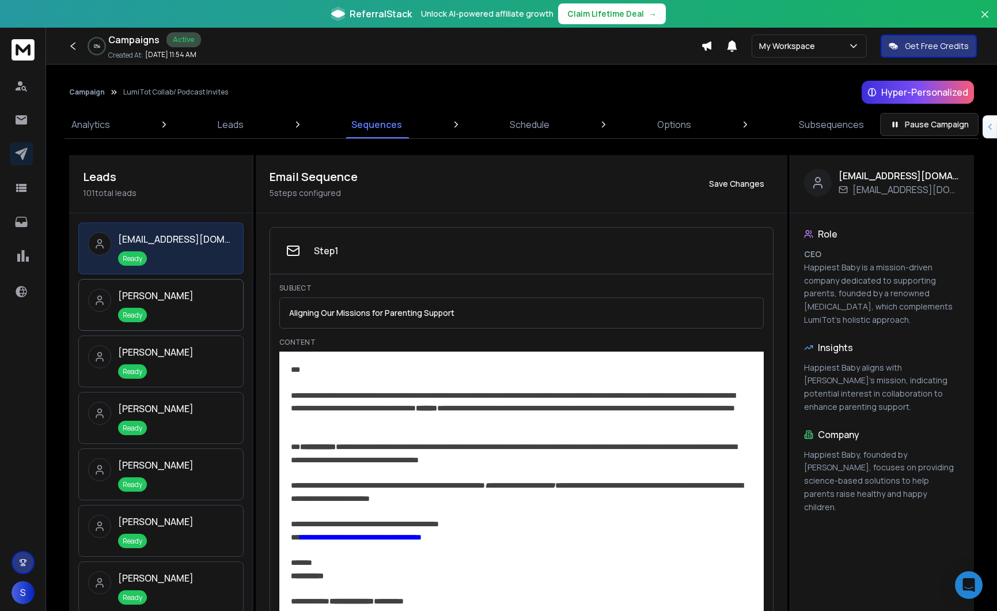
click at [161, 290] on h3 "[PERSON_NAME]" at bounding box center [155, 296] width 75 height 14
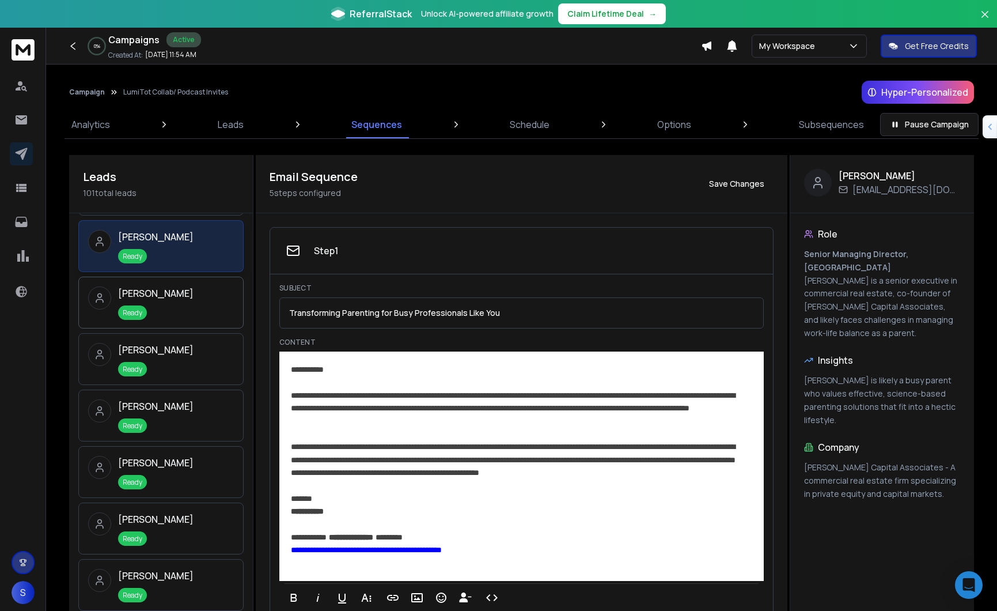
scroll to position [66, 0]
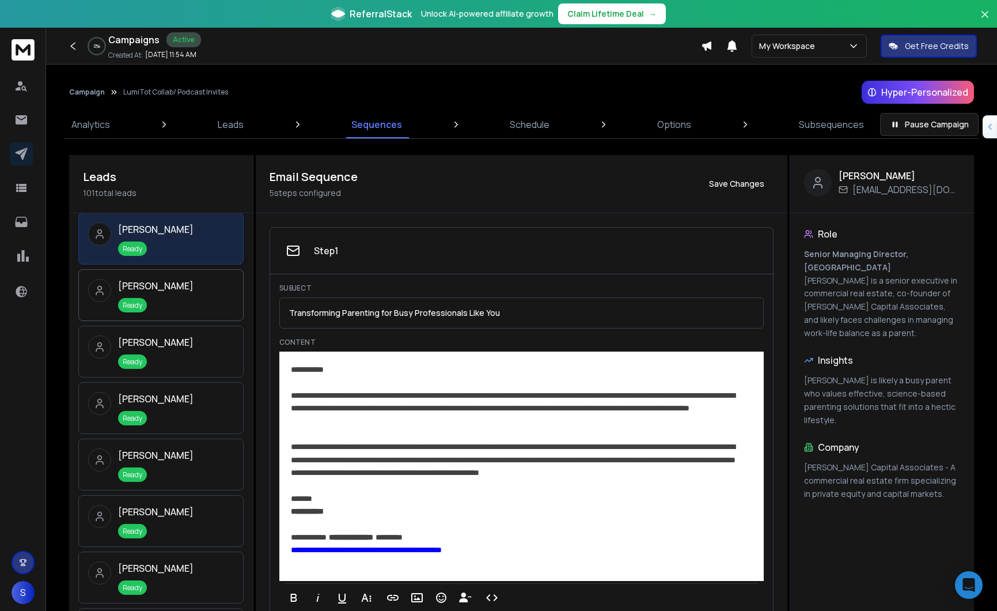
click at [164, 294] on div "[PERSON_NAME] Ready" at bounding box center [176, 295] width 116 height 32
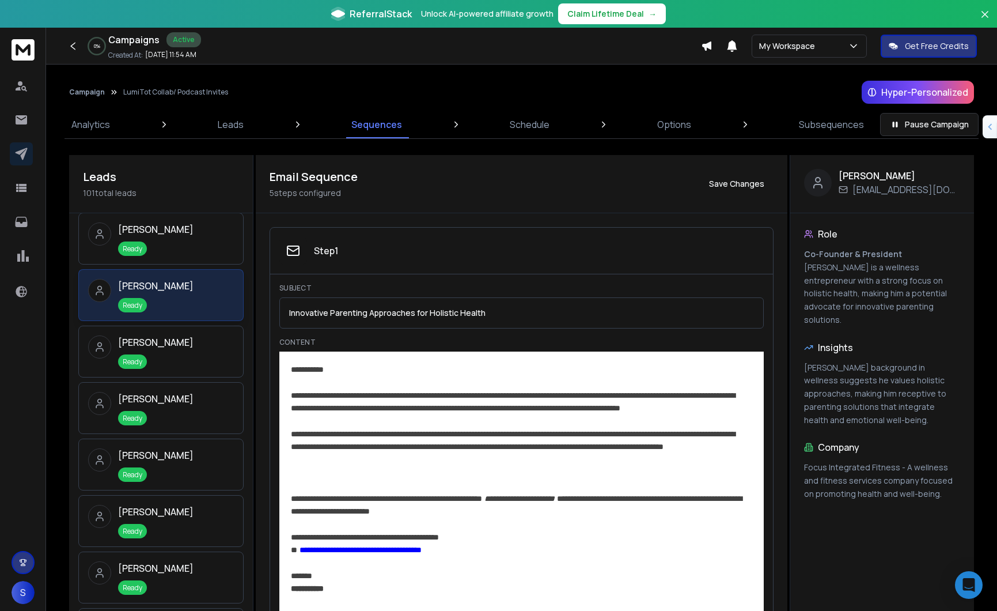
drag, startPoint x: 913, startPoint y: 175, endPoint x: 832, endPoint y: 177, distance: 81.3
click at [832, 177] on div "[PERSON_NAME] [PERSON_NAME][EMAIL_ADDRESS][DOMAIN_NAME]" at bounding box center [882, 183] width 156 height 28
copy h3 "[PERSON_NAME]"
click at [121, 340] on h3 "[PERSON_NAME]" at bounding box center [155, 342] width 75 height 14
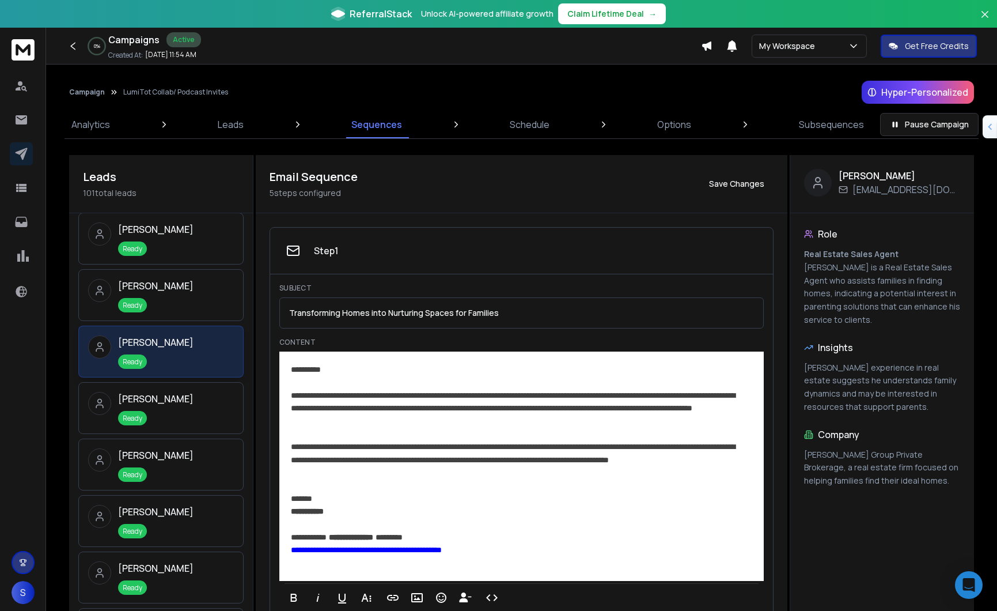
click at [853, 175] on h3 "[PERSON_NAME]" at bounding box center [900, 176] width 122 height 14
copy h3 "[PERSON_NAME]"
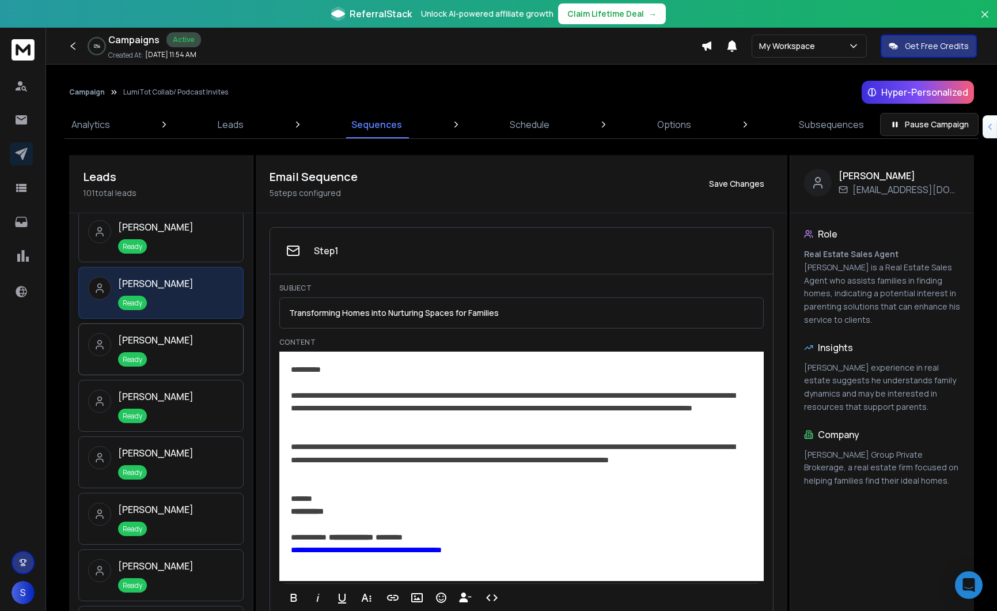
click at [188, 341] on h3 "[PERSON_NAME]" at bounding box center [155, 340] width 75 height 14
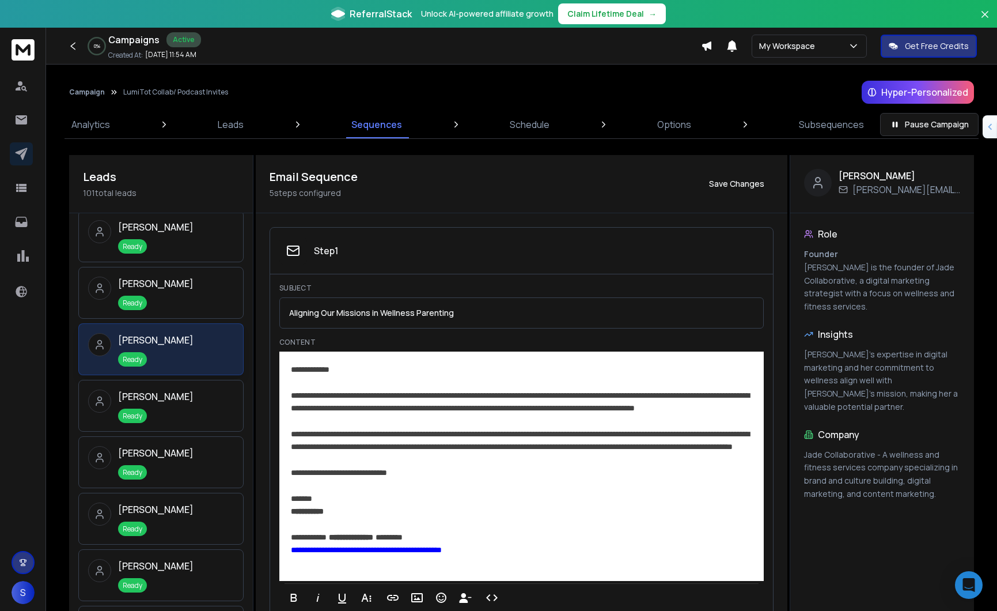
click at [188, 341] on h3 "[PERSON_NAME]" at bounding box center [155, 340] width 75 height 14
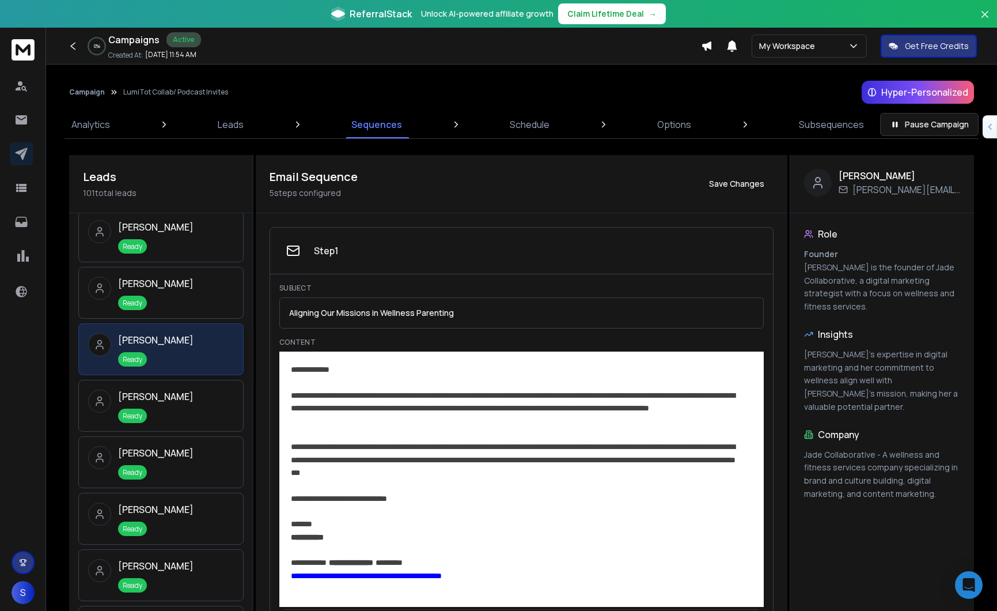
click at [901, 176] on h3 "[PERSON_NAME]" at bounding box center [900, 176] width 122 height 14
copy div "[PERSON_NAME]"
click at [129, 386] on div "[PERSON_NAME] Ready" at bounding box center [160, 406] width 165 height 52
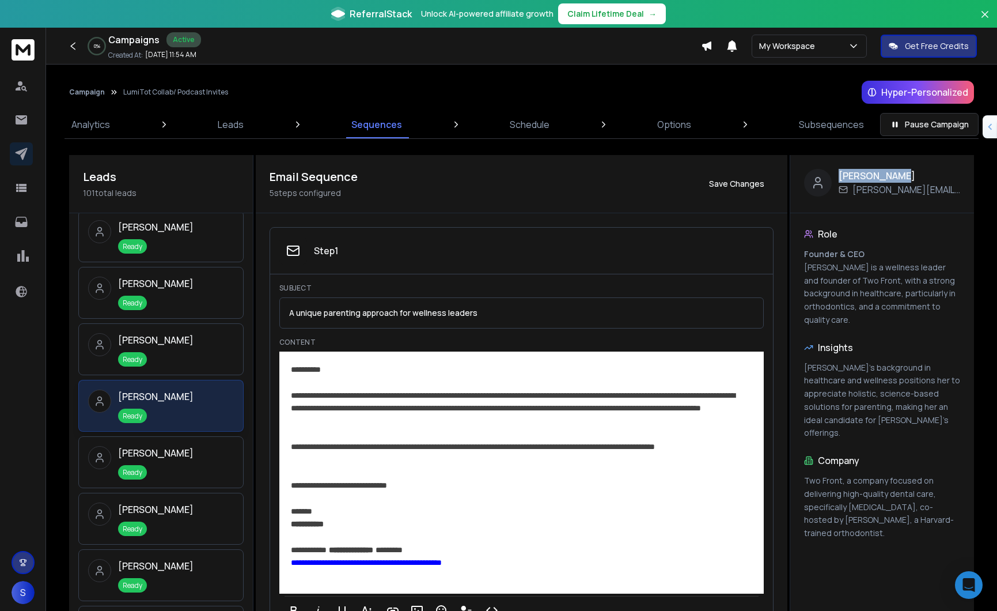
drag, startPoint x: 902, startPoint y: 175, endPoint x: 836, endPoint y: 179, distance: 65.8
click at [836, 179] on div "[PERSON_NAME] [PERSON_NAME][EMAIL_ADDRESS][DOMAIN_NAME]" at bounding box center [882, 183] width 156 height 28
copy h3 "[PERSON_NAME]"
click at [155, 464] on div "Ready" at bounding box center [176, 471] width 116 height 14
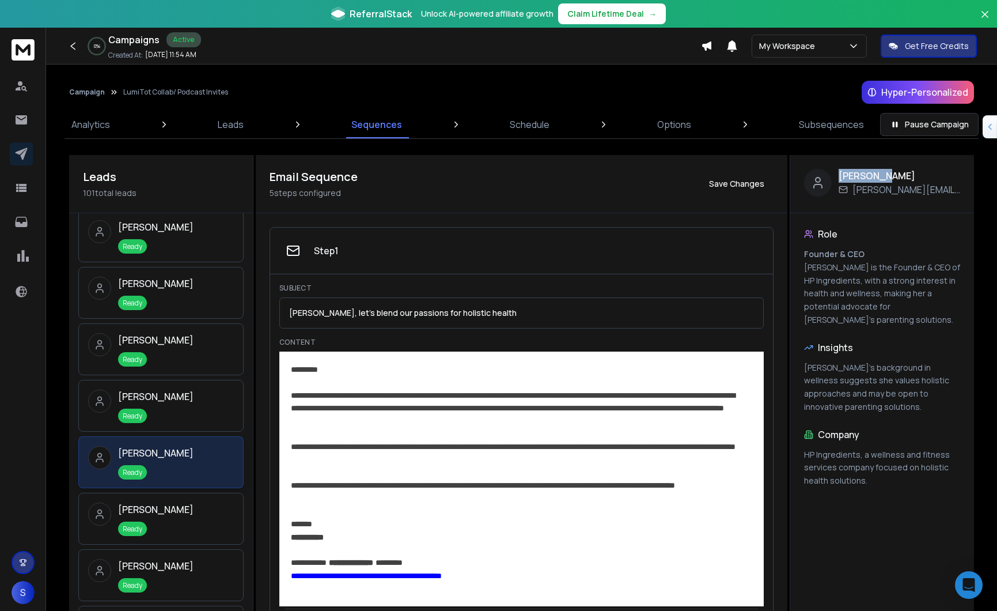
drag, startPoint x: 907, startPoint y: 176, endPoint x: 839, endPoint y: 174, distance: 68.0
click at [839, 174] on h3 "[PERSON_NAME]" at bounding box center [900, 176] width 122 height 14
copy h3 "[PERSON_NAME]"
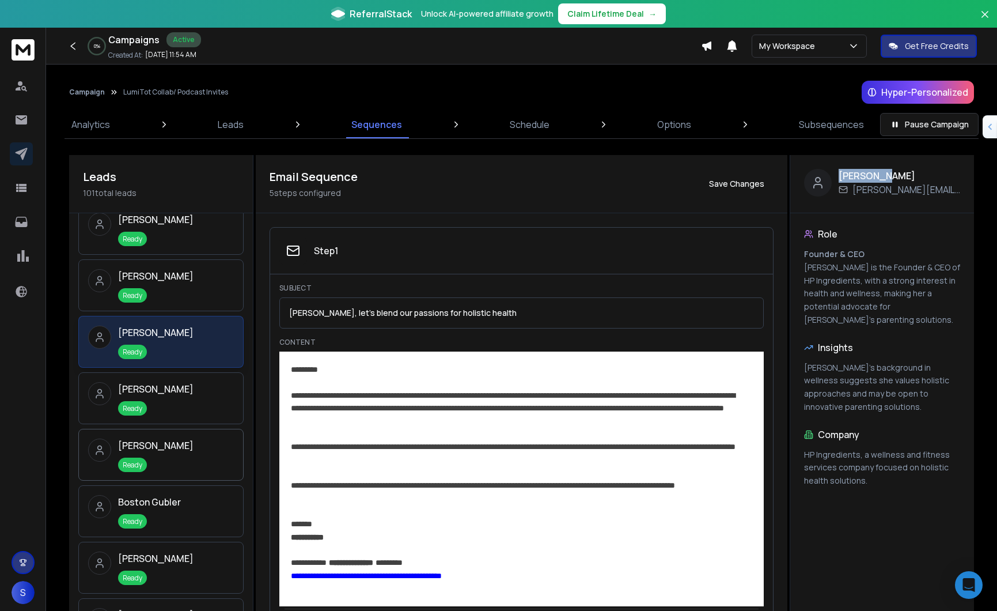
scroll to position [296, 0]
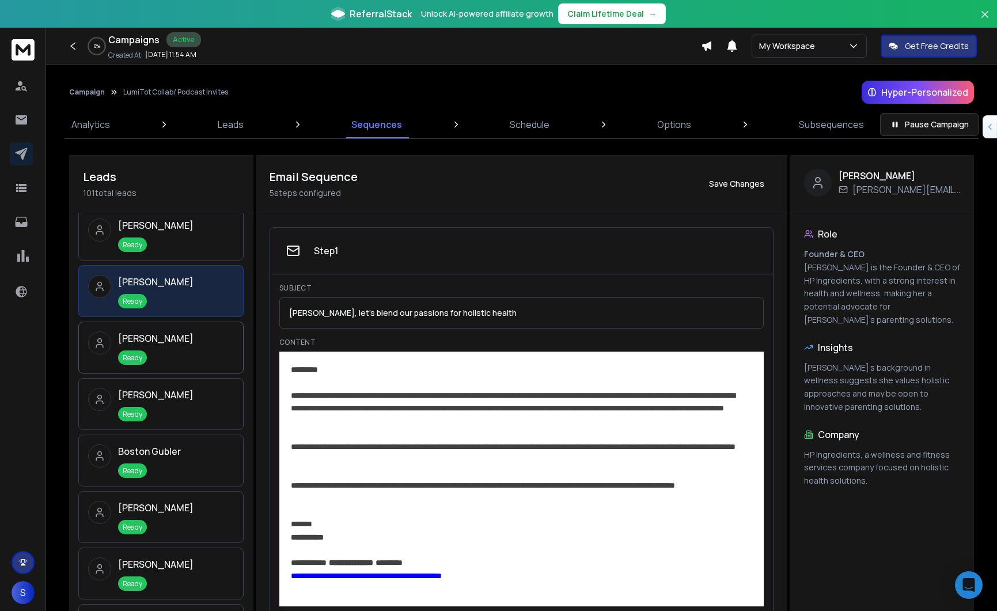
click at [183, 343] on h3 "[PERSON_NAME]" at bounding box center [155, 338] width 75 height 14
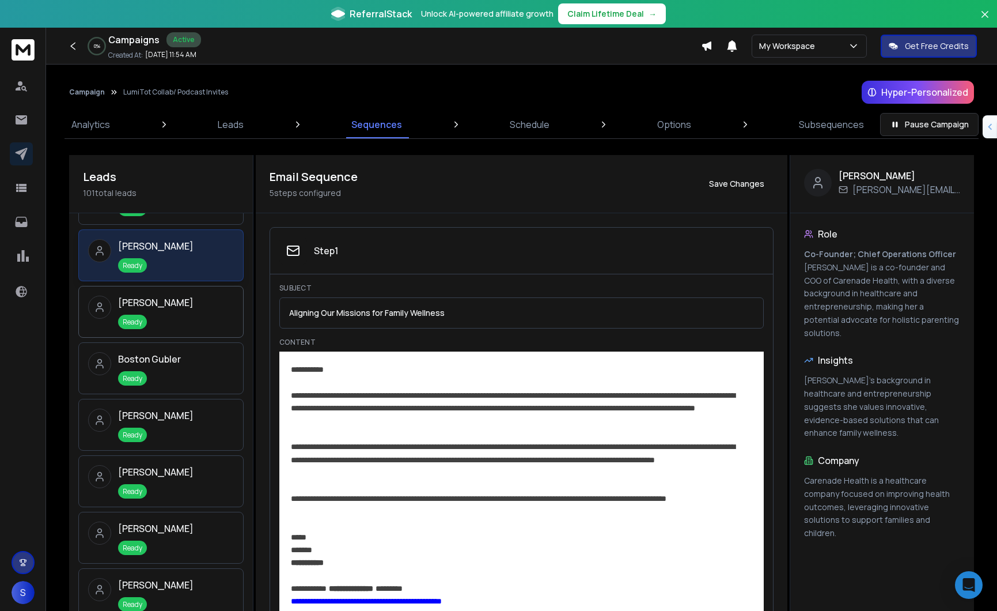
scroll to position [396, 0]
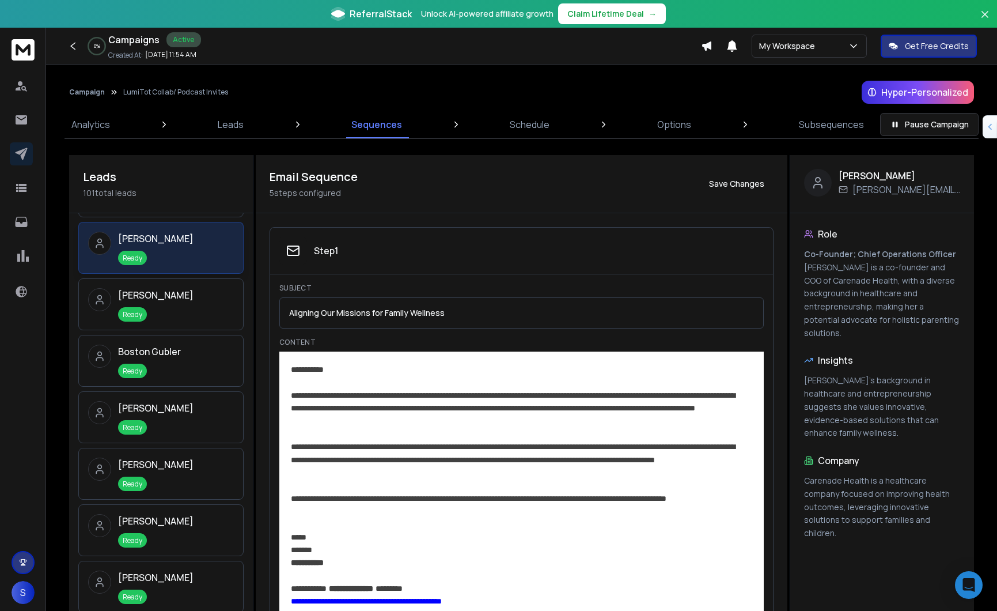
drag, startPoint x: 841, startPoint y: 174, endPoint x: 933, endPoint y: 173, distance: 92.2
click at [933, 173] on h3 "[PERSON_NAME]" at bounding box center [900, 176] width 122 height 14
copy h3 "[PERSON_NAME]"
click at [144, 313] on span "Ready" at bounding box center [132, 314] width 29 height 14
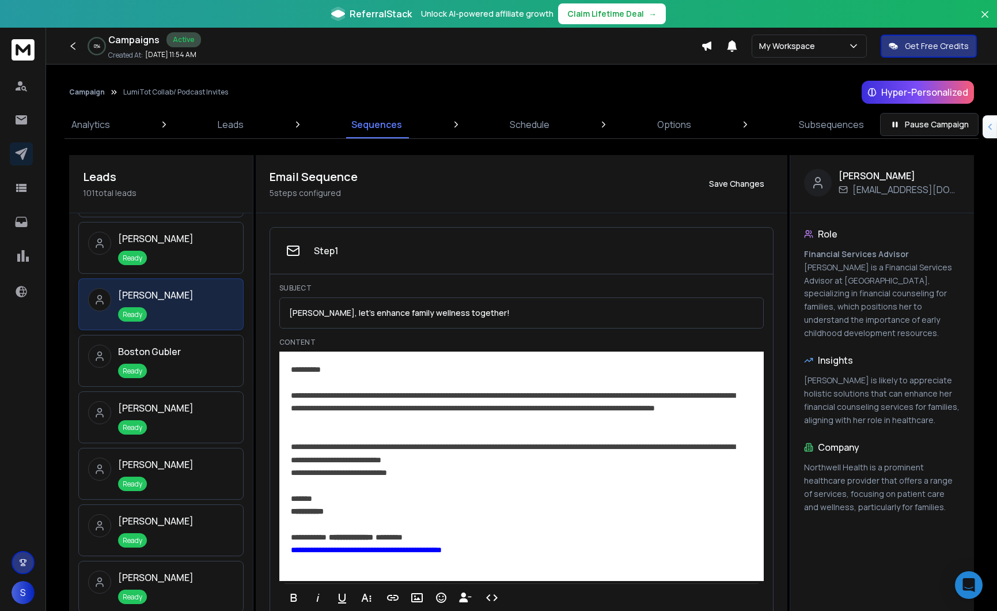
click at [158, 312] on div "Ready" at bounding box center [176, 314] width 116 height 14
drag, startPoint x: 927, startPoint y: 168, endPoint x: 907, endPoint y: 175, distance: 21.3
click at [907, 175] on div "[PERSON_NAME] [PERSON_NAME][EMAIL_ADDRESS][DOMAIN_NAME]" at bounding box center [883, 184] width 184 height 58
copy h3 "[PERSON_NAME]"
click at [172, 352] on h3 "Boston Gubler" at bounding box center [149, 352] width 63 height 14
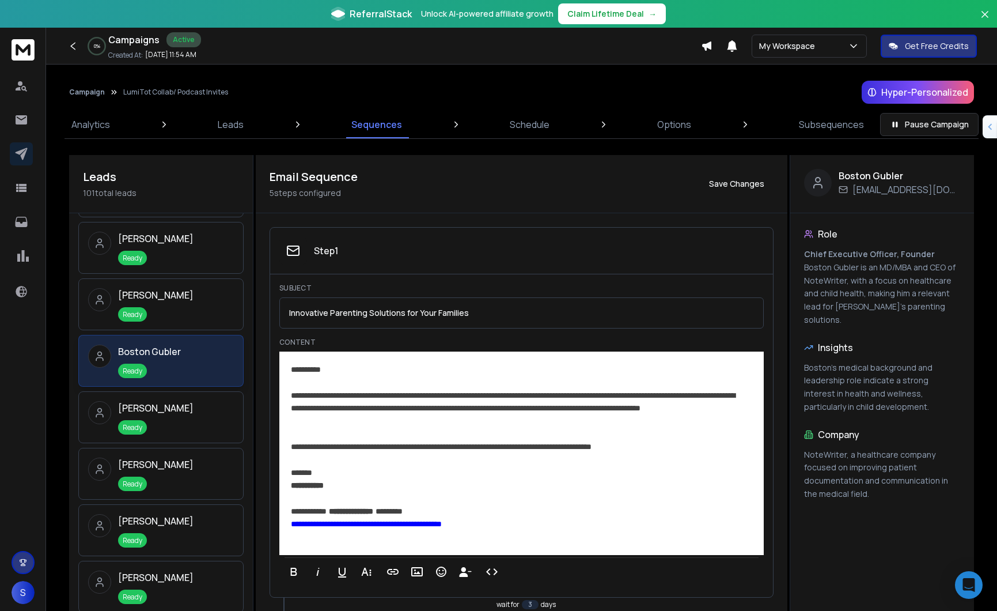
click at [864, 175] on h3 "Boston Gubler" at bounding box center [900, 176] width 122 height 14
copy div "Boston Gubler"
click at [155, 410] on h3 "[PERSON_NAME]" at bounding box center [155, 408] width 75 height 14
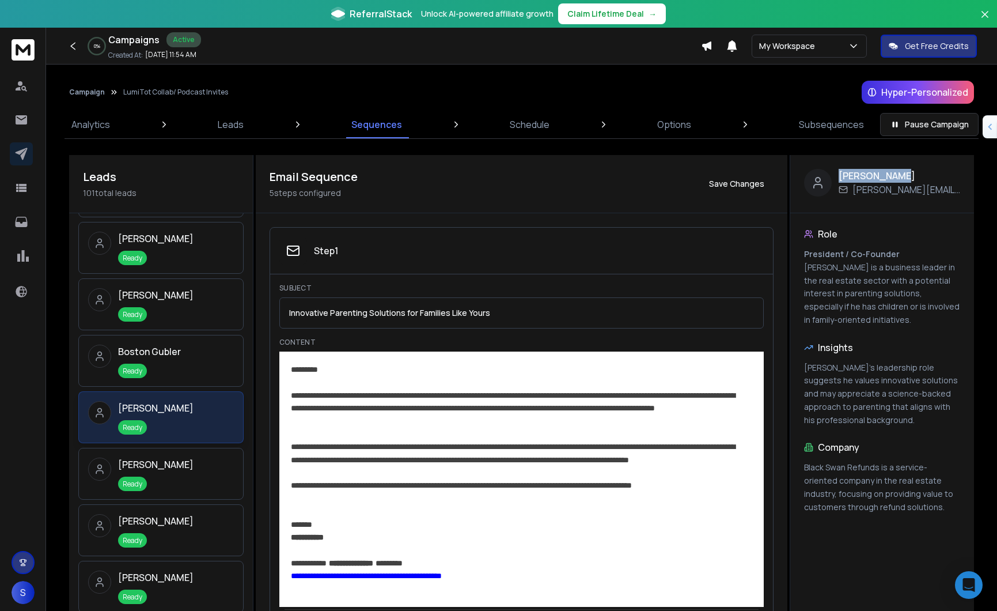
drag, startPoint x: 886, startPoint y: 175, endPoint x: 840, endPoint y: 180, distance: 47.0
click at [840, 180] on h3 "[PERSON_NAME]" at bounding box center [900, 176] width 122 height 14
